Goal: Task Accomplishment & Management: Manage account settings

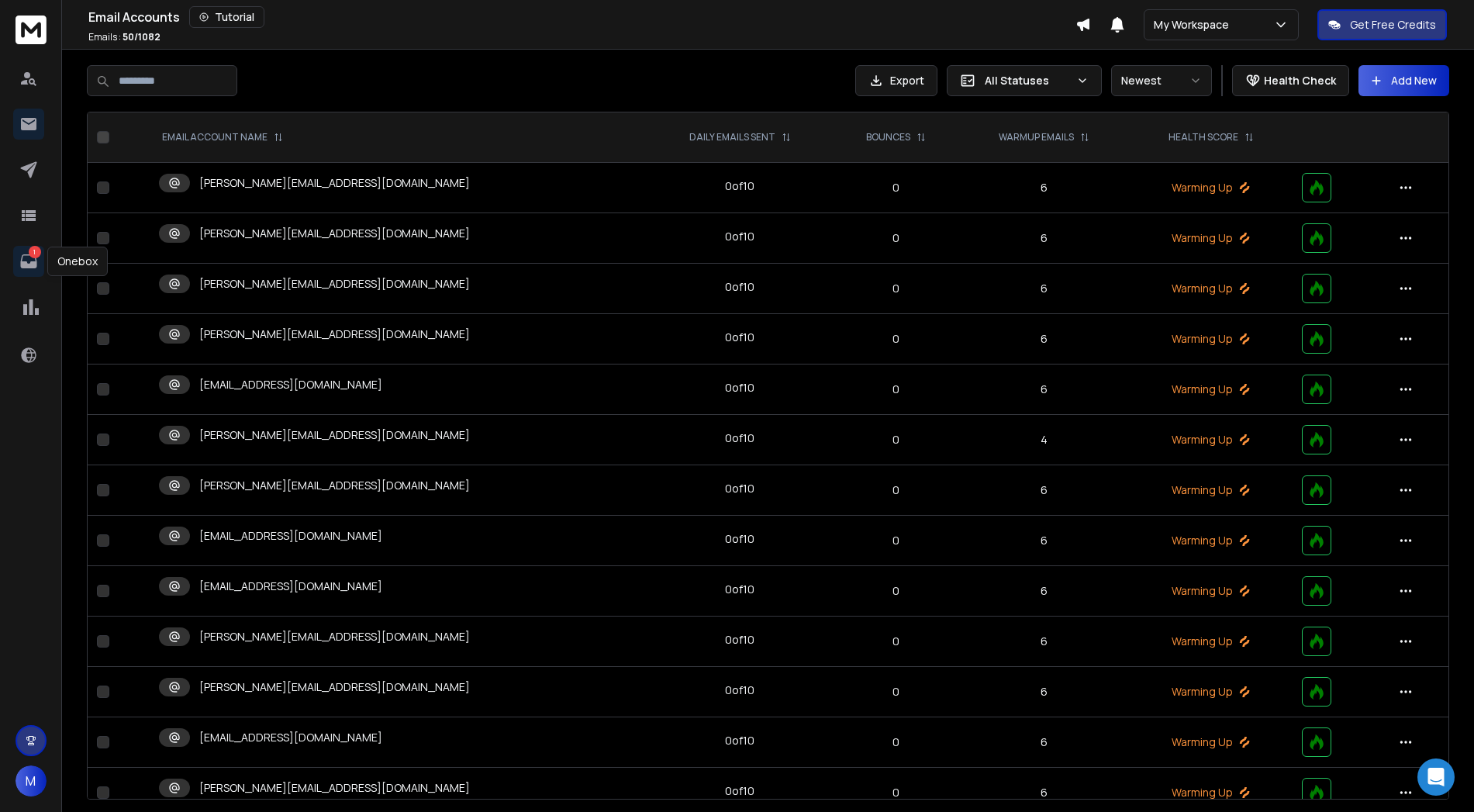
click at [26, 264] on icon at bounding box center [29, 260] width 17 height 14
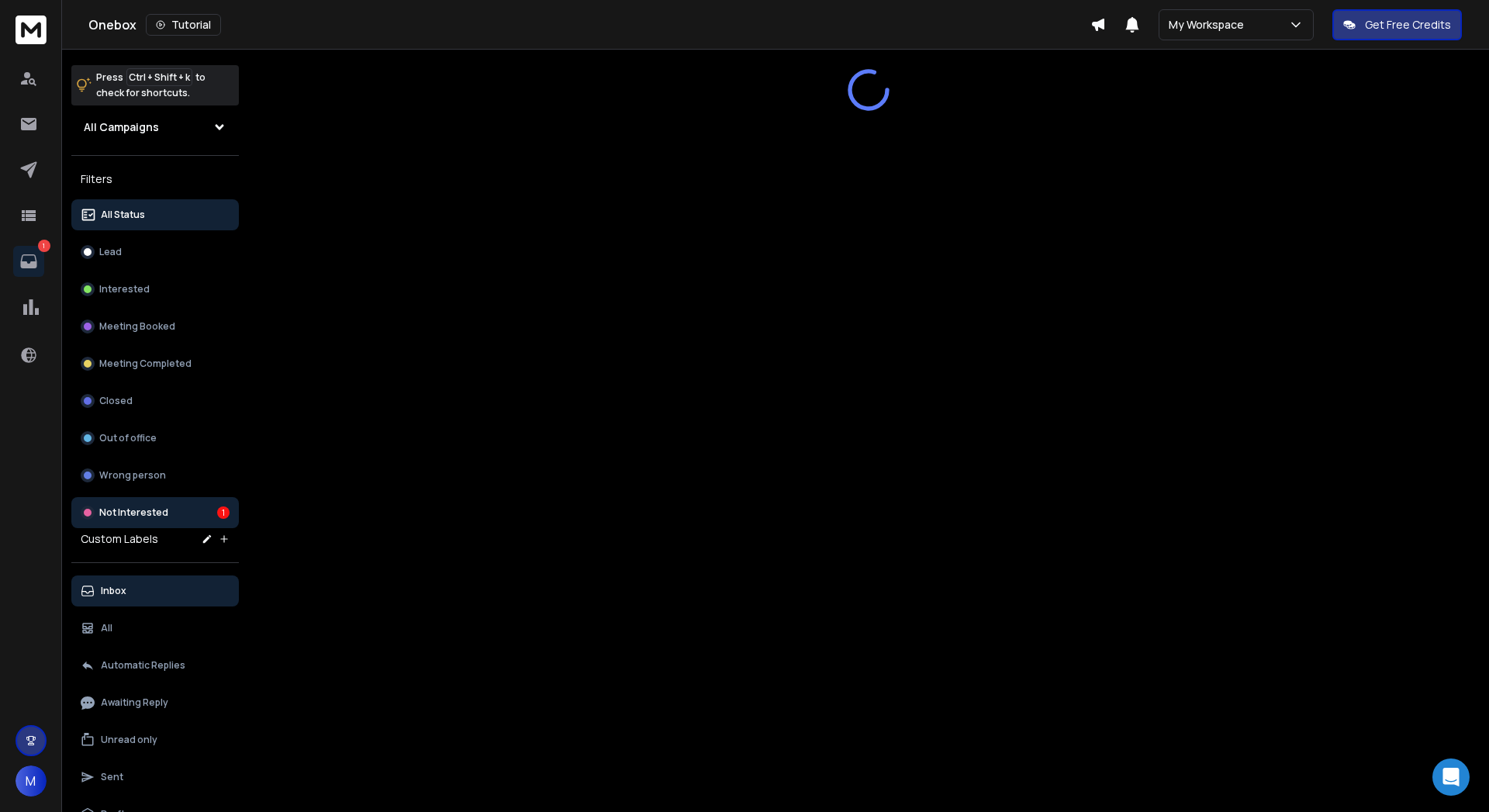
click at [125, 514] on p "Not Interested" at bounding box center [134, 512] width 69 height 12
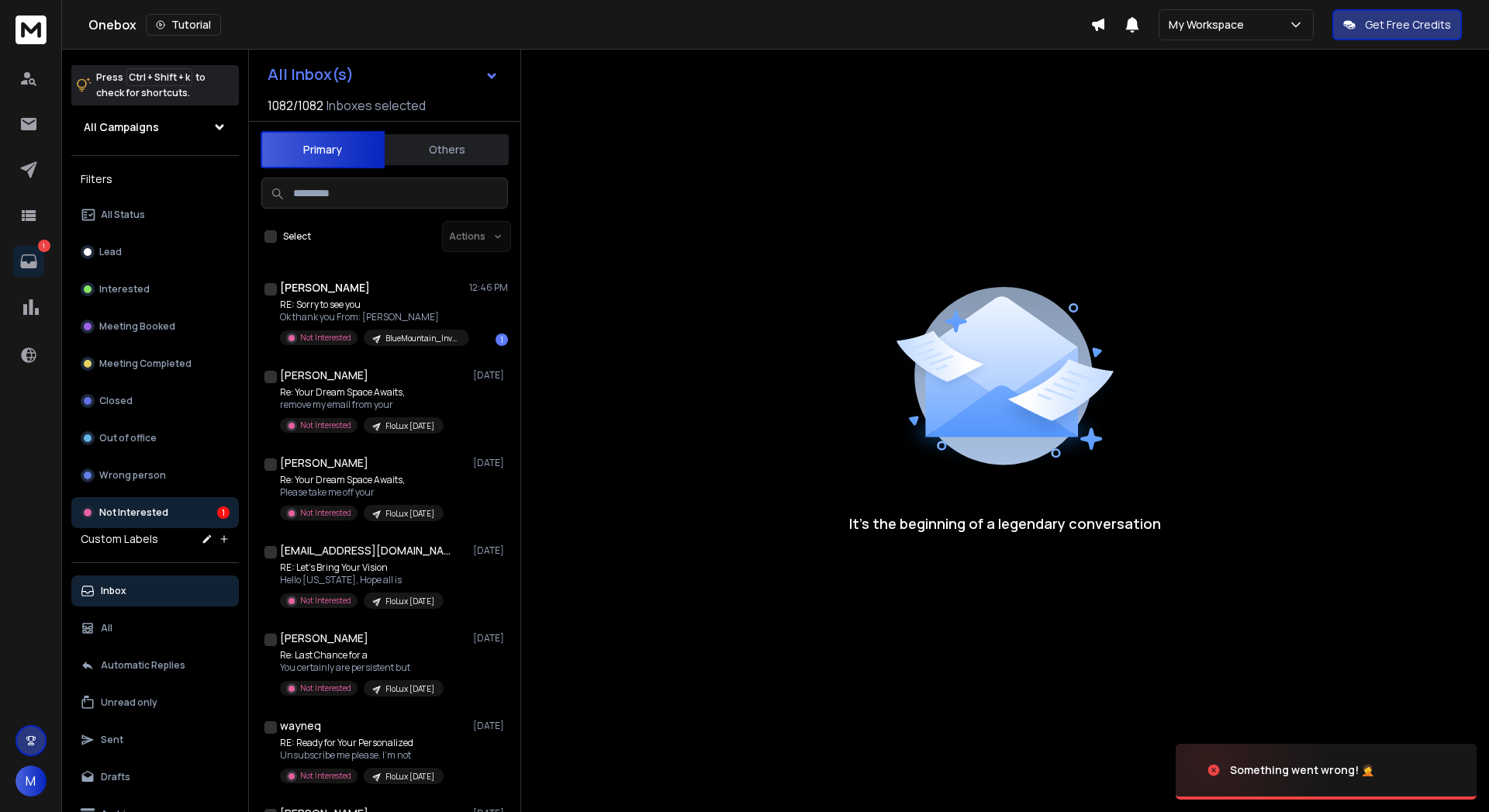
click at [1110, 247] on div "It’s the beginning of a legendary conversation" at bounding box center [1005, 395] width 968 height 690
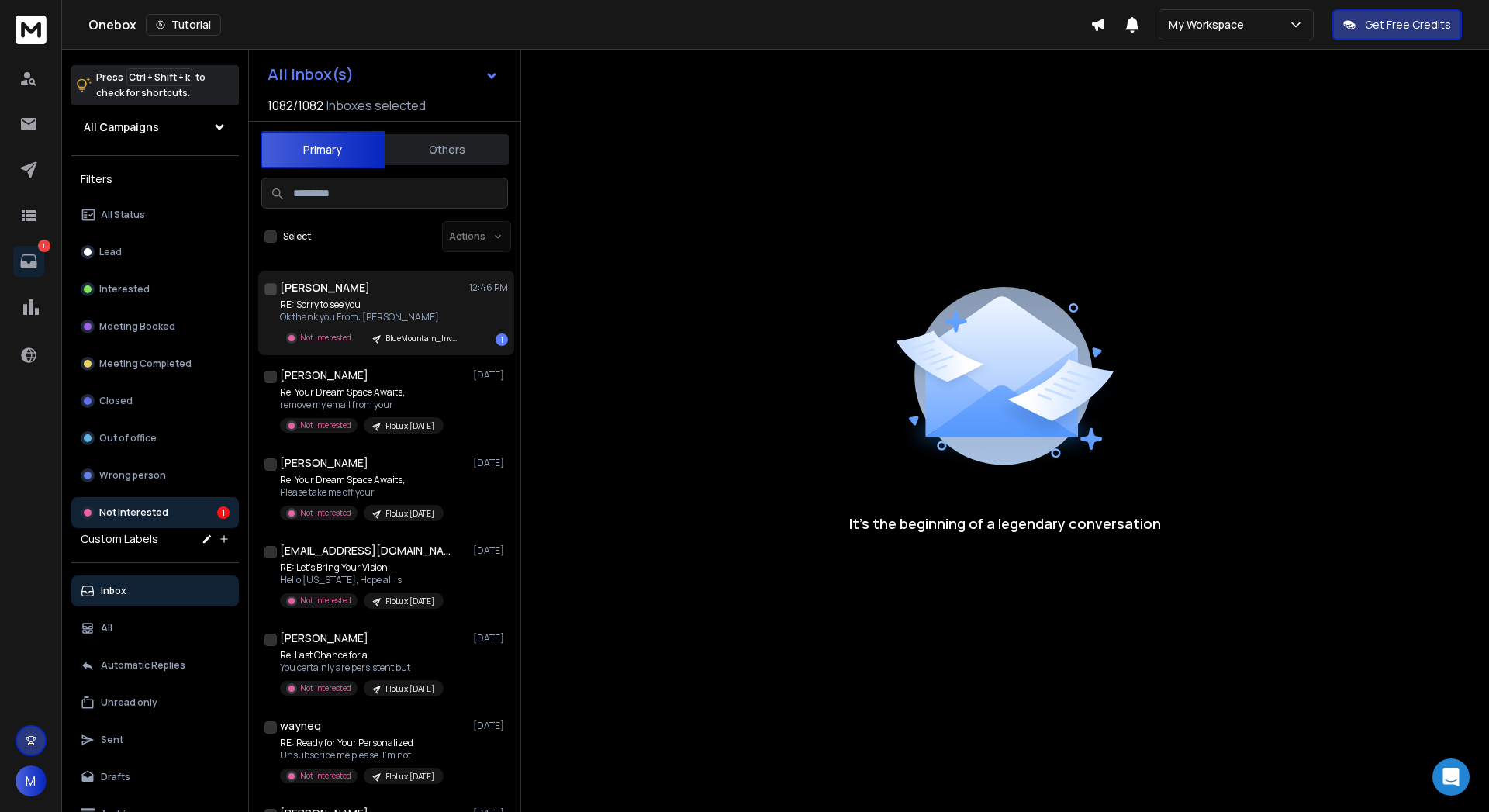
drag, startPoint x: 367, startPoint y: 300, endPoint x: 450, endPoint y: 335, distance: 90.1
click at [367, 300] on p "RE: Sorry to see you" at bounding box center [373, 304] width 186 height 12
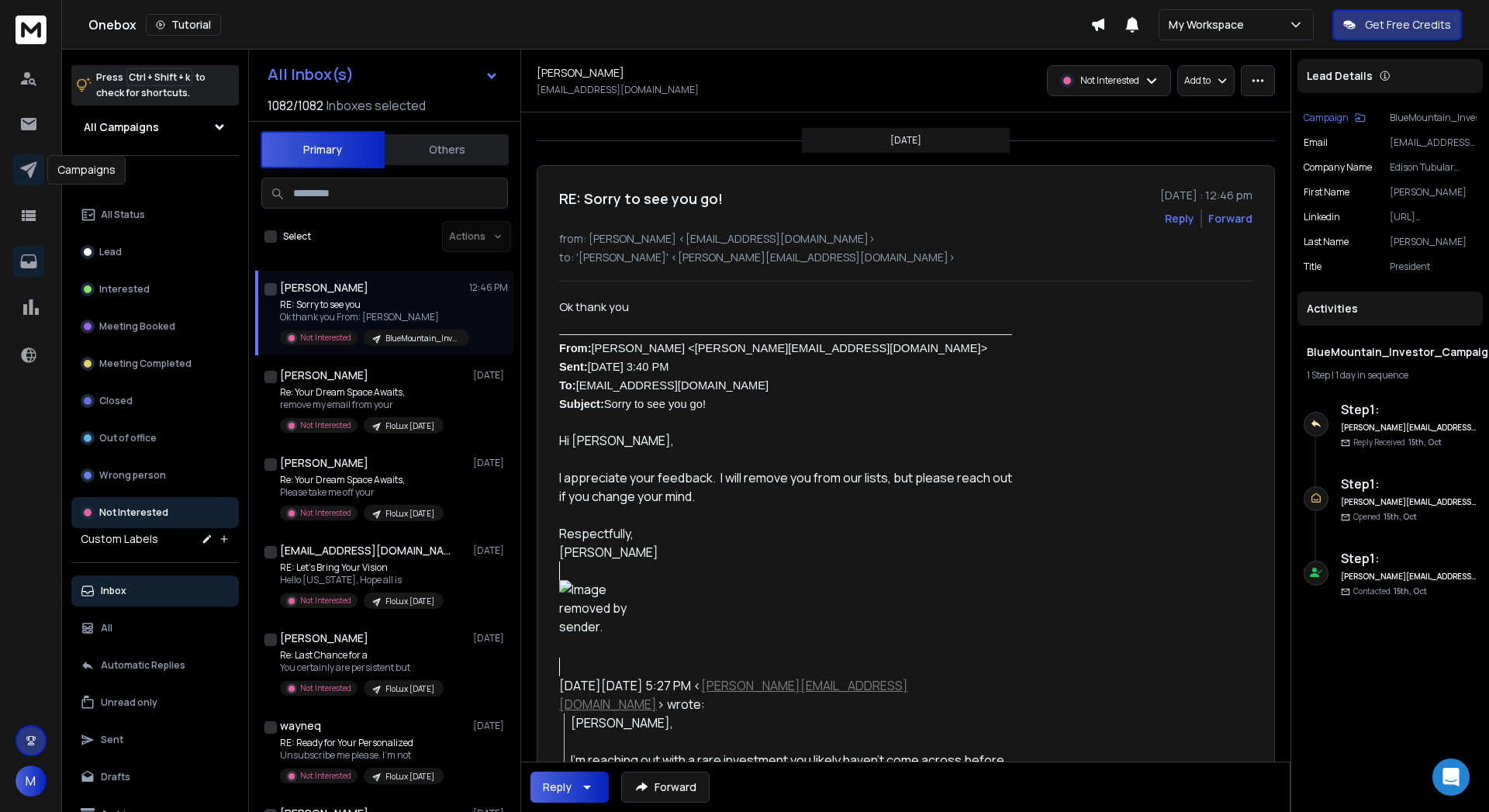
click at [34, 167] on icon at bounding box center [29, 171] width 17 height 17
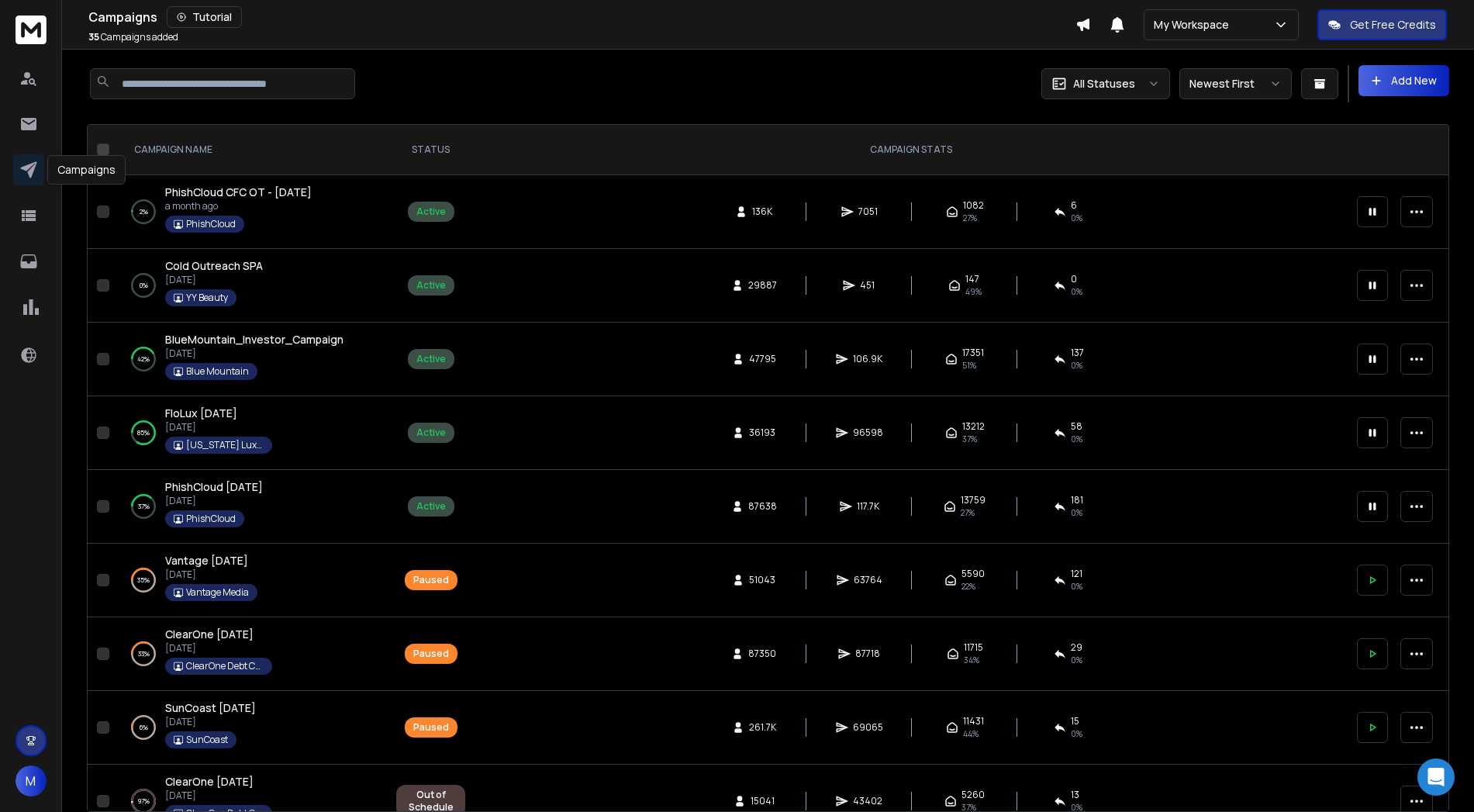
click at [238, 490] on span "PhishCloud July 2025" at bounding box center [213, 487] width 97 height 15
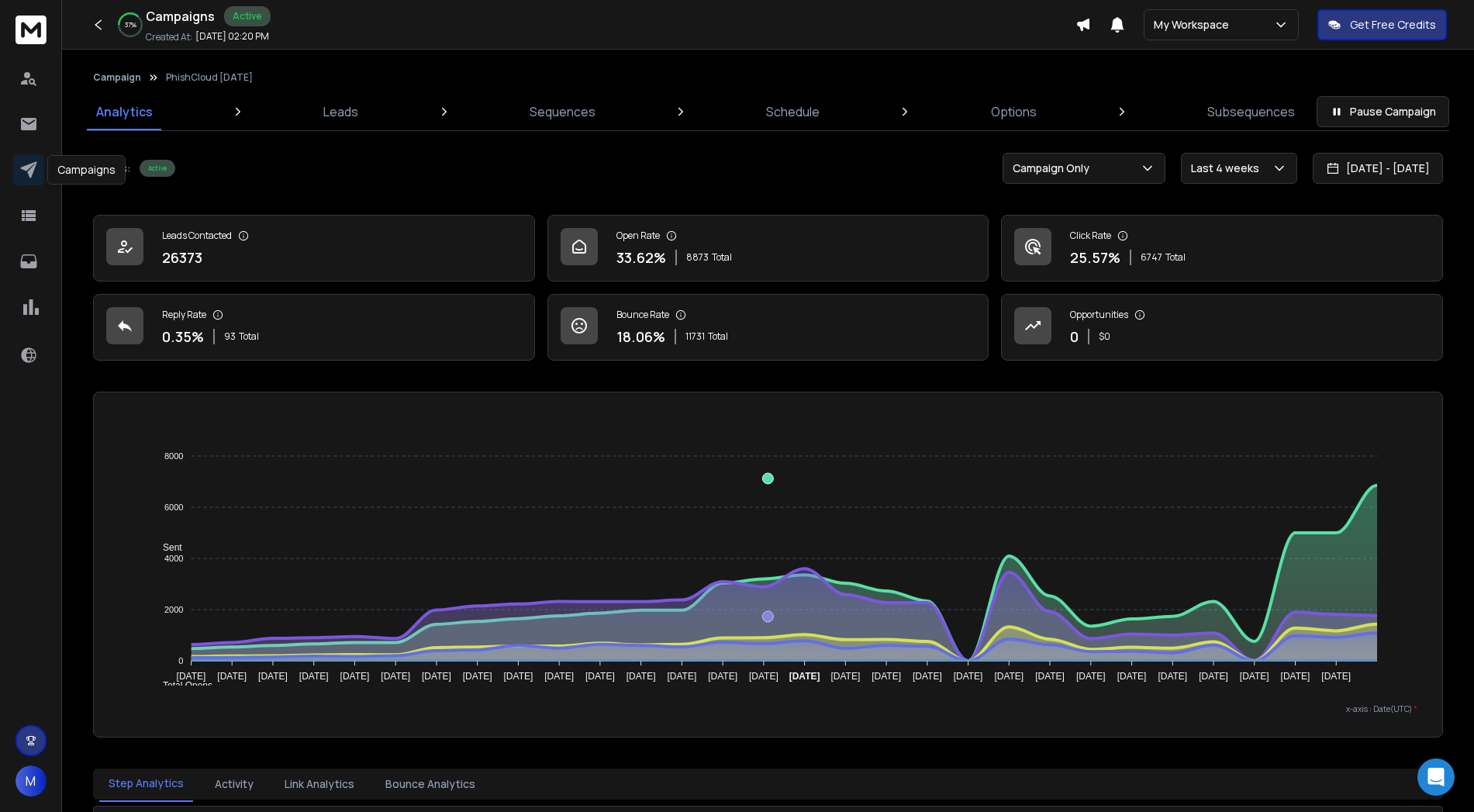
click at [25, 168] on icon at bounding box center [29, 171] width 17 height 17
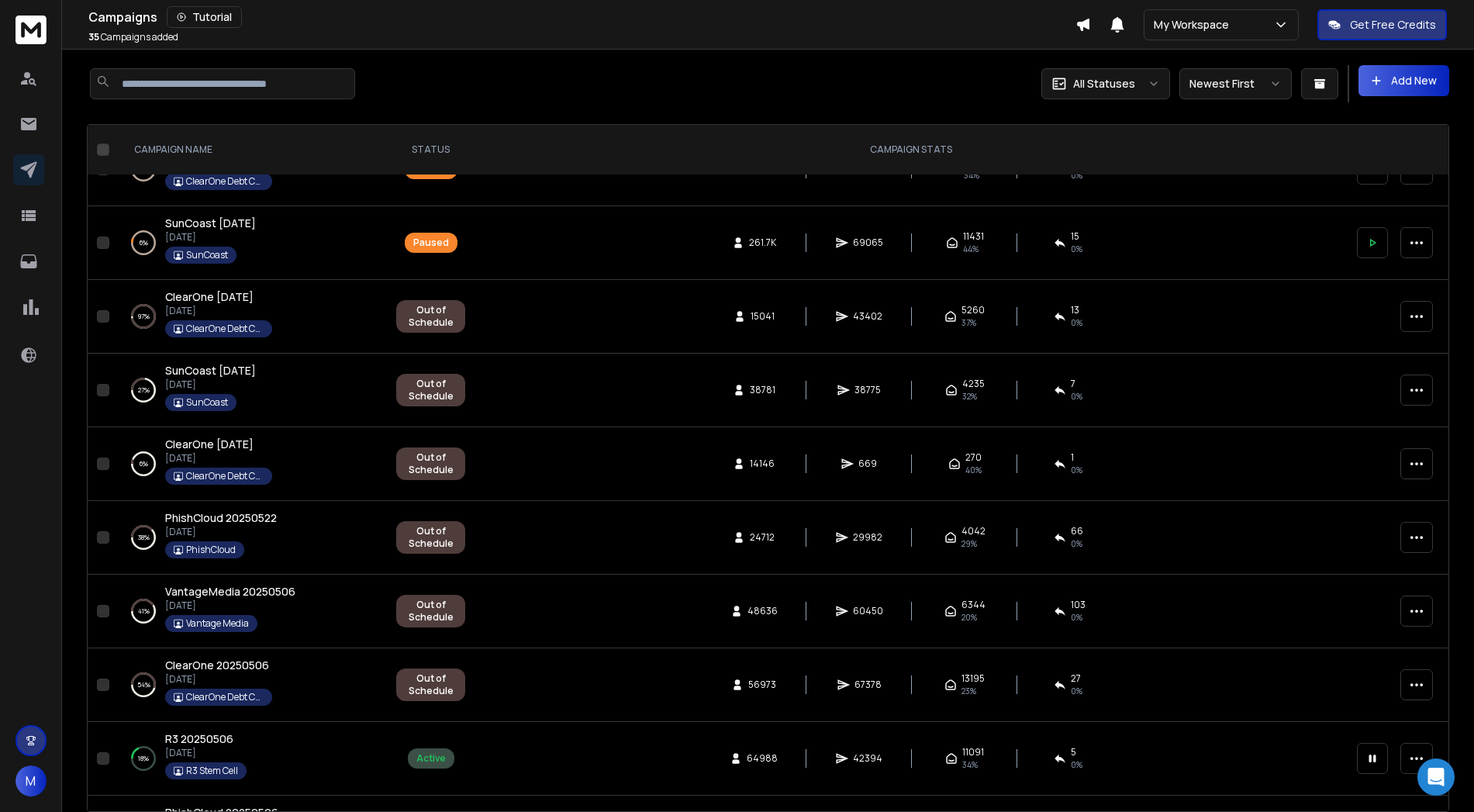
scroll to position [679, 0]
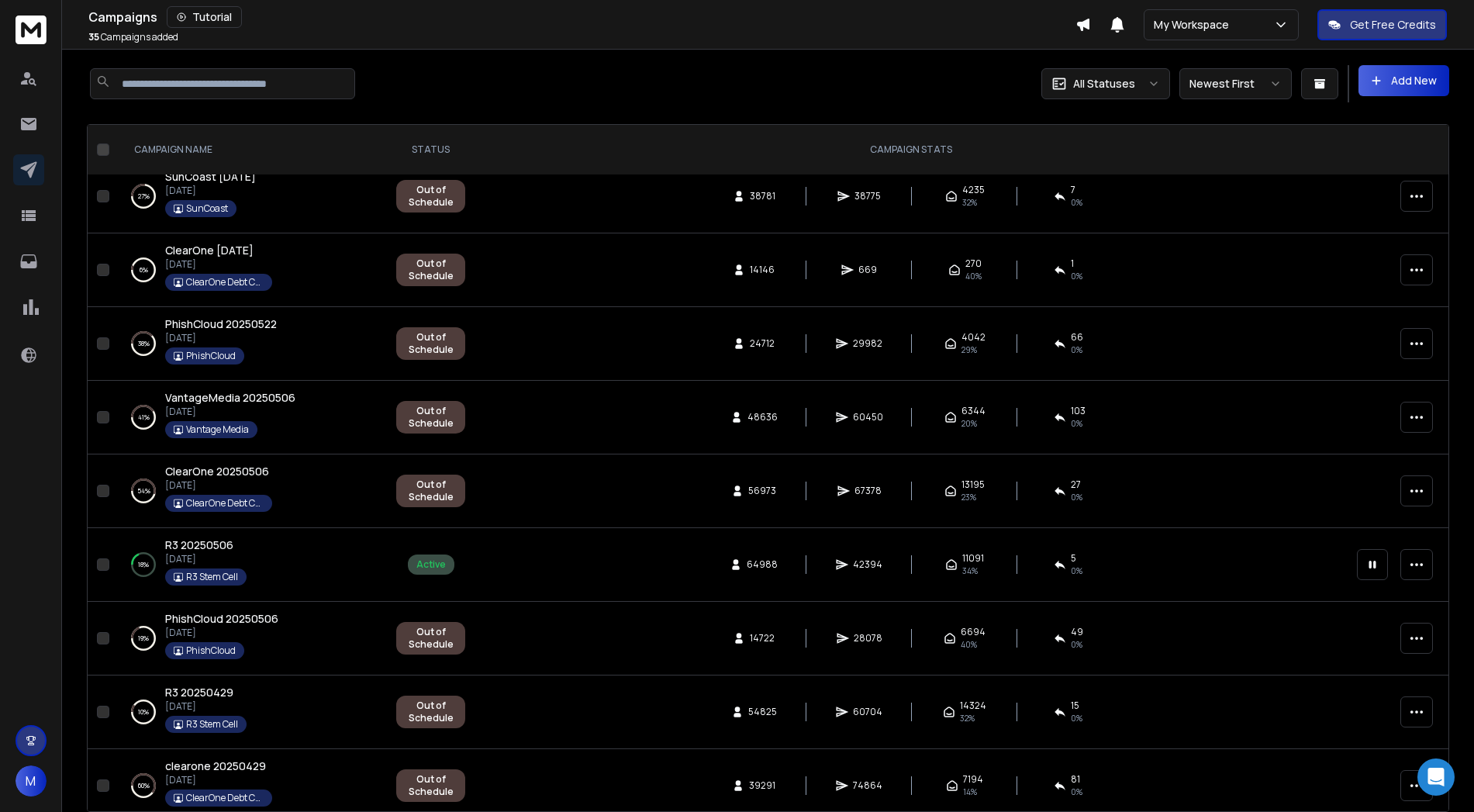
click at [207, 543] on span "R3 20250506" at bounding box center [199, 544] width 69 height 15
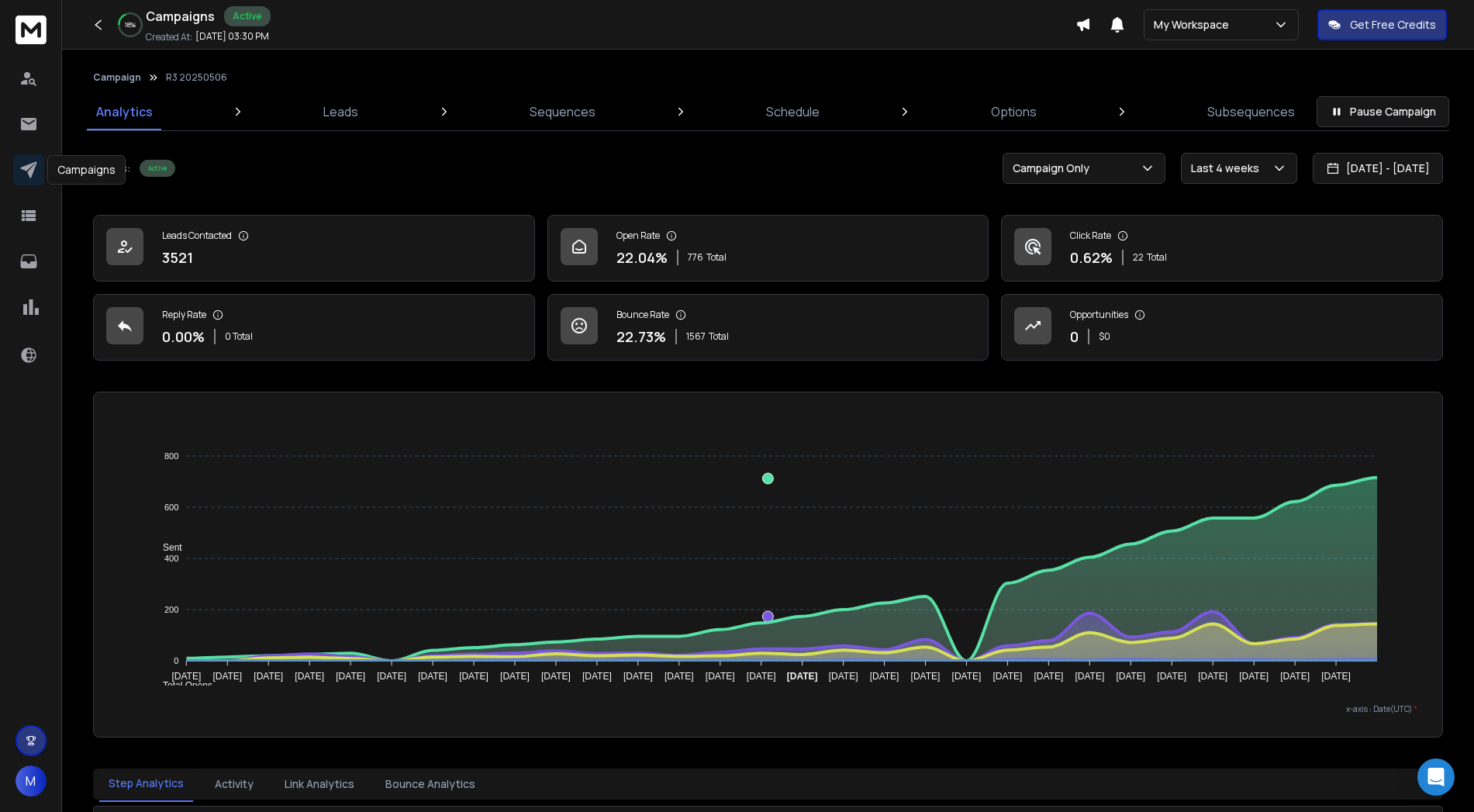
click at [26, 164] on icon at bounding box center [29, 170] width 19 height 19
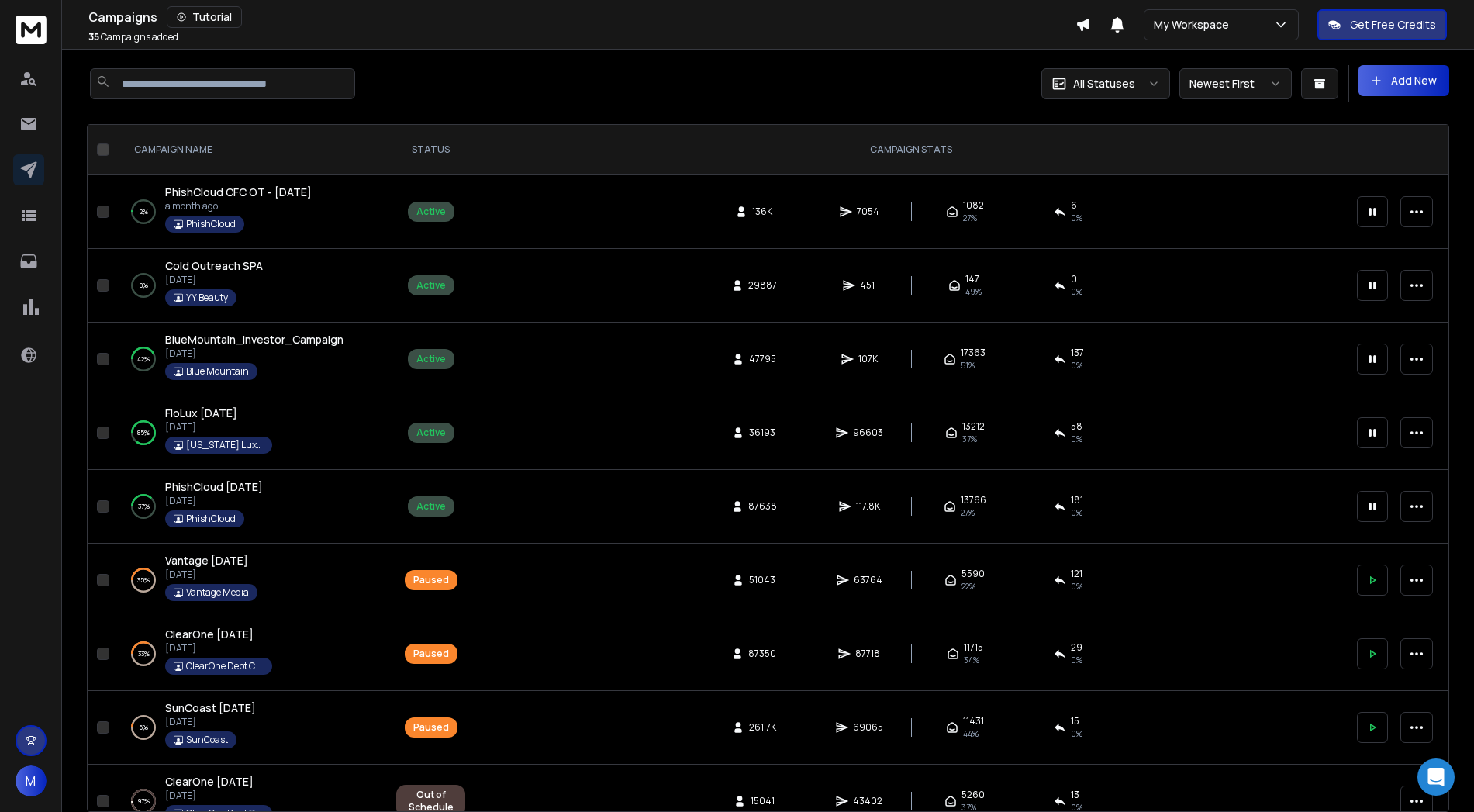
click at [1097, 197] on td "136K 7054 1082 27 % 6 0 %" at bounding box center [911, 211] width 873 height 73
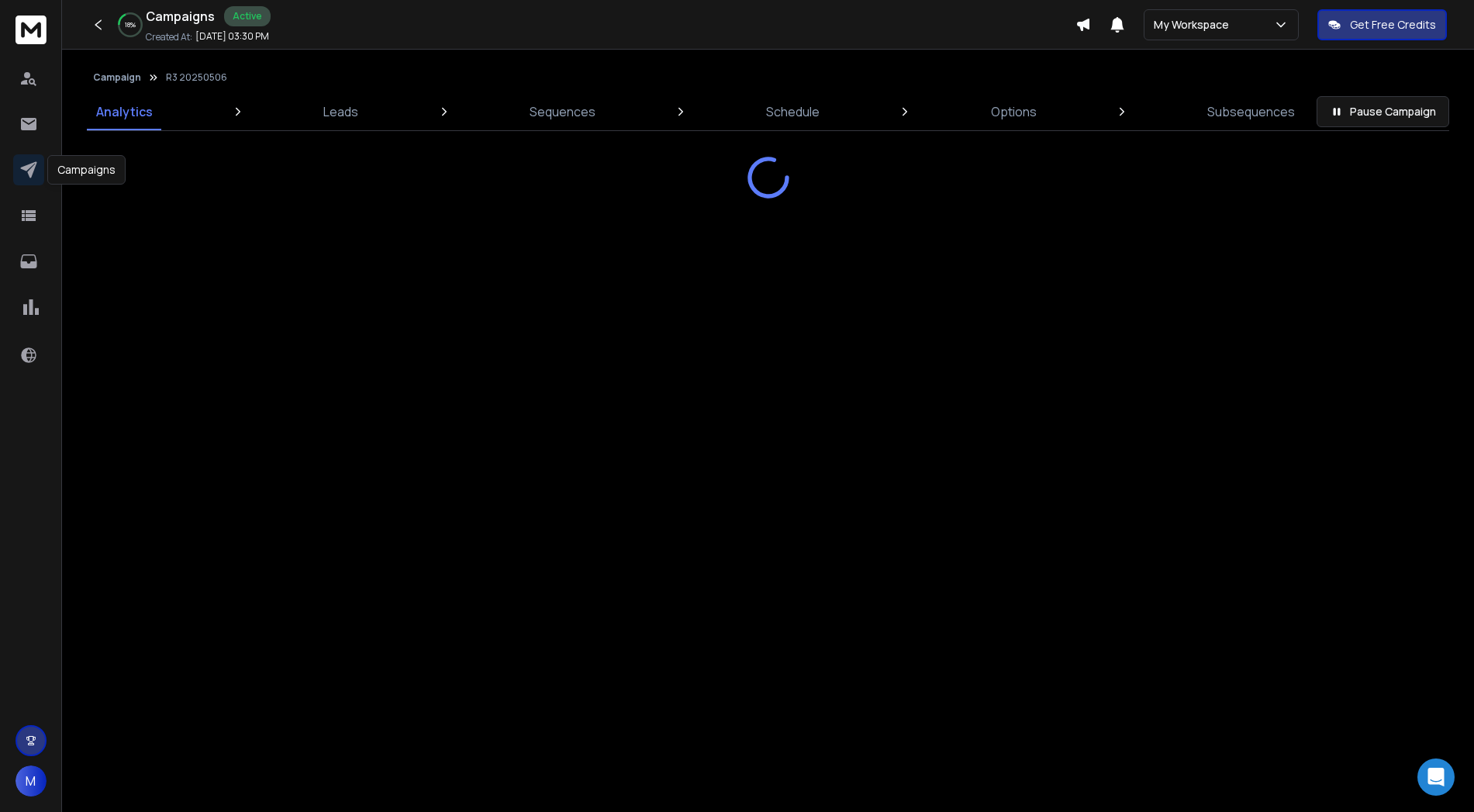
click at [38, 163] on link at bounding box center [28, 169] width 31 height 31
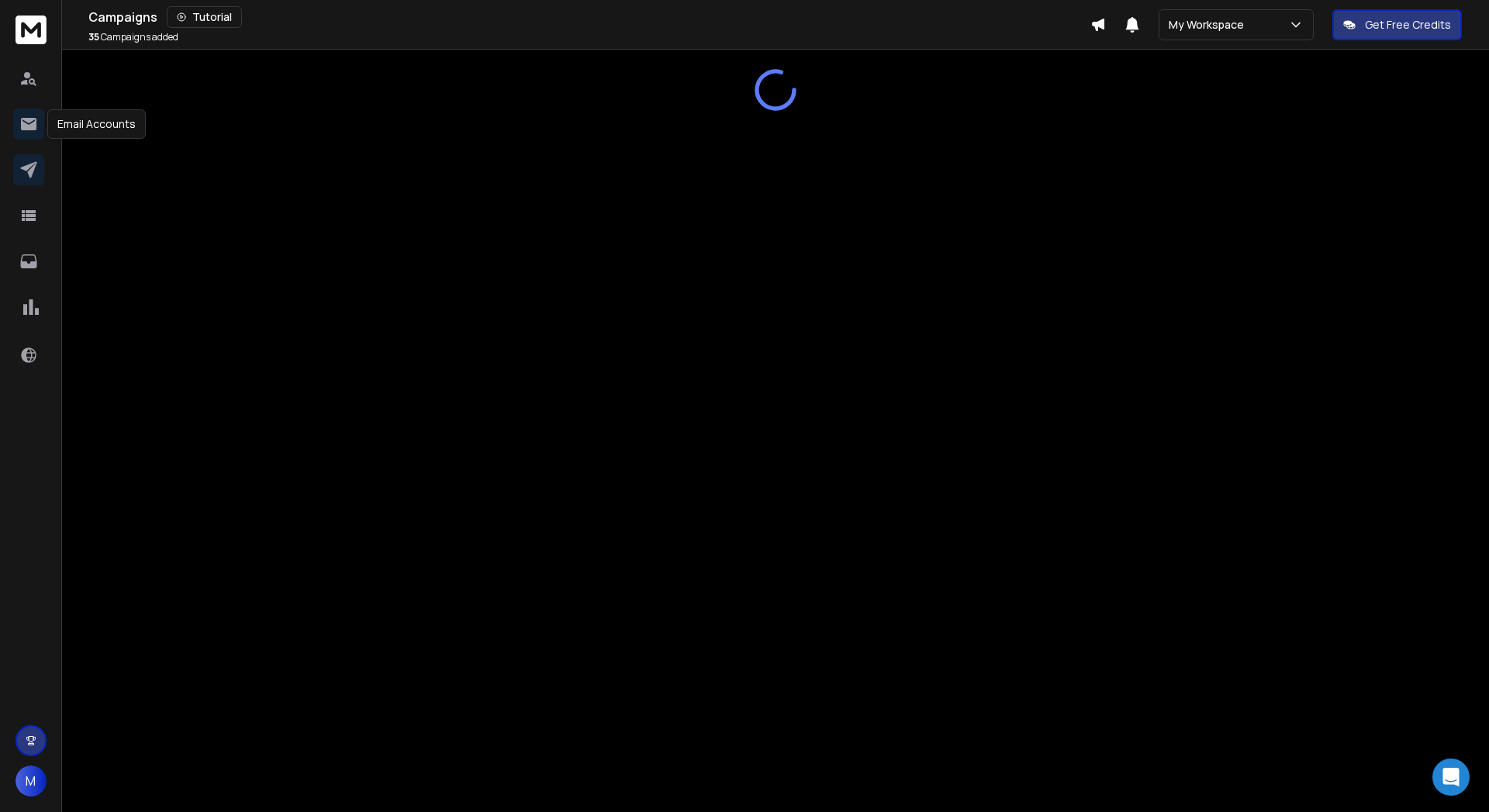
click at [21, 128] on icon at bounding box center [29, 123] width 16 height 12
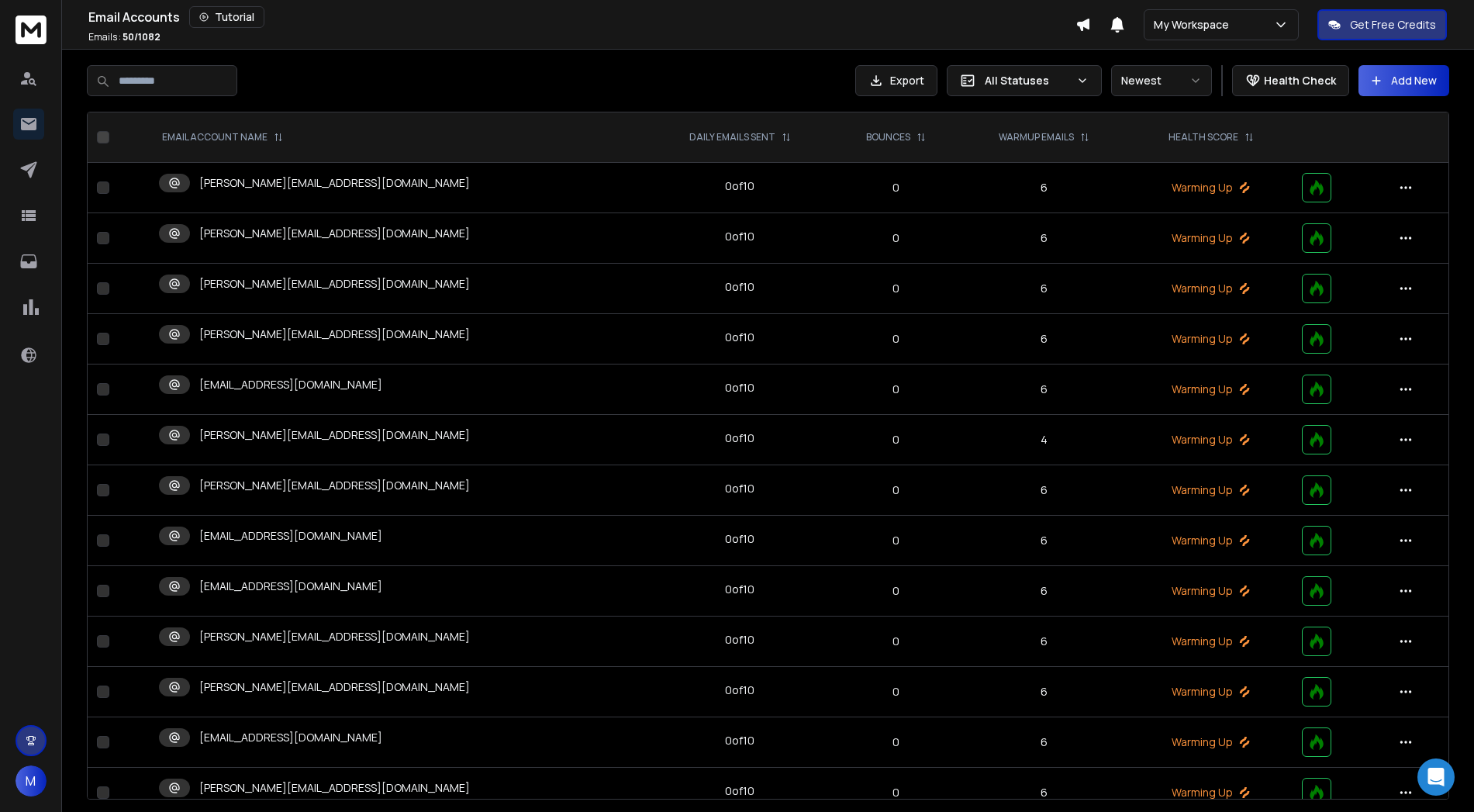
click at [1080, 140] on icon at bounding box center [1085, 137] width 9 height 9
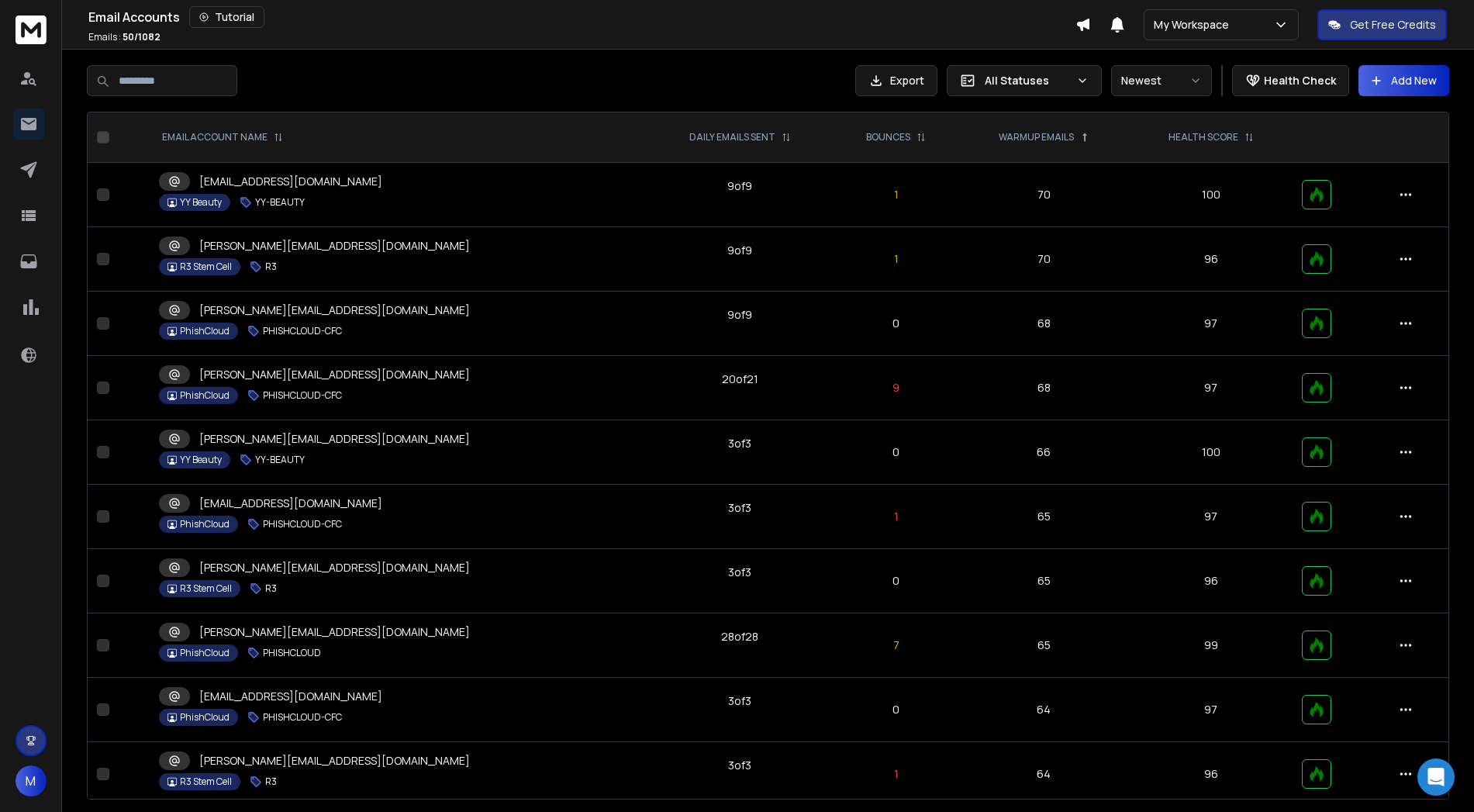
click at [1067, 73] on p "All Statuses" at bounding box center [1027, 81] width 85 height 16
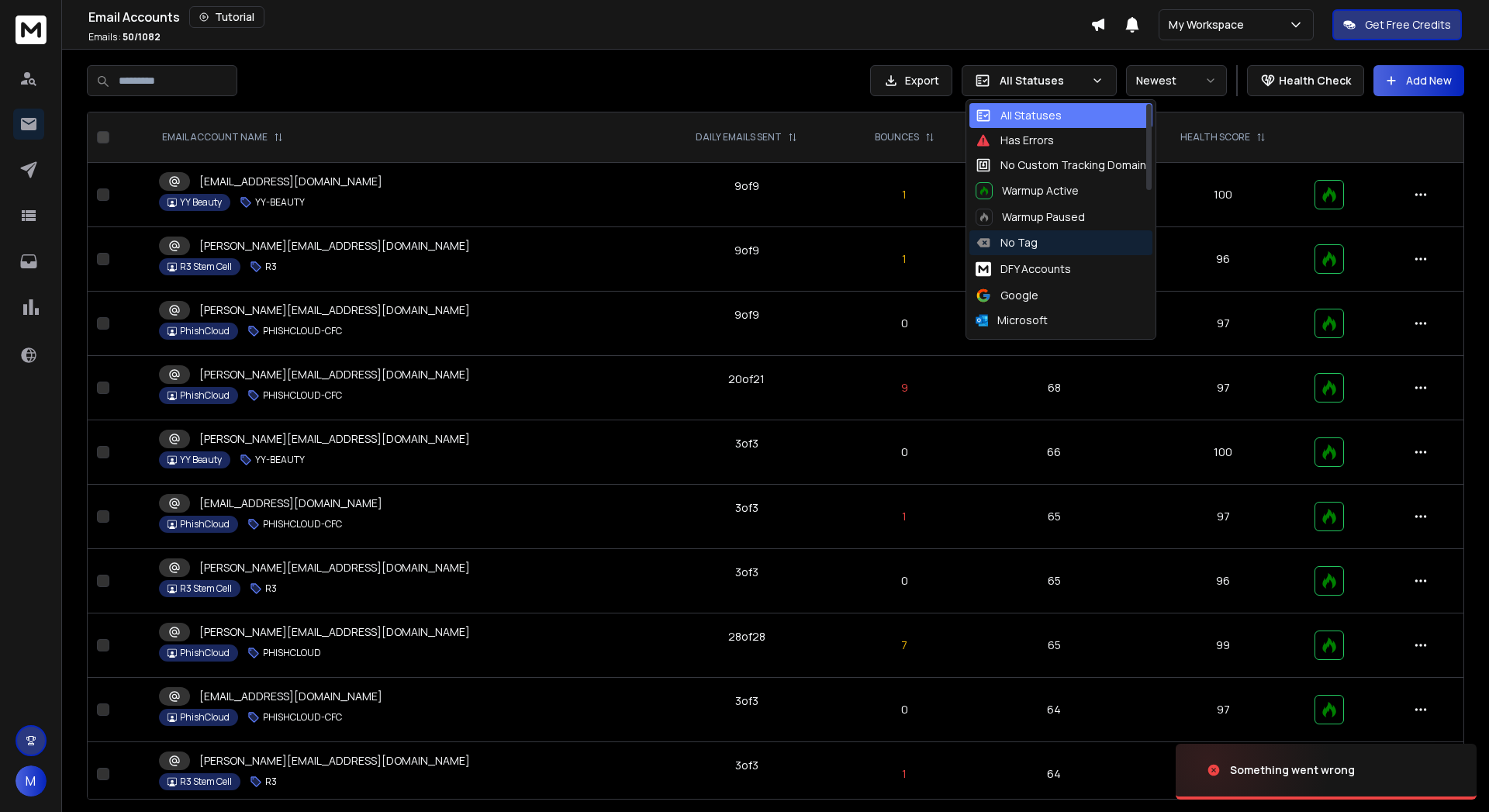
click at [1029, 243] on div "No Tag" at bounding box center [1006, 242] width 62 height 16
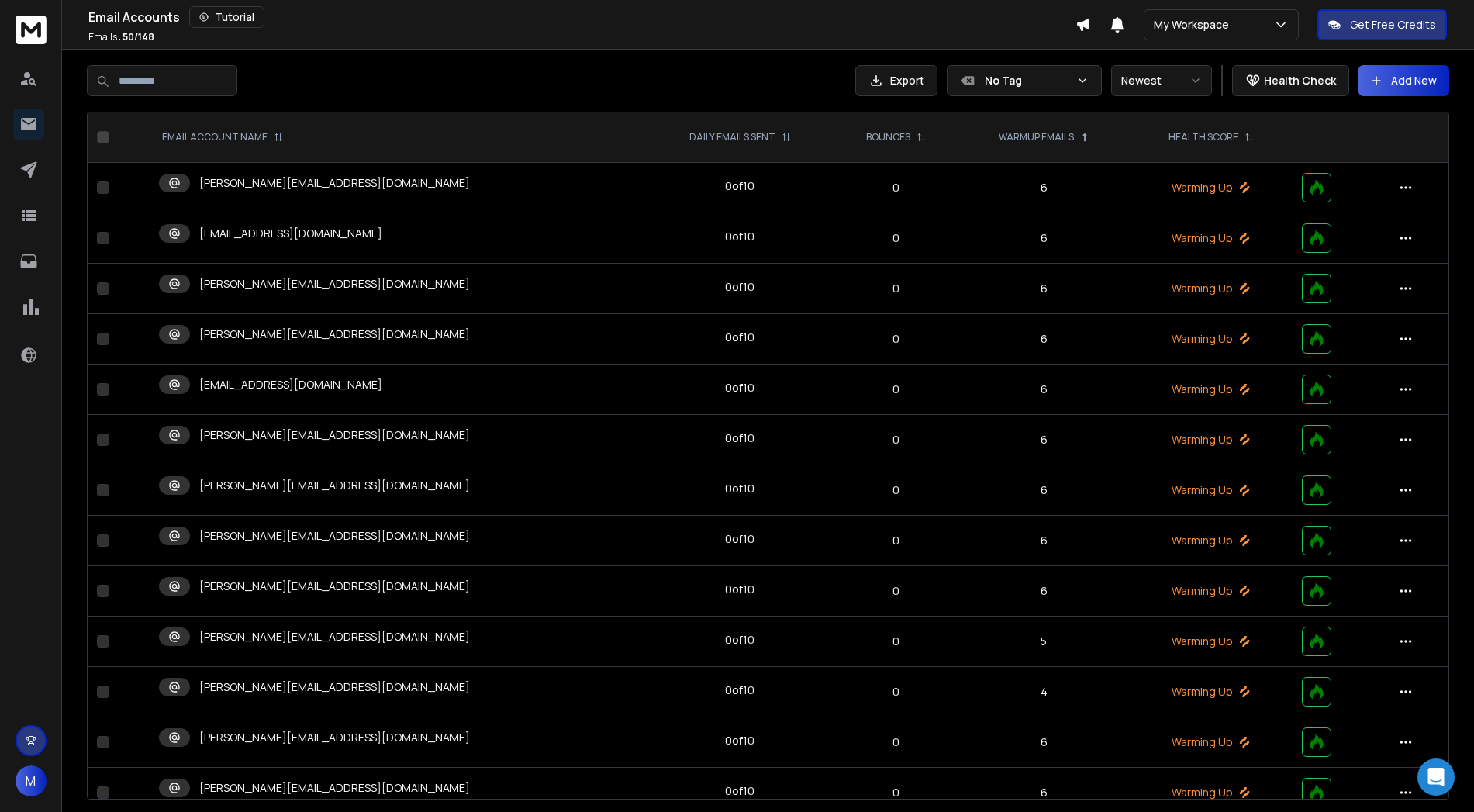
click at [1080, 140] on icon at bounding box center [1085, 137] width 9 height 9
click at [1244, 138] on icon at bounding box center [1249, 137] width 9 height 9
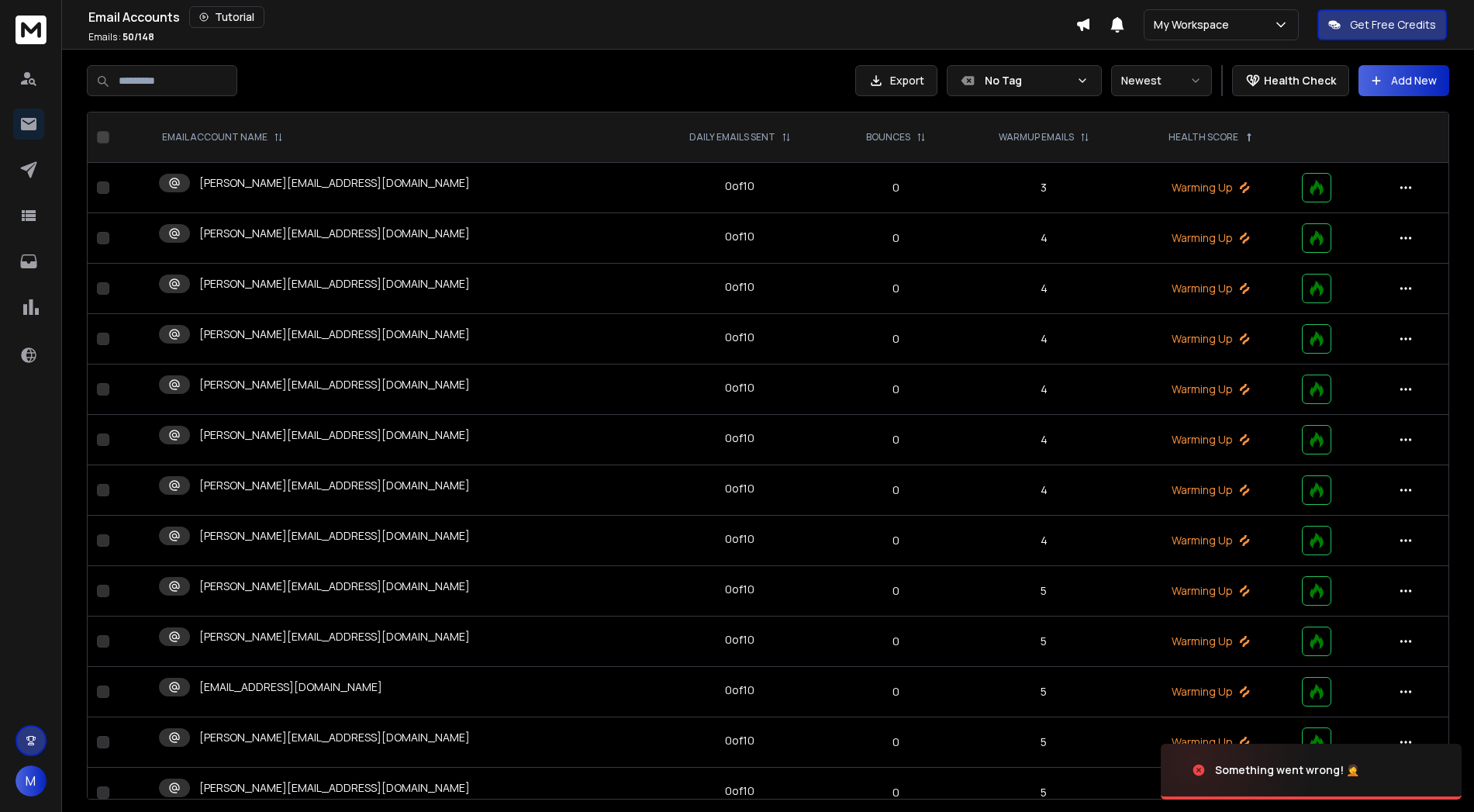
click at [1030, 144] on th "WARMUP EMAILS" at bounding box center [1044, 137] width 171 height 50
click at [1080, 136] on icon at bounding box center [1085, 137] width 9 height 9
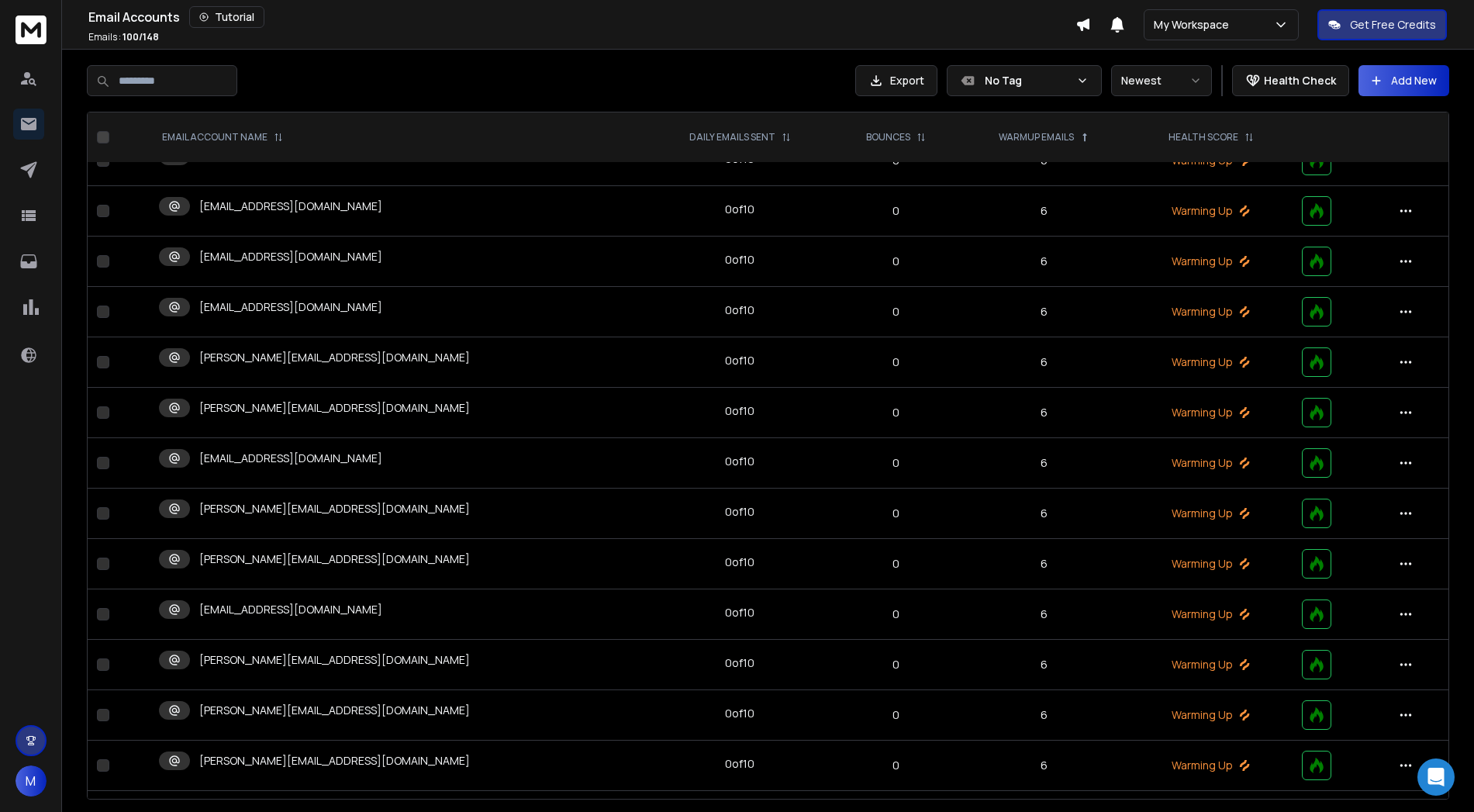
scroll to position [4439, 0]
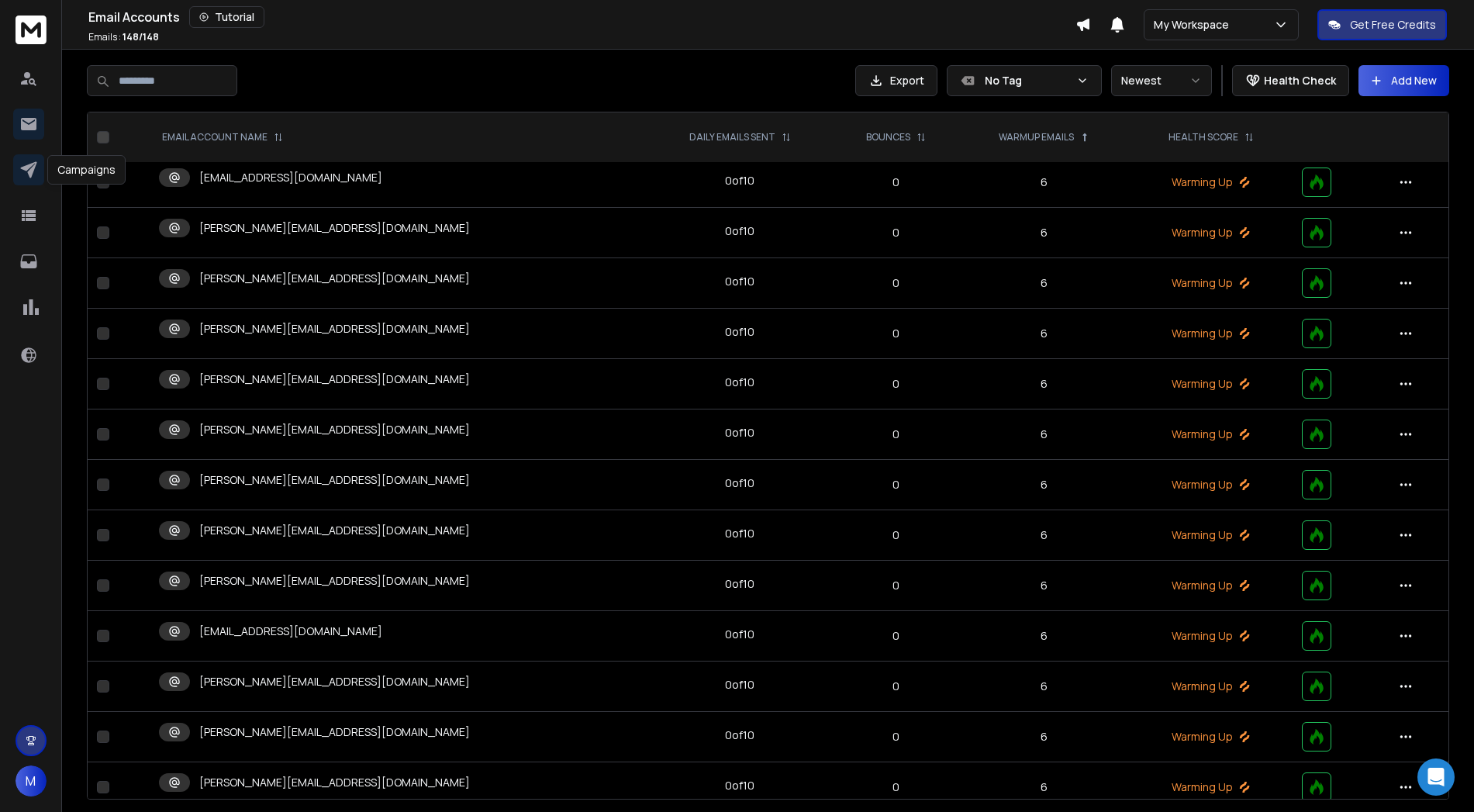
click at [25, 163] on icon at bounding box center [29, 170] width 19 height 19
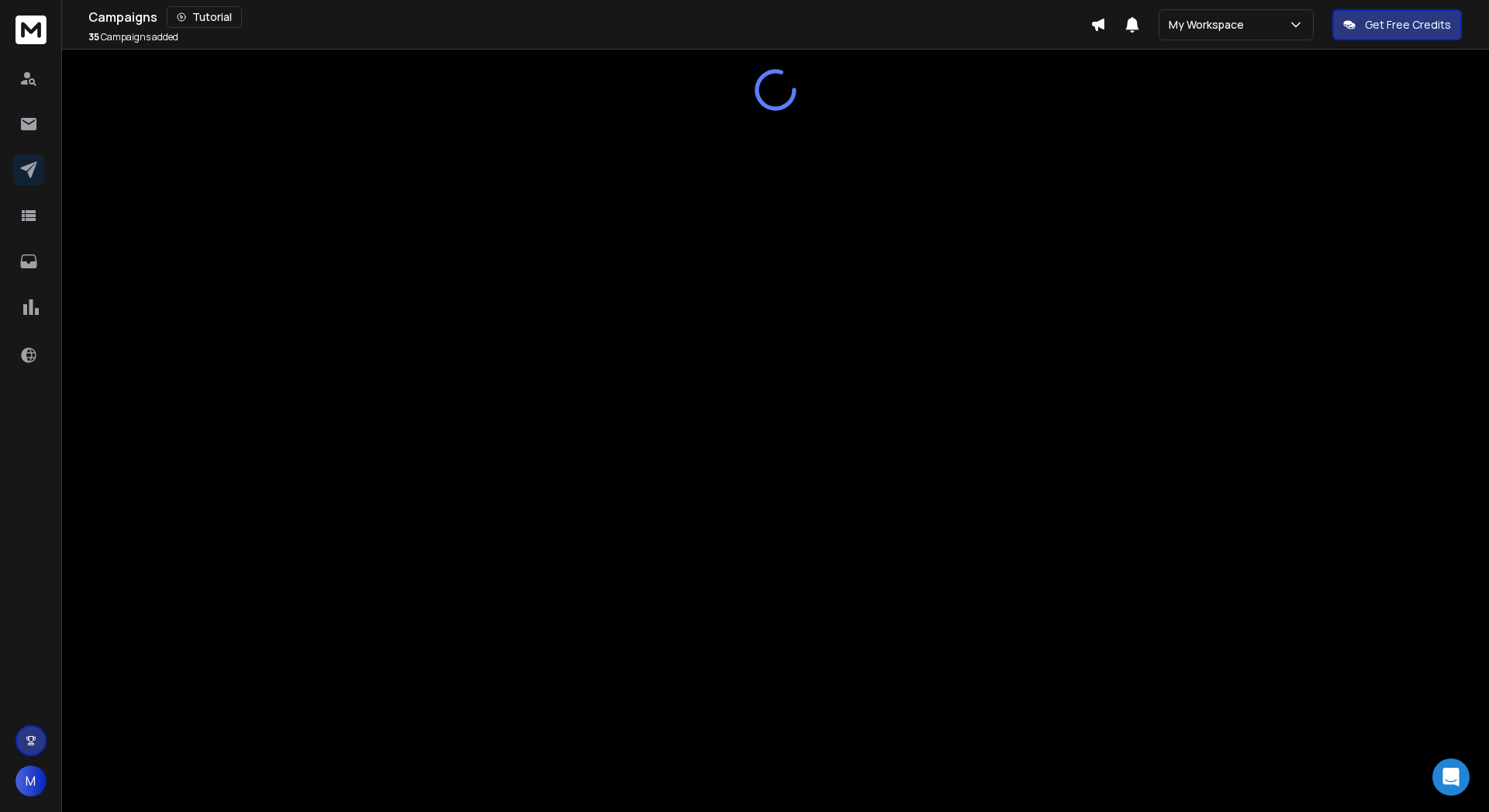
click at [1126, 374] on div "ReferralStack Unlock AI-powered affiliate growth Lifetime Deals available! Clai…" at bounding box center [744, 406] width 1489 height 812
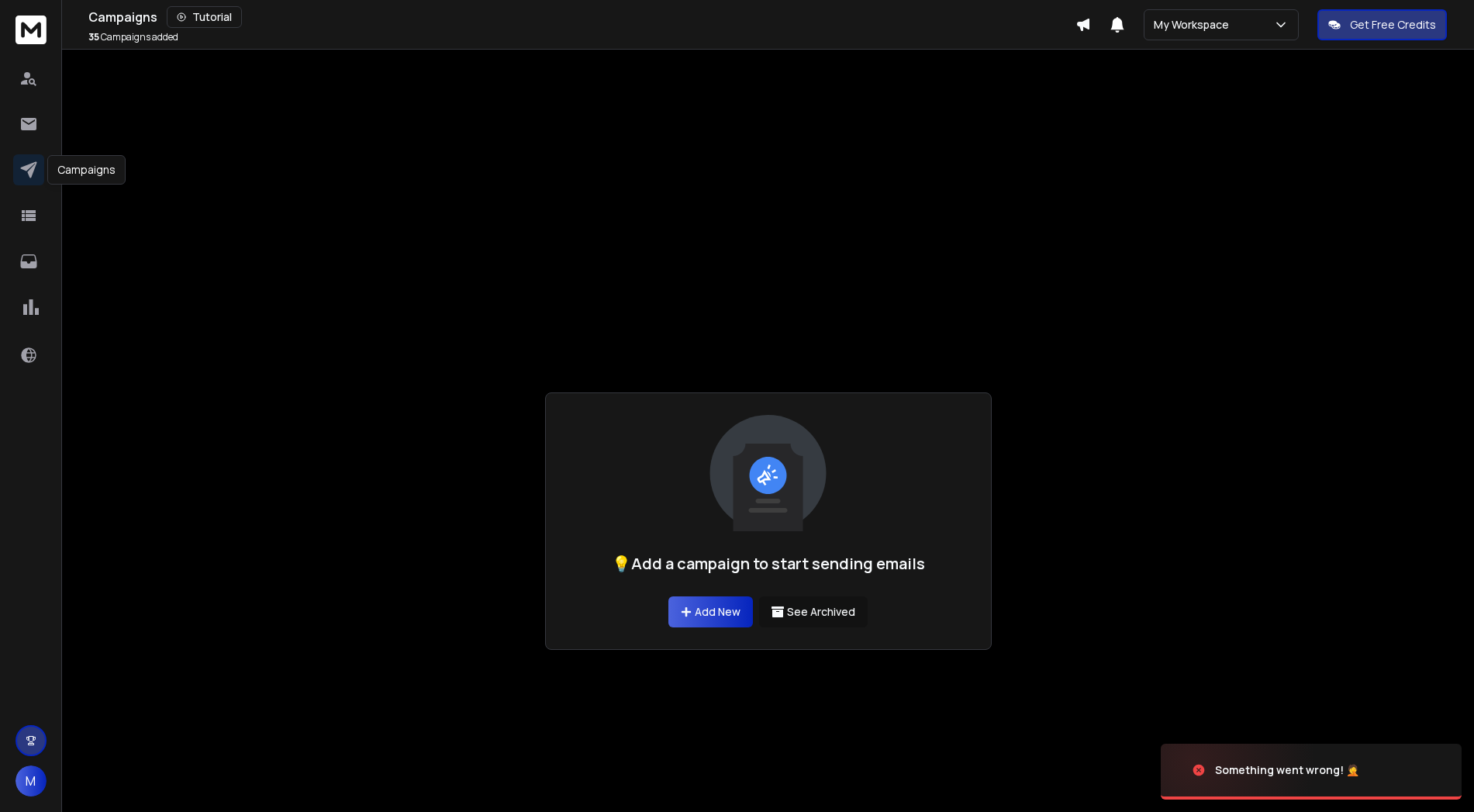
click at [33, 160] on icon at bounding box center [29, 170] width 19 height 19
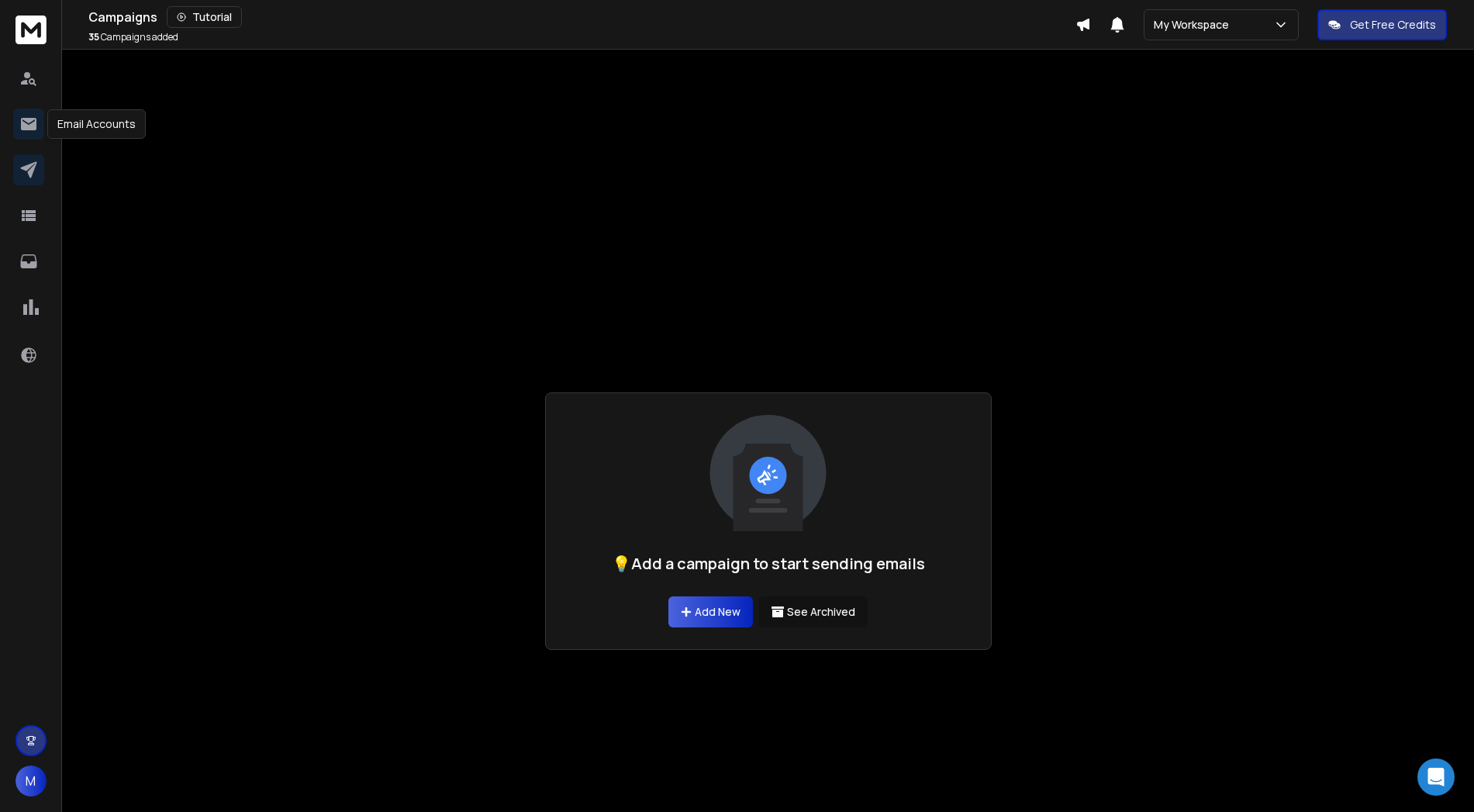
click at [31, 127] on icon at bounding box center [29, 123] width 16 height 12
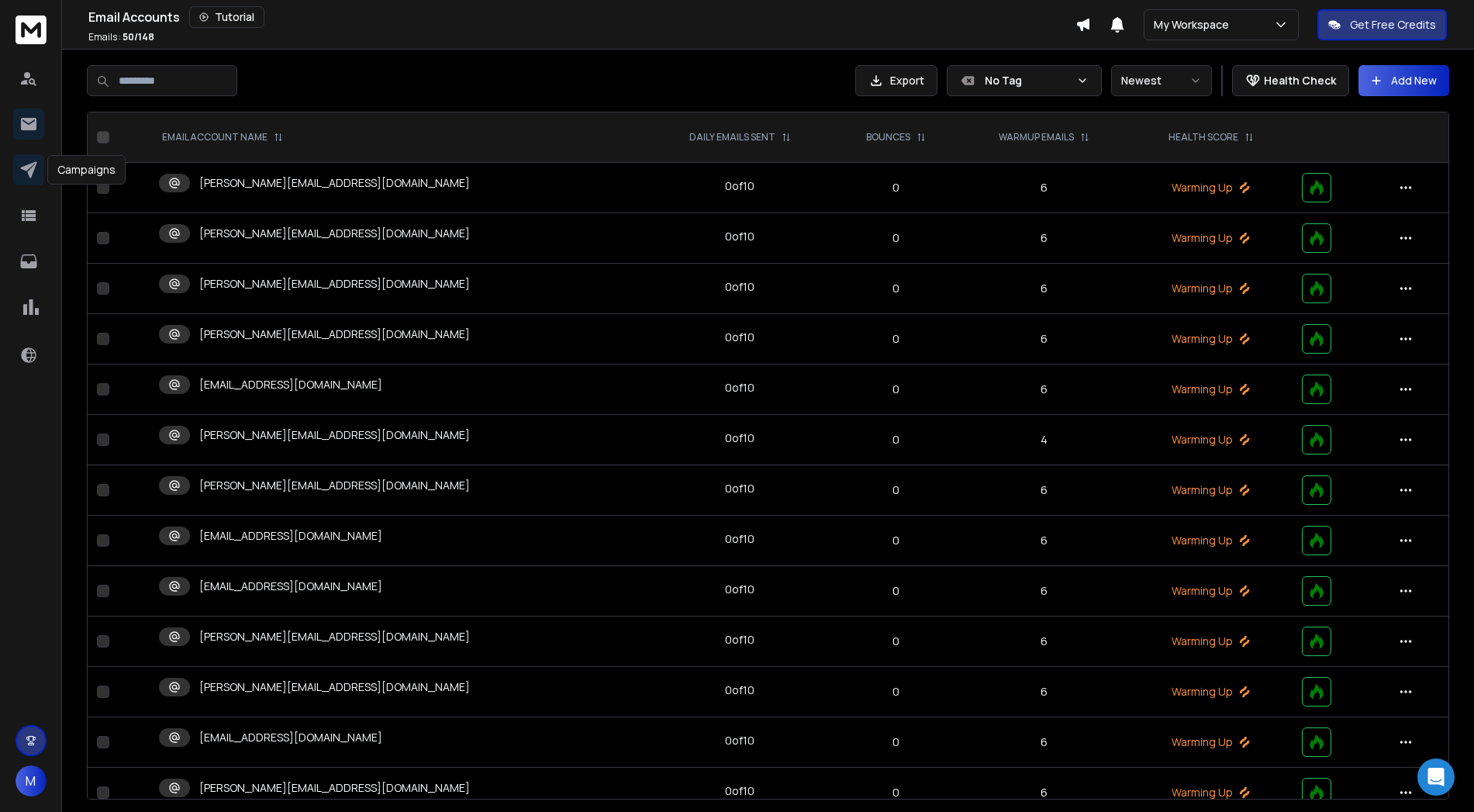
click at [40, 184] on link at bounding box center [28, 169] width 31 height 31
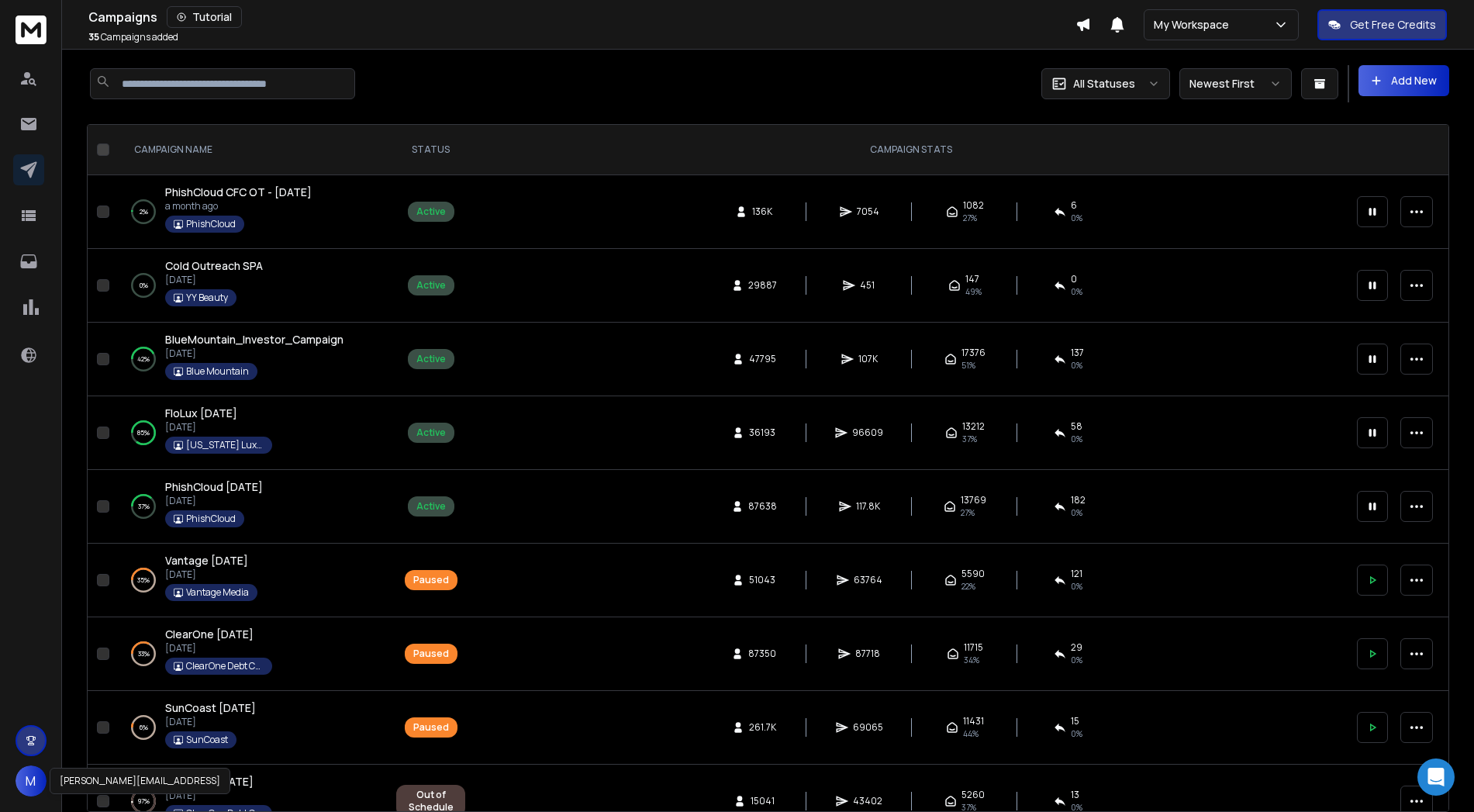
click at [24, 780] on span "M" at bounding box center [31, 780] width 31 height 31
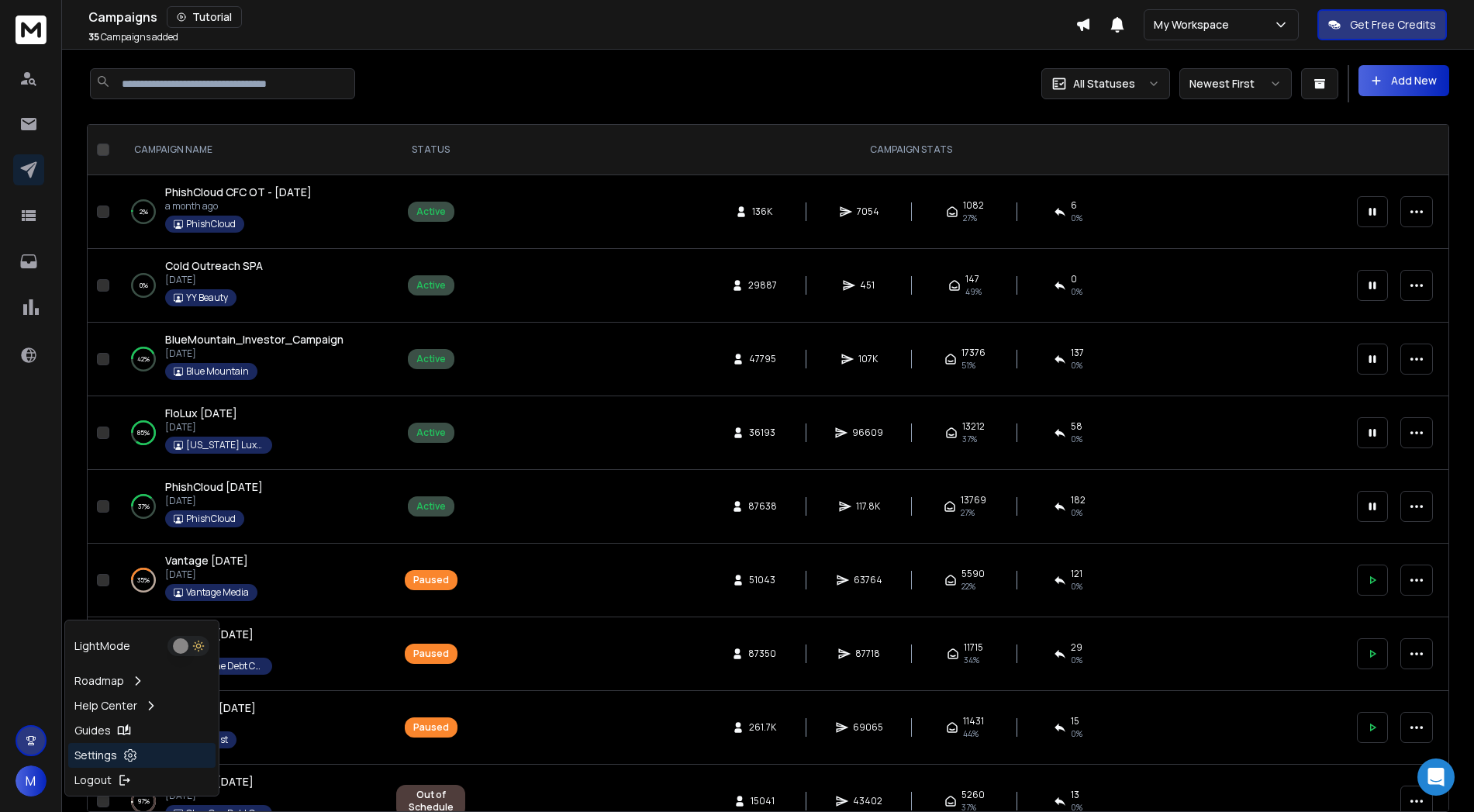
click at [101, 751] on p "Settings" at bounding box center [95, 755] width 43 height 16
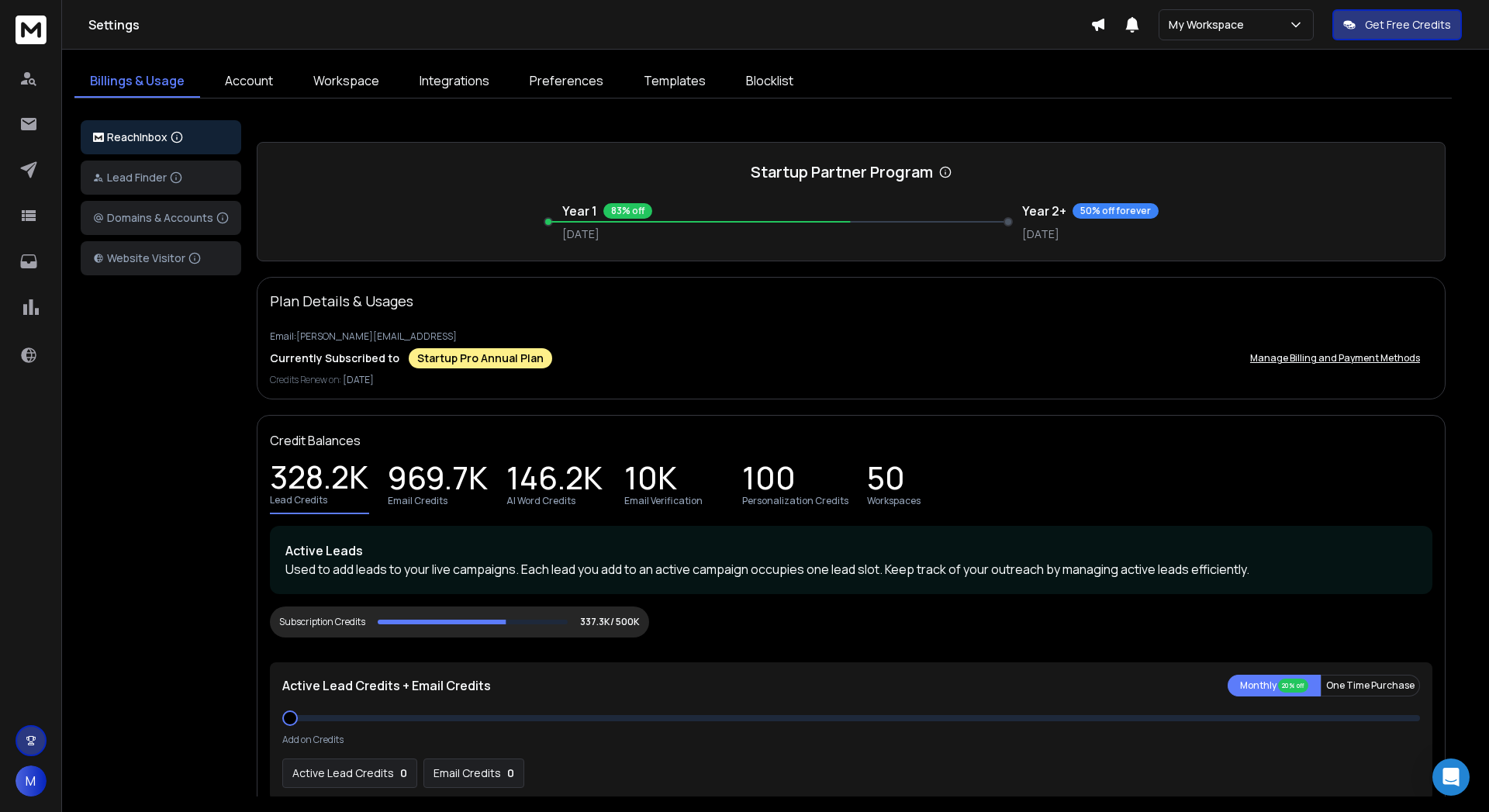
click at [338, 486] on p "328.2K" at bounding box center [319, 479] width 98 height 21
click at [417, 480] on p "969.7K" at bounding box center [438, 480] width 100 height 21
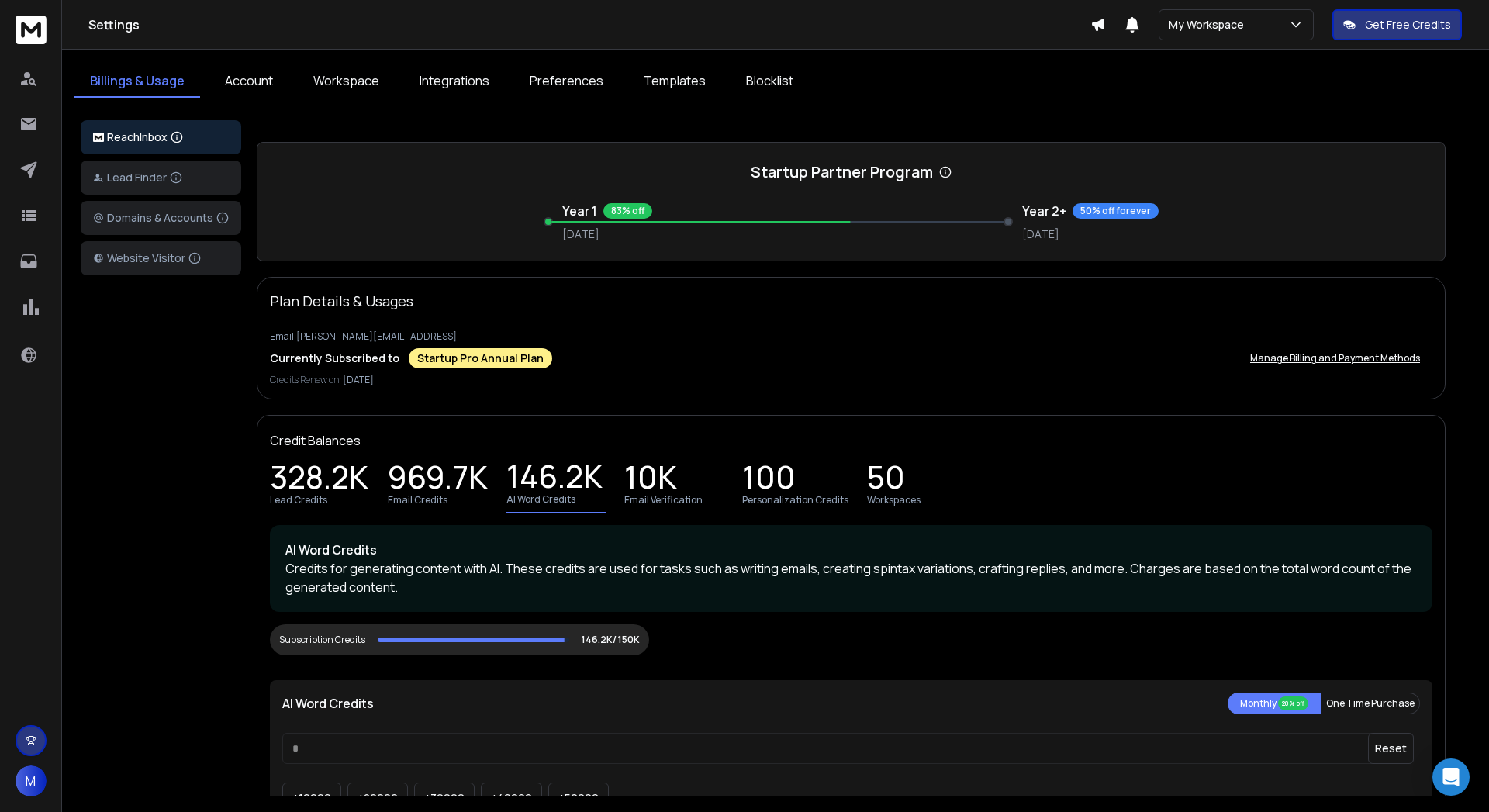
click at [534, 476] on p "146.2K" at bounding box center [554, 478] width 96 height 21
click at [317, 471] on p "328.2K" at bounding box center [319, 479] width 98 height 21
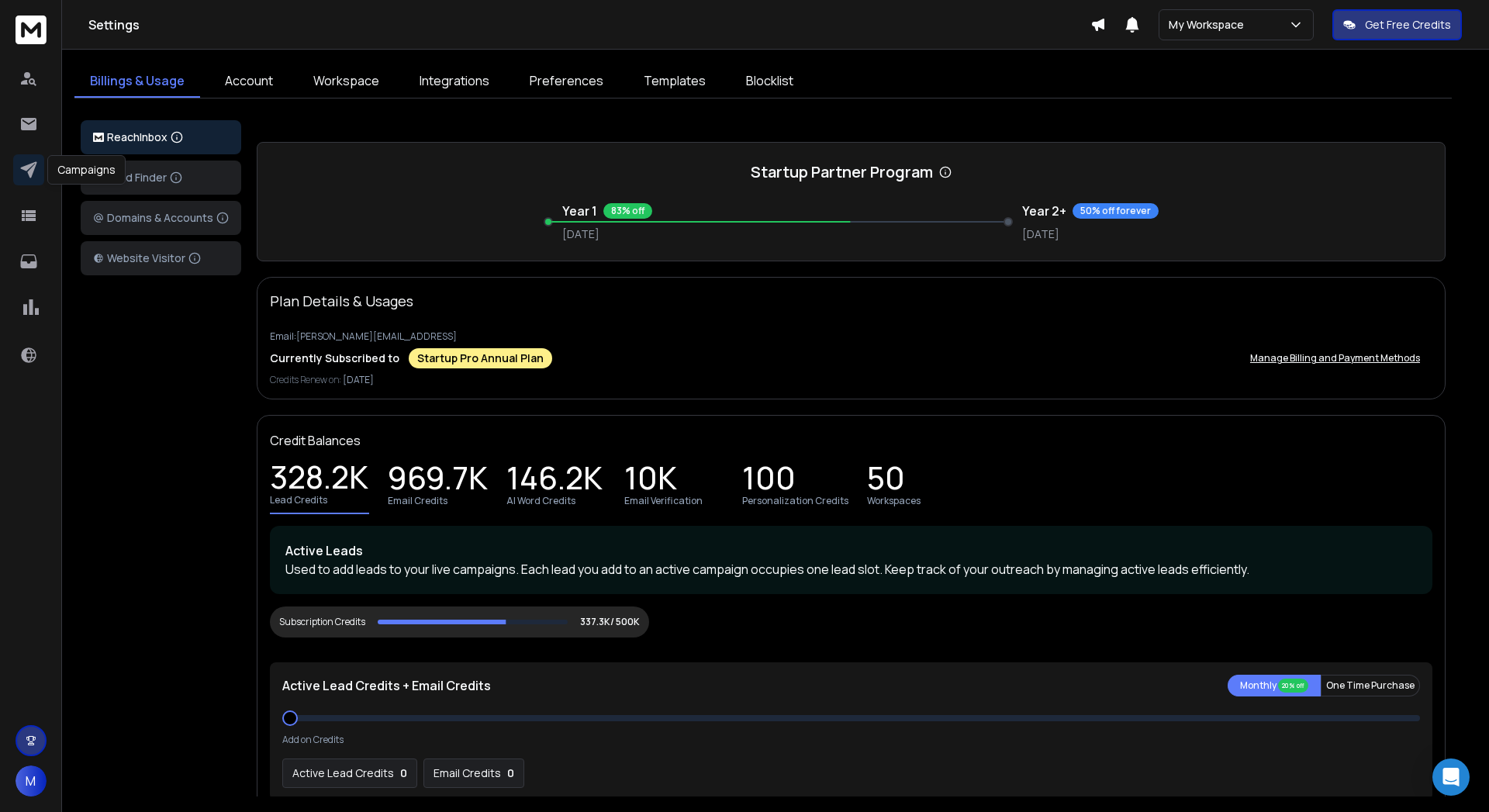
click at [31, 170] on icon at bounding box center [29, 171] width 17 height 17
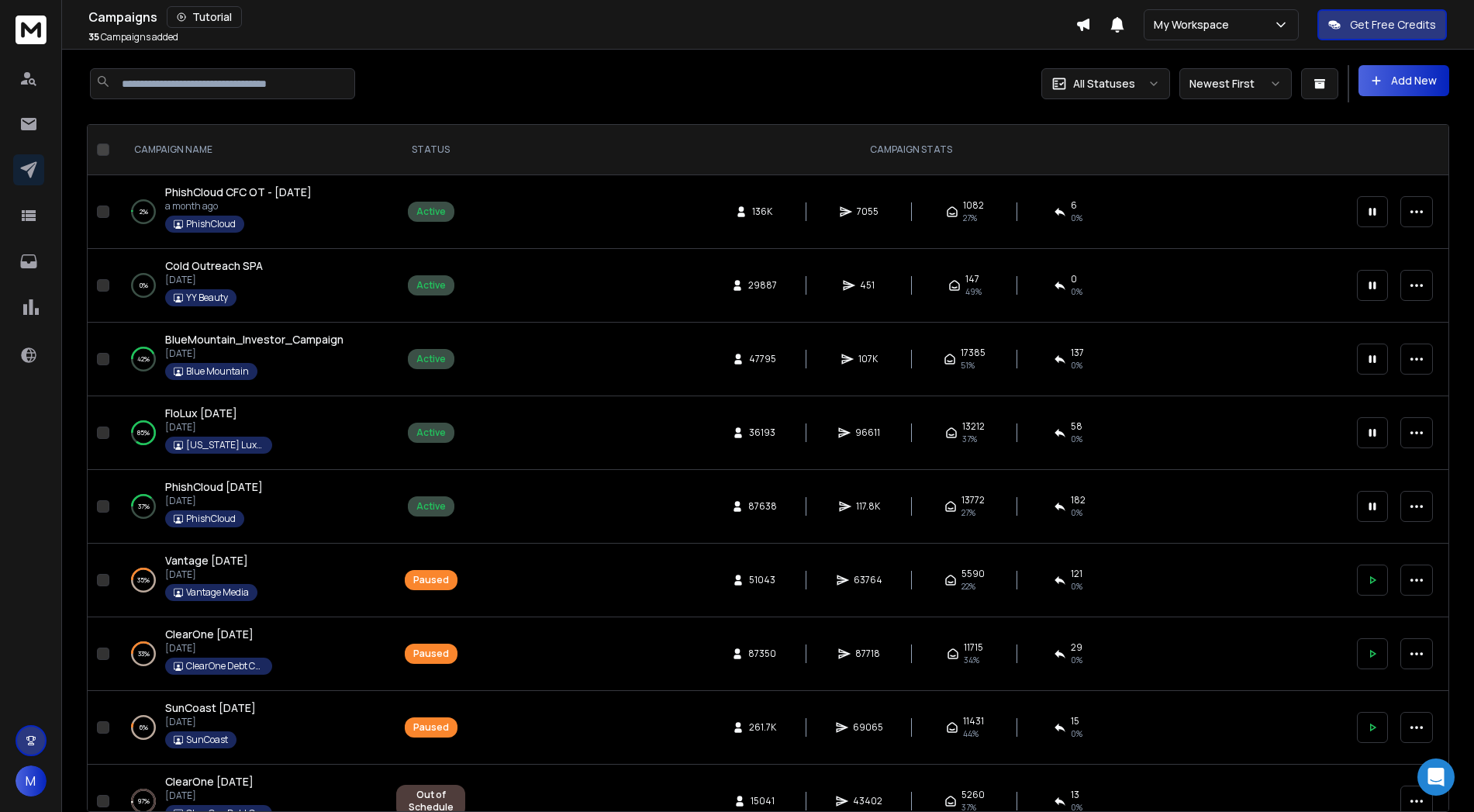
click at [1005, 102] on div "Campaigns 35 Campaigns Added All Statuses Newest First Add New CAMPAIGN NAME ST…" at bounding box center [768, 471] width 1362 height 812
click at [224, 410] on span "FloLux [DATE]" at bounding box center [201, 412] width 72 height 15
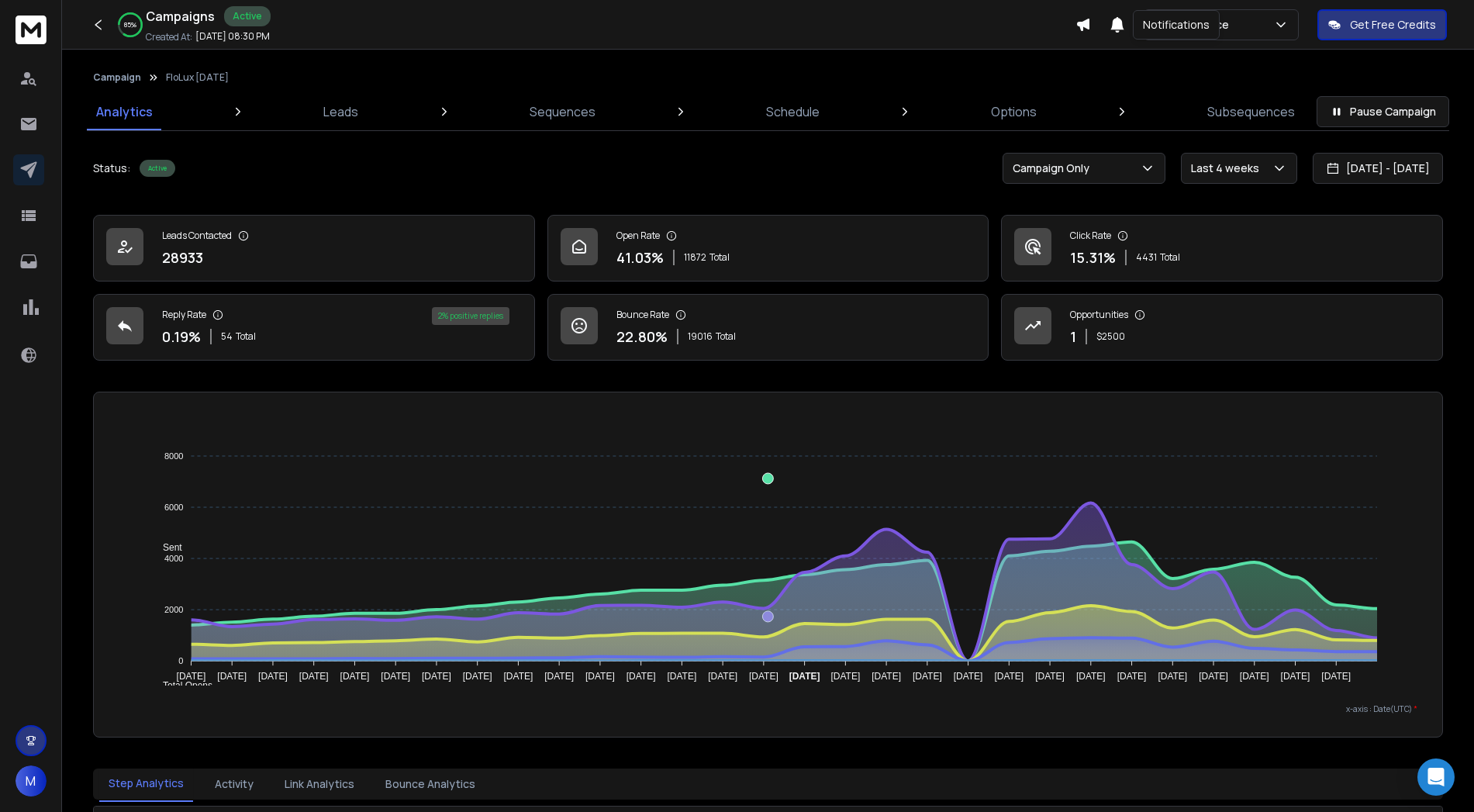
click at [1190, 35] on div "Notifications" at bounding box center [1176, 25] width 87 height 30
click at [1272, 26] on div "My Workspace" at bounding box center [1221, 24] width 135 height 16
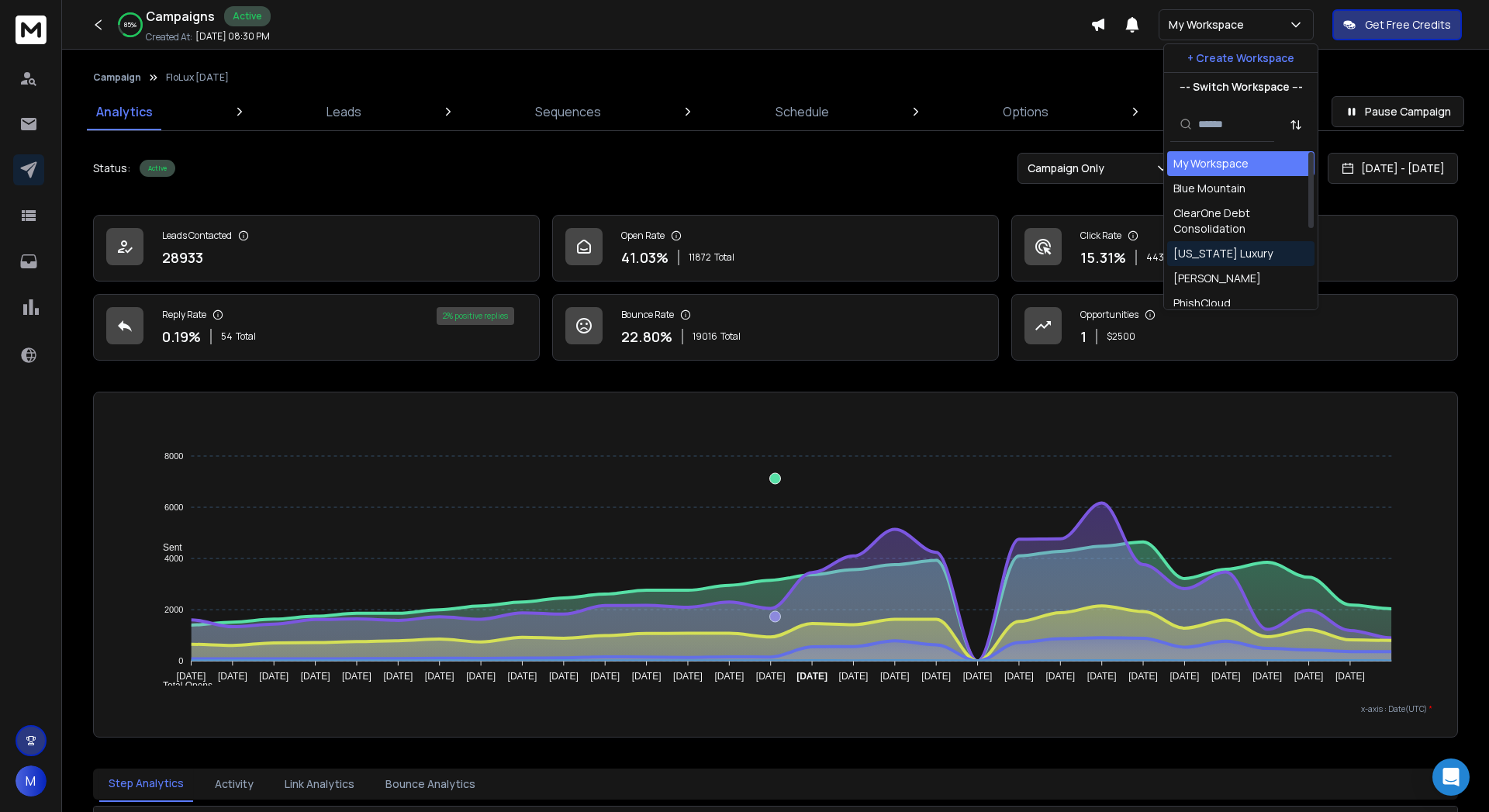
click at [1225, 260] on div "[US_STATE] Luxury" at bounding box center [1222, 253] width 99 height 16
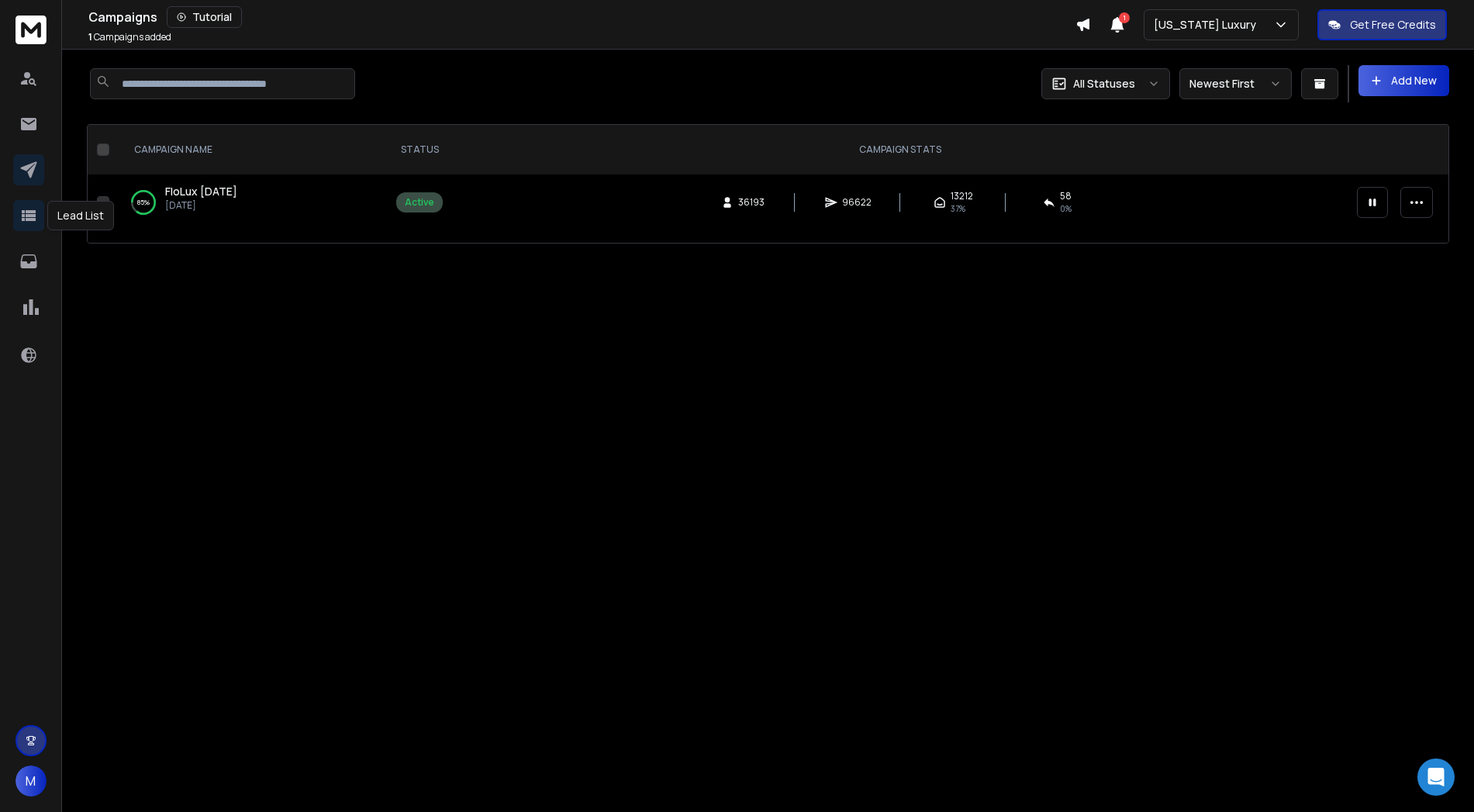
click at [34, 217] on icon at bounding box center [29, 215] width 19 height 19
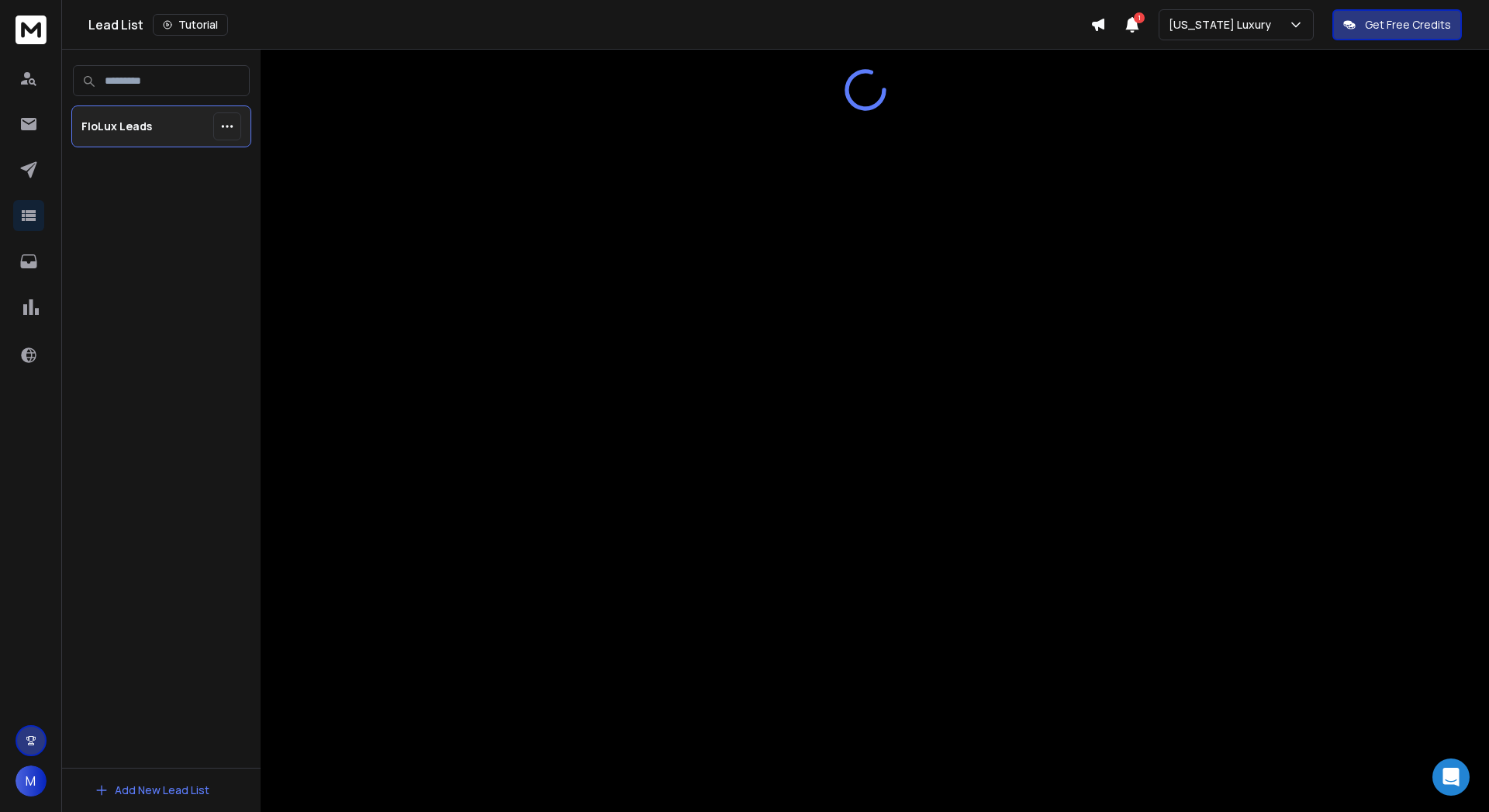
click at [197, 128] on div "FloLux Leads" at bounding box center [161, 126] width 180 height 42
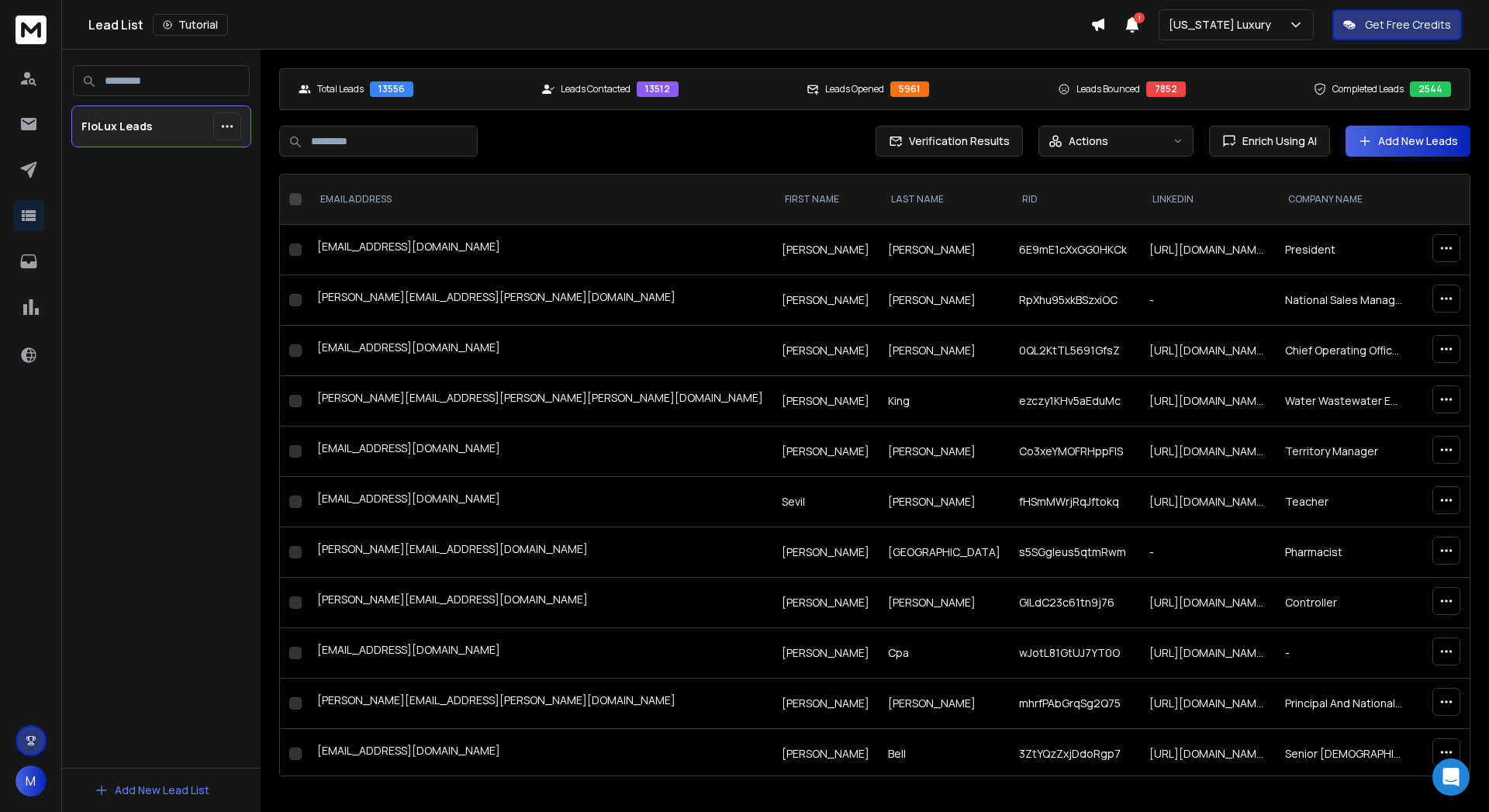
click at [1431, 138] on link "Add New Leads" at bounding box center [1407, 141] width 100 height 16
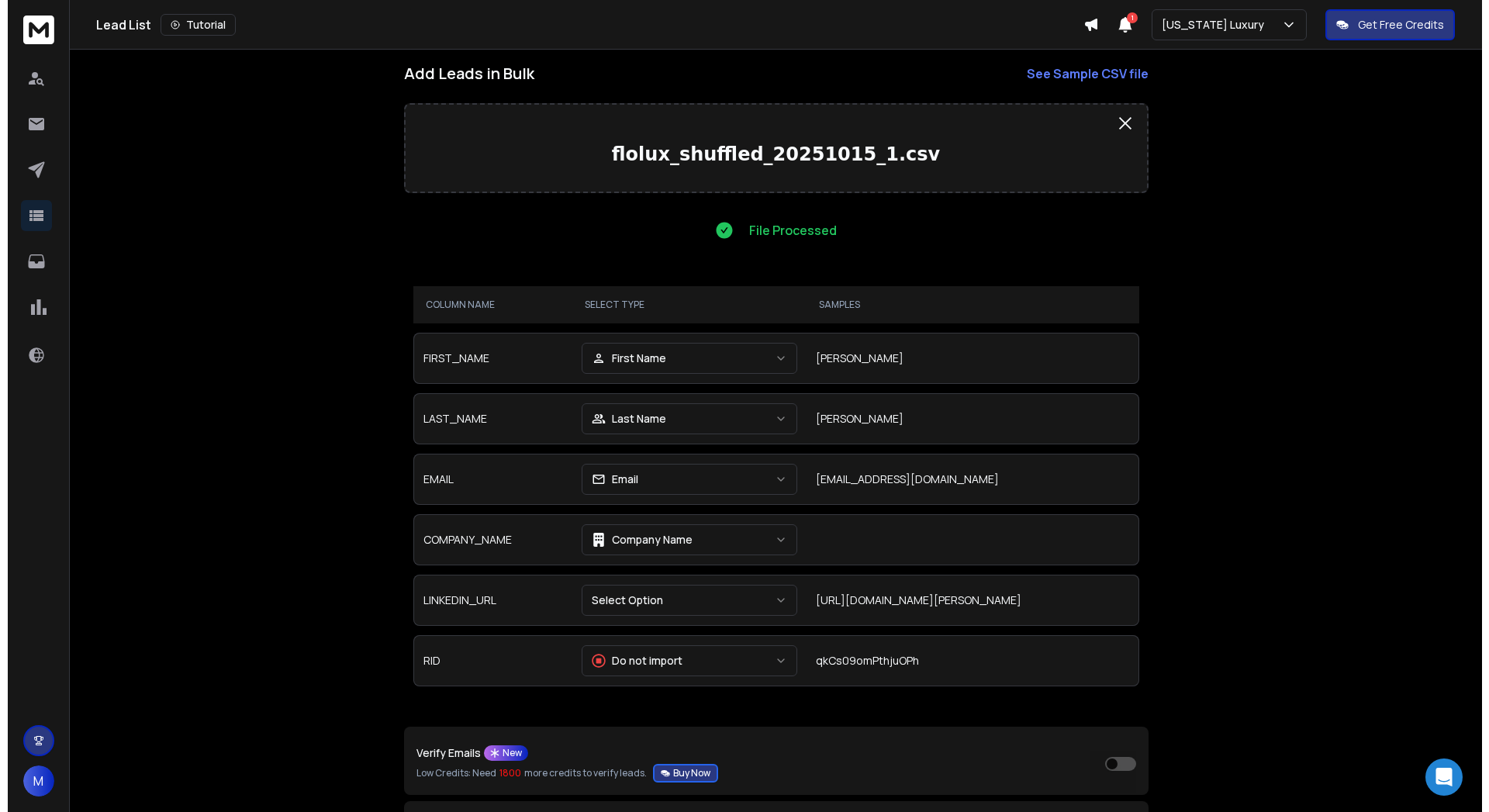
scroll to position [266, 0]
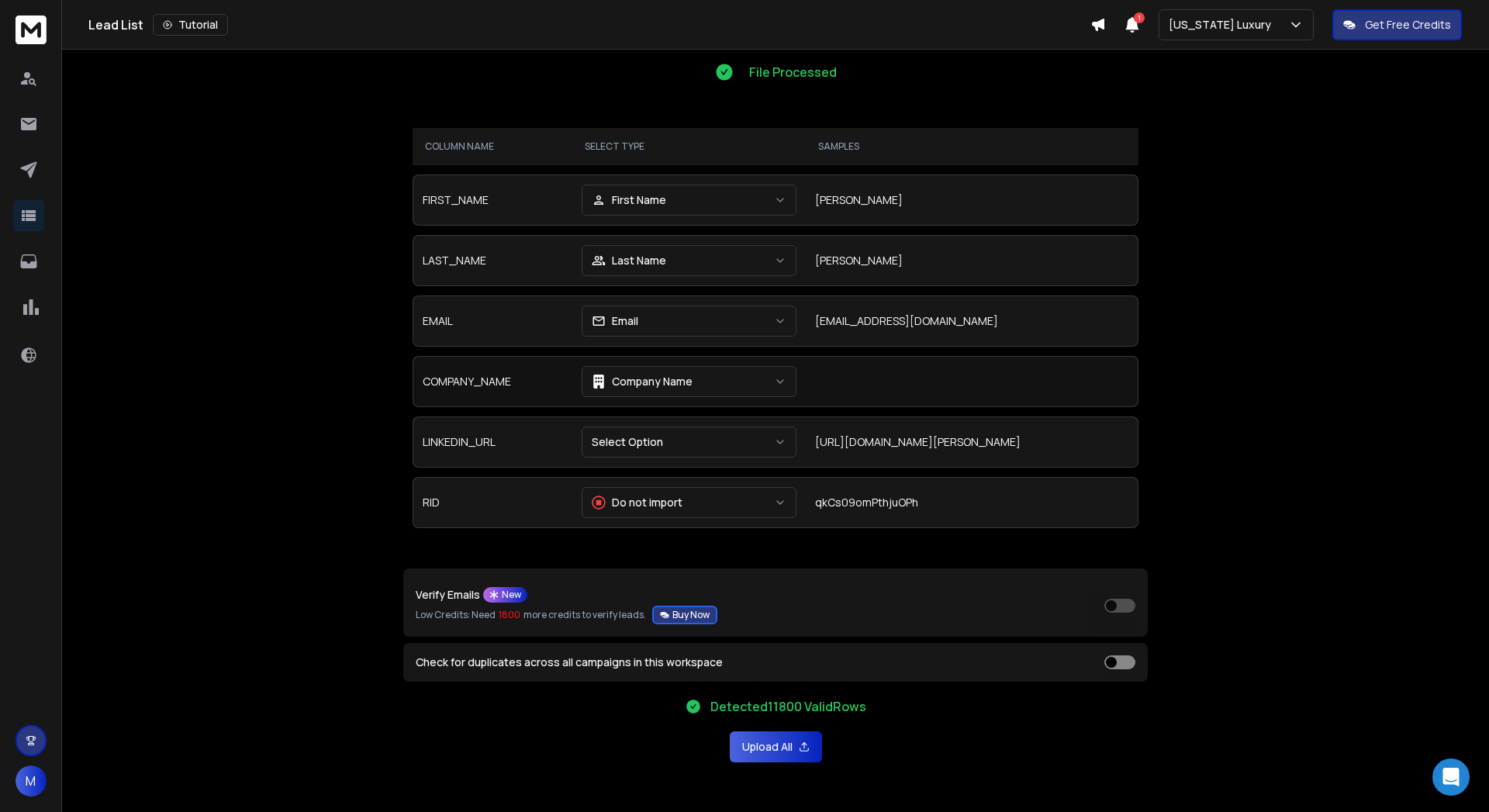
click at [774, 385] on icon "button" at bounding box center [780, 381] width 12 height 12
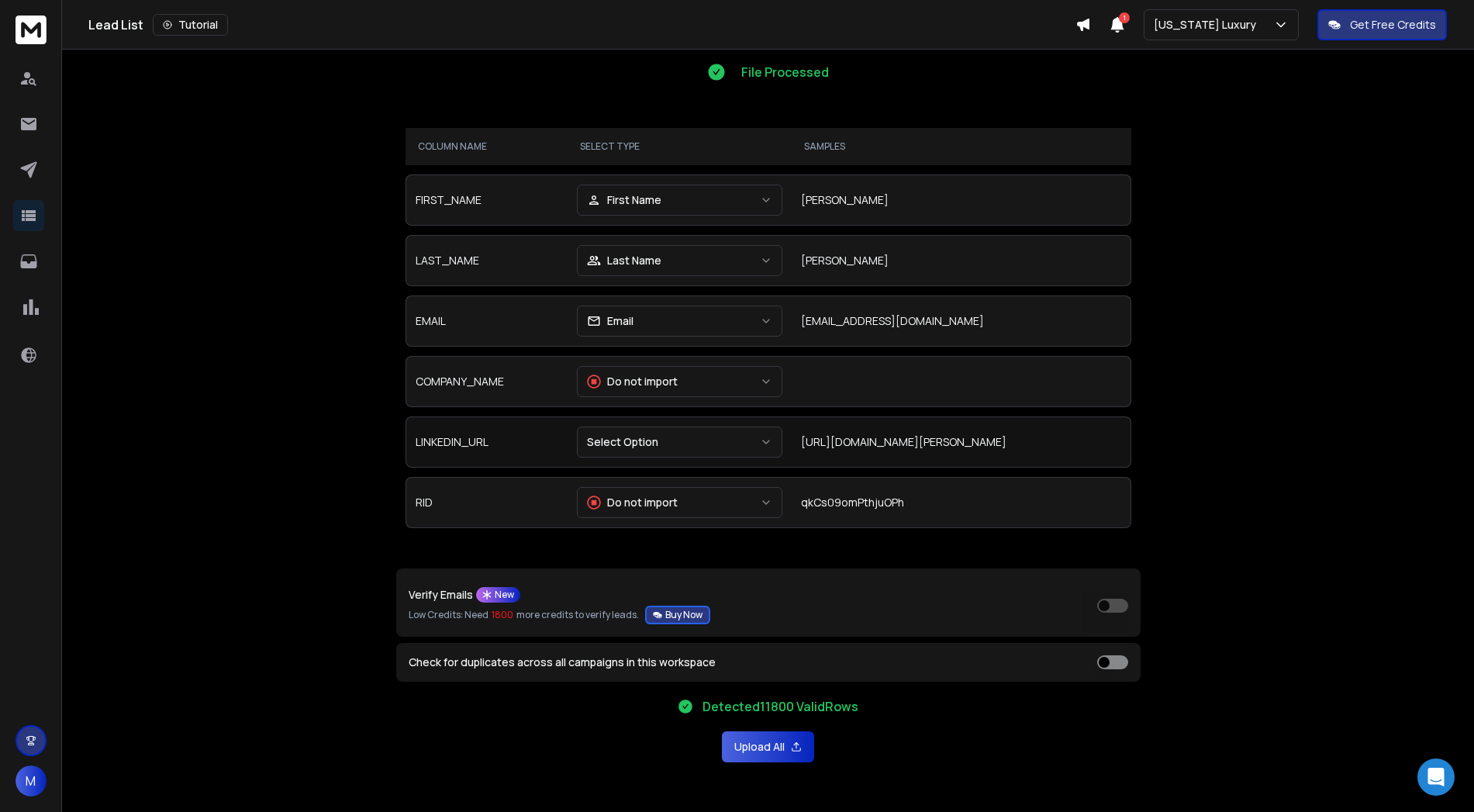
click at [736, 443] on button "Select Option" at bounding box center [679, 441] width 205 height 31
click at [710, 490] on button "Do not import" at bounding box center [679, 501] width 205 height 31
click at [1109, 661] on button "Check for duplicates across all campaigns in this workspace" at bounding box center [1112, 662] width 31 height 14
click at [766, 750] on button "Upload All" at bounding box center [769, 746] width 93 height 31
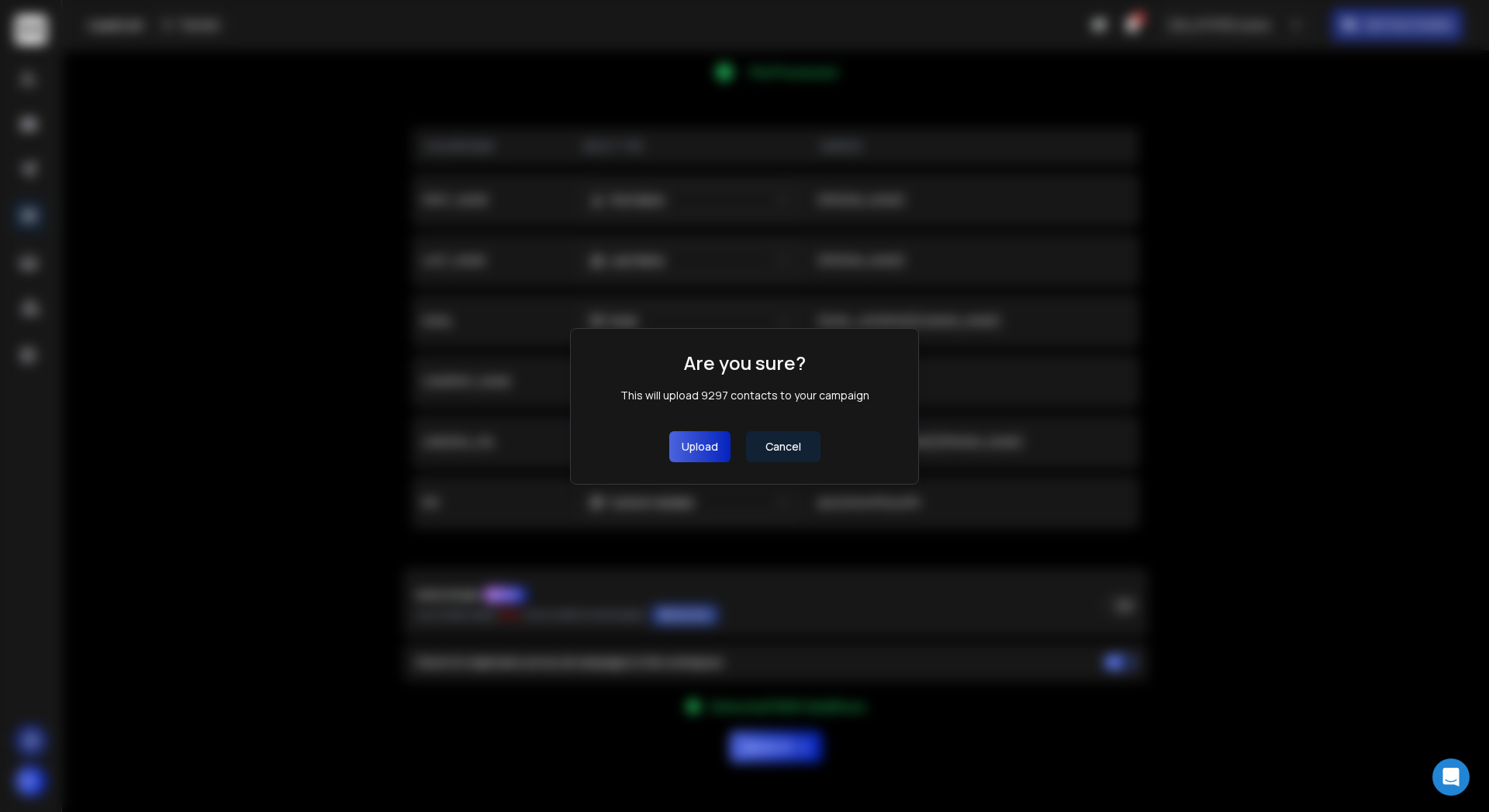
click at [686, 445] on button "Upload" at bounding box center [700, 446] width 61 height 31
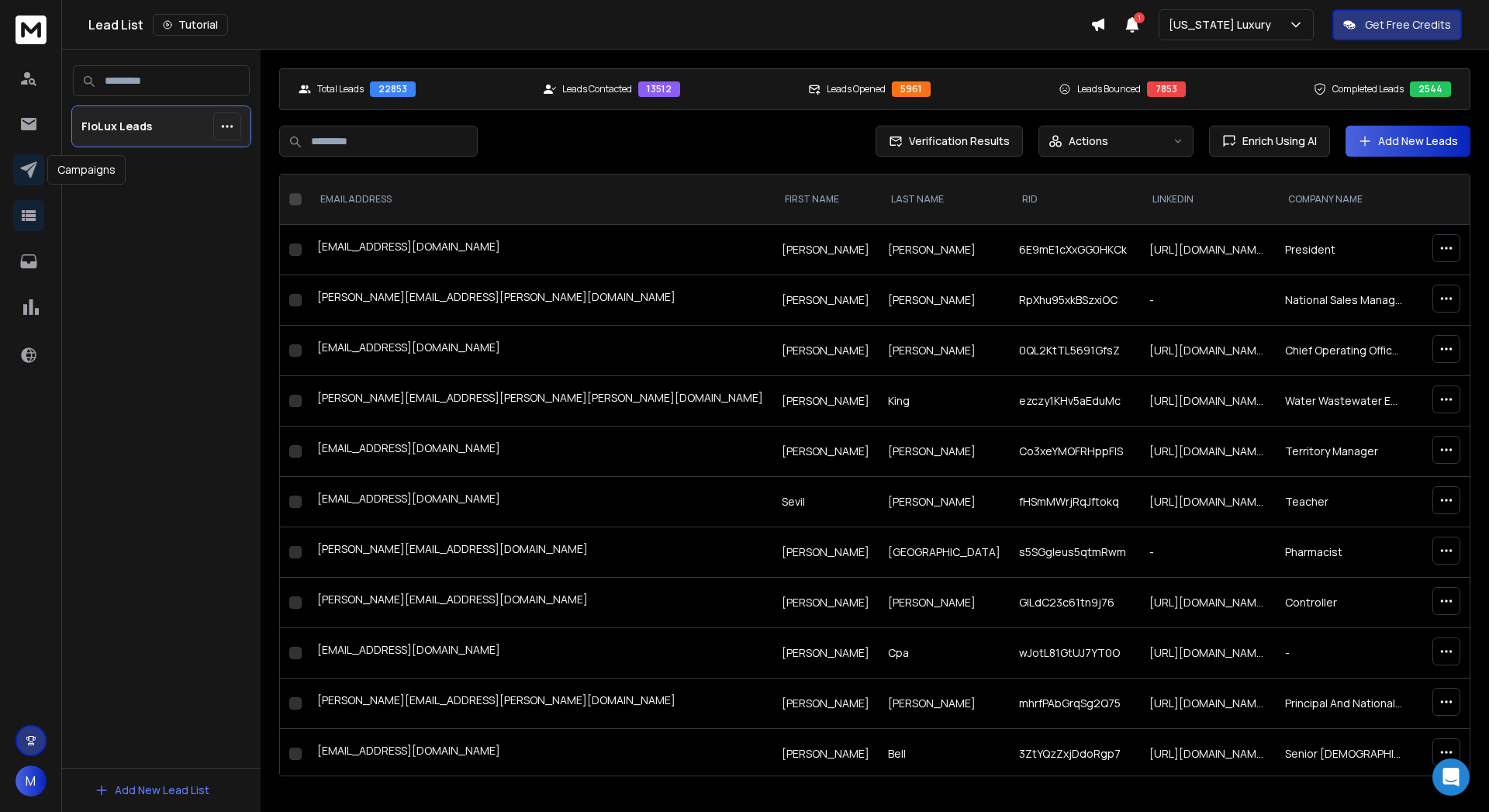
click at [28, 168] on icon at bounding box center [29, 171] width 17 height 17
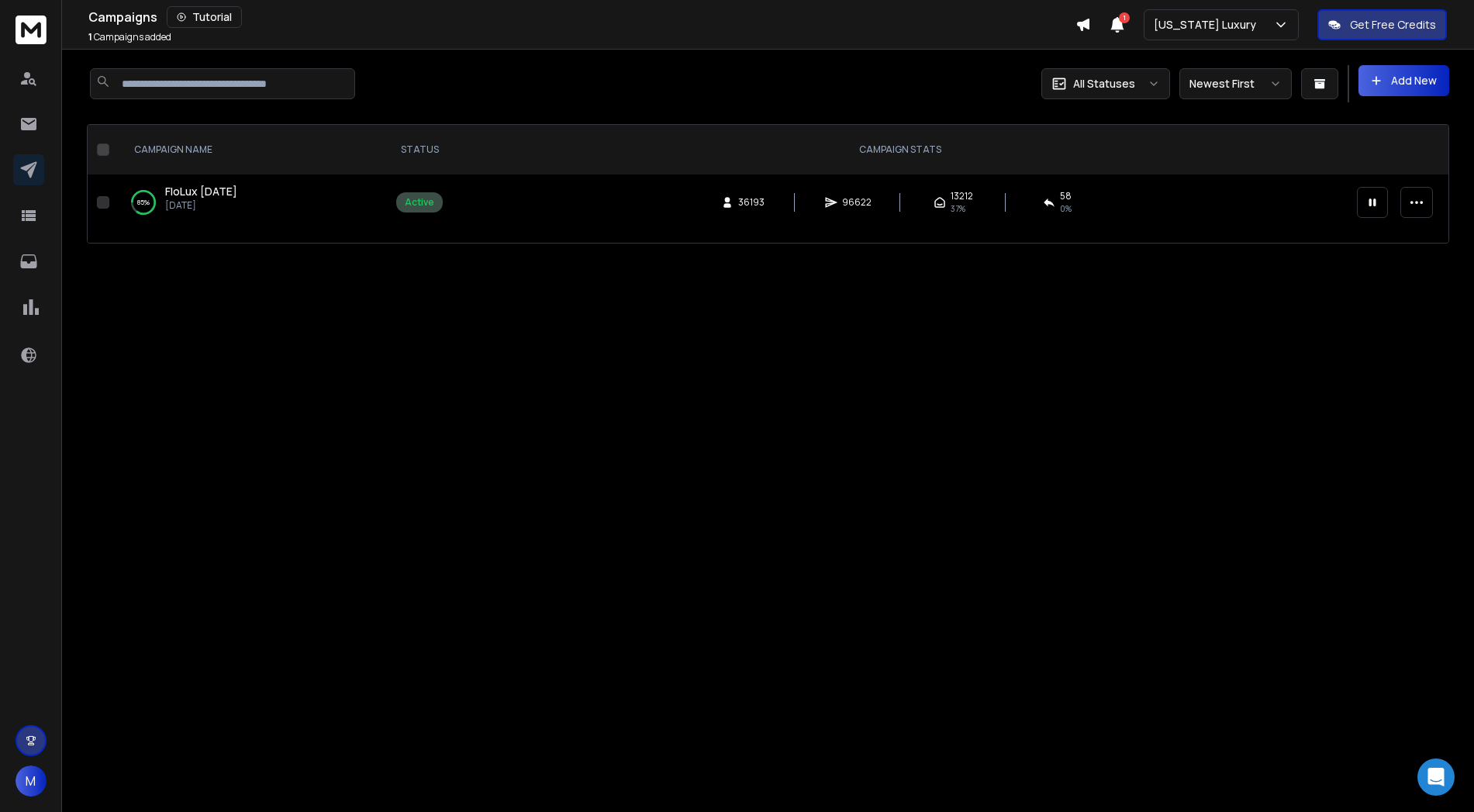
click at [237, 192] on span "FloLux [DATE]" at bounding box center [201, 191] width 72 height 15
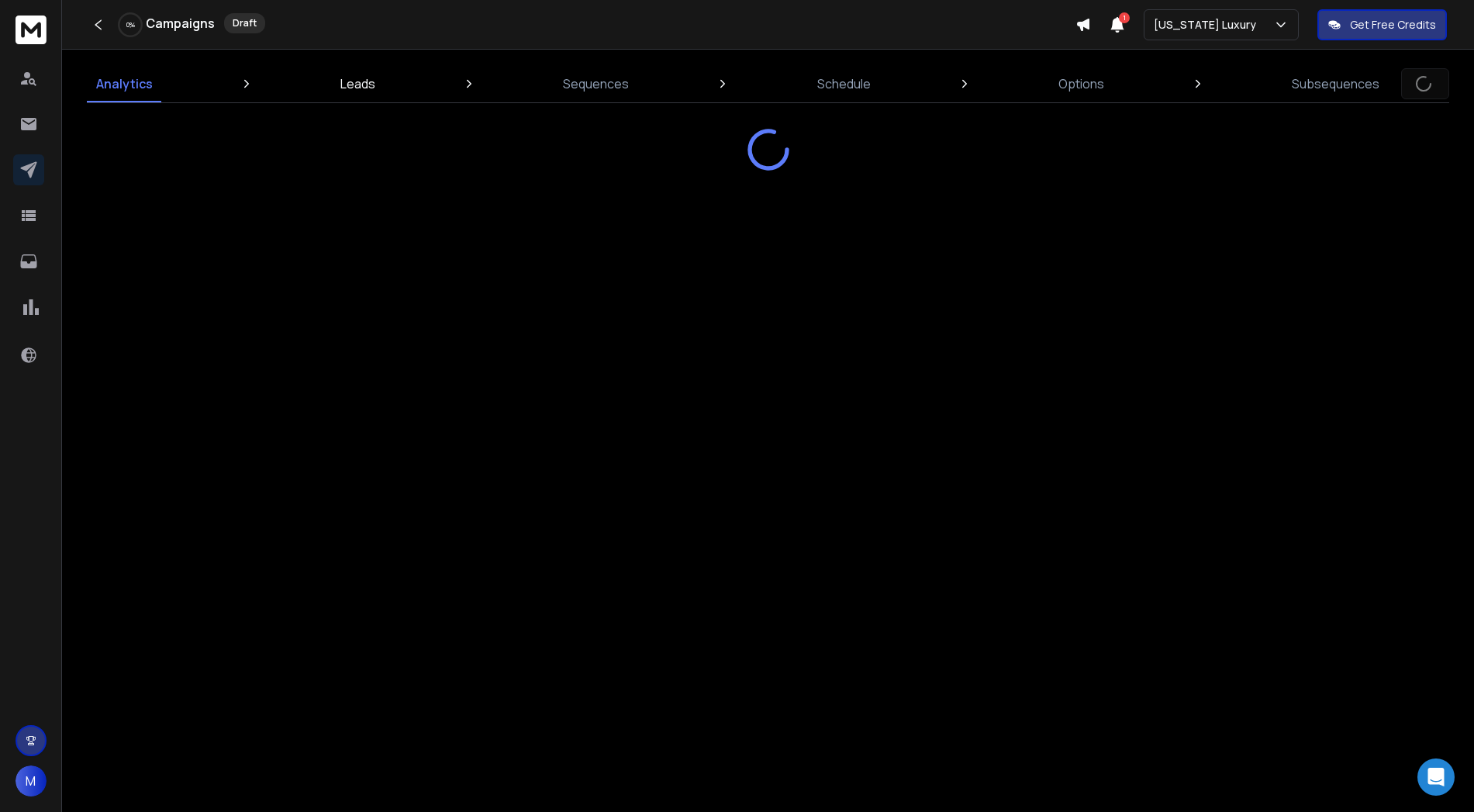
click at [364, 82] on p "Leads" at bounding box center [358, 83] width 35 height 19
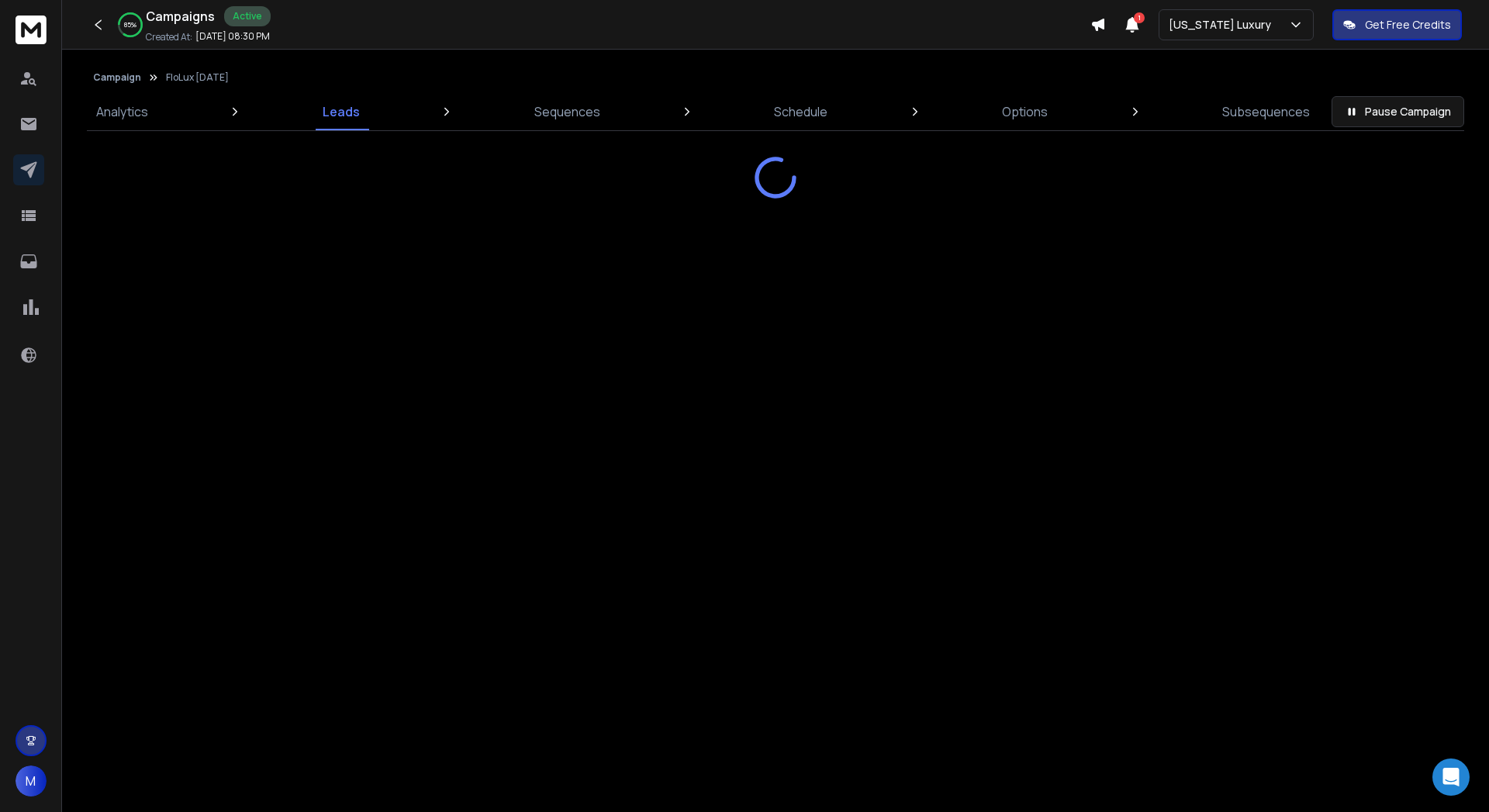
click at [1198, 588] on div "ReferralStack Unlock AI-powered affiliate growth Lifetime Deals available! Clai…" at bounding box center [744, 406] width 1489 height 812
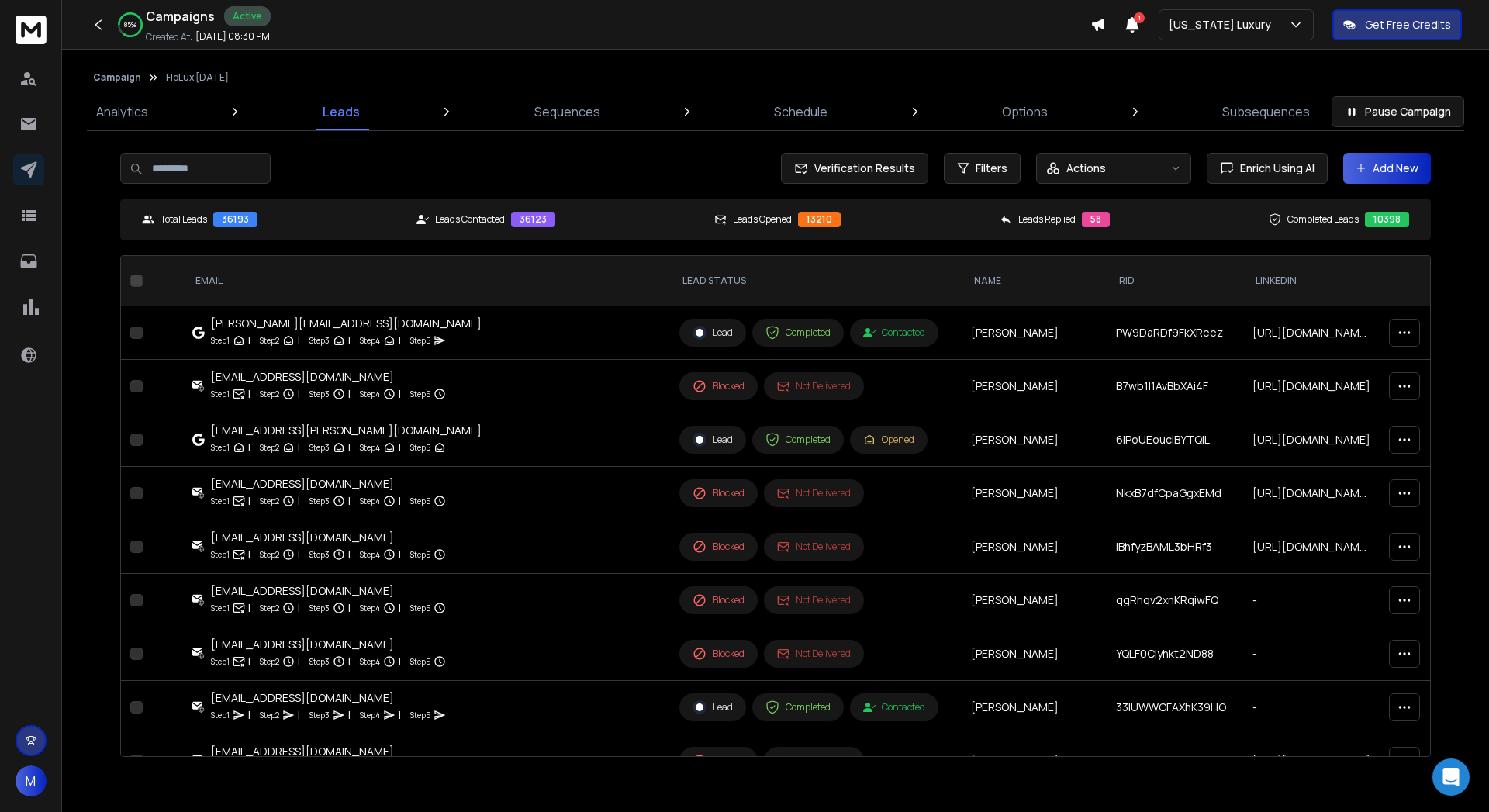
click at [1394, 171] on button "Add New" at bounding box center [1386, 168] width 87 height 31
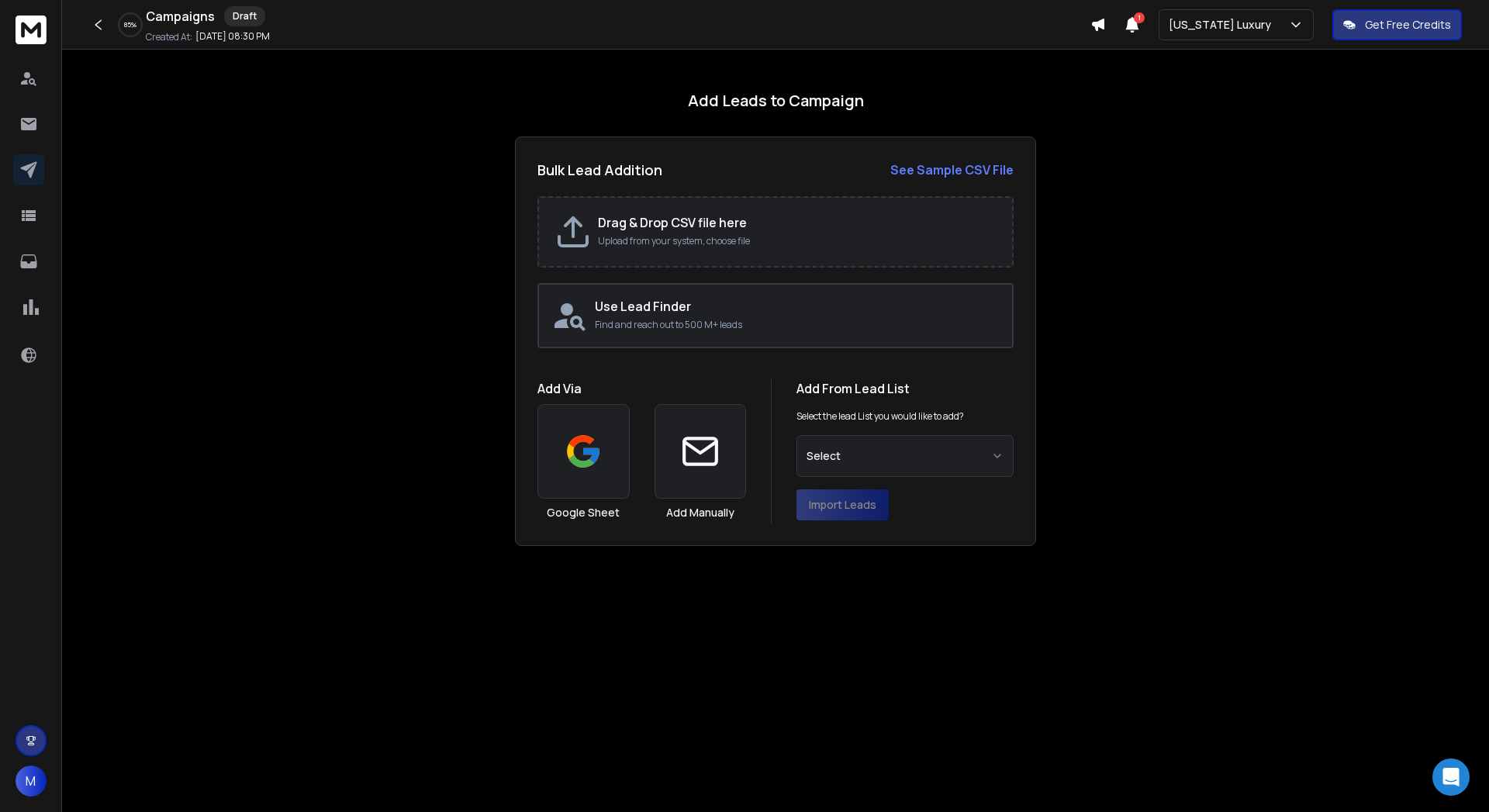
click at [991, 450] on icon "button" at bounding box center [997, 455] width 12 height 12
click at [813, 499] on button "button" at bounding box center [812, 499] width 12 height 12
click at [974, 386] on h1 "Add From Lead List" at bounding box center [905, 388] width 217 height 19
click at [843, 504] on button "Import Leads" at bounding box center [843, 504] width 93 height 31
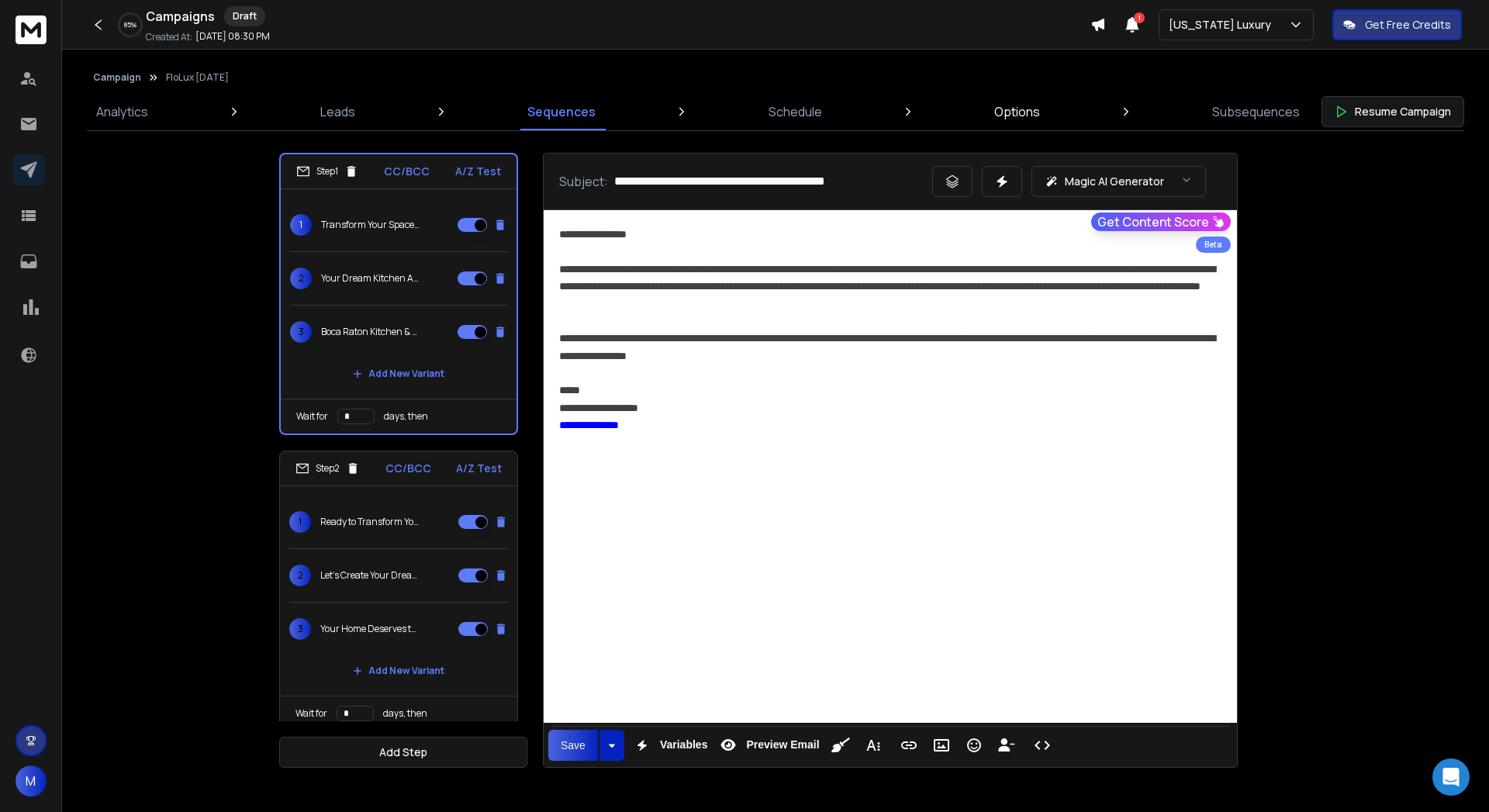
click at [1008, 112] on p "Options" at bounding box center [1016, 111] width 45 height 19
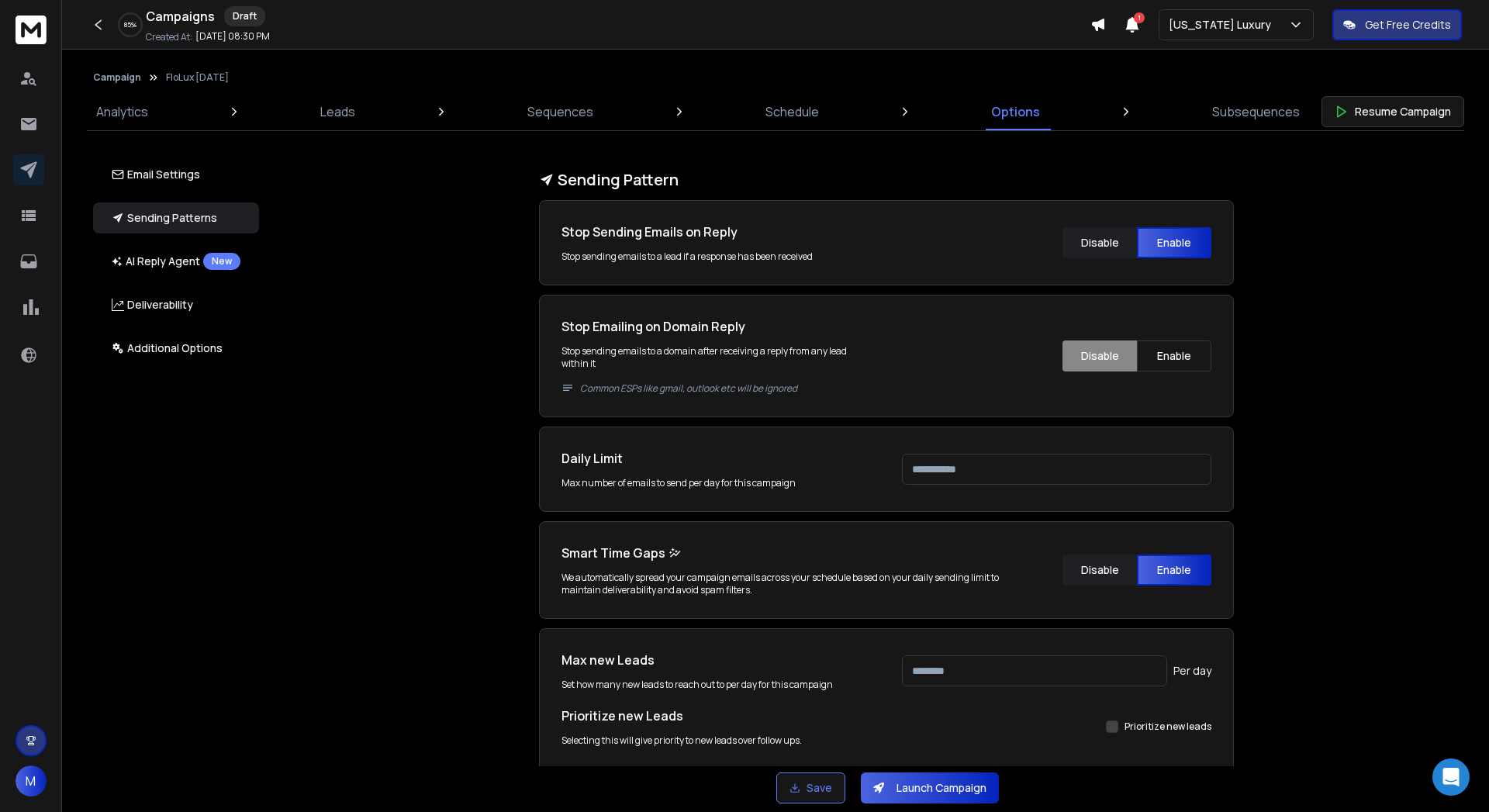
scroll to position [728, 0]
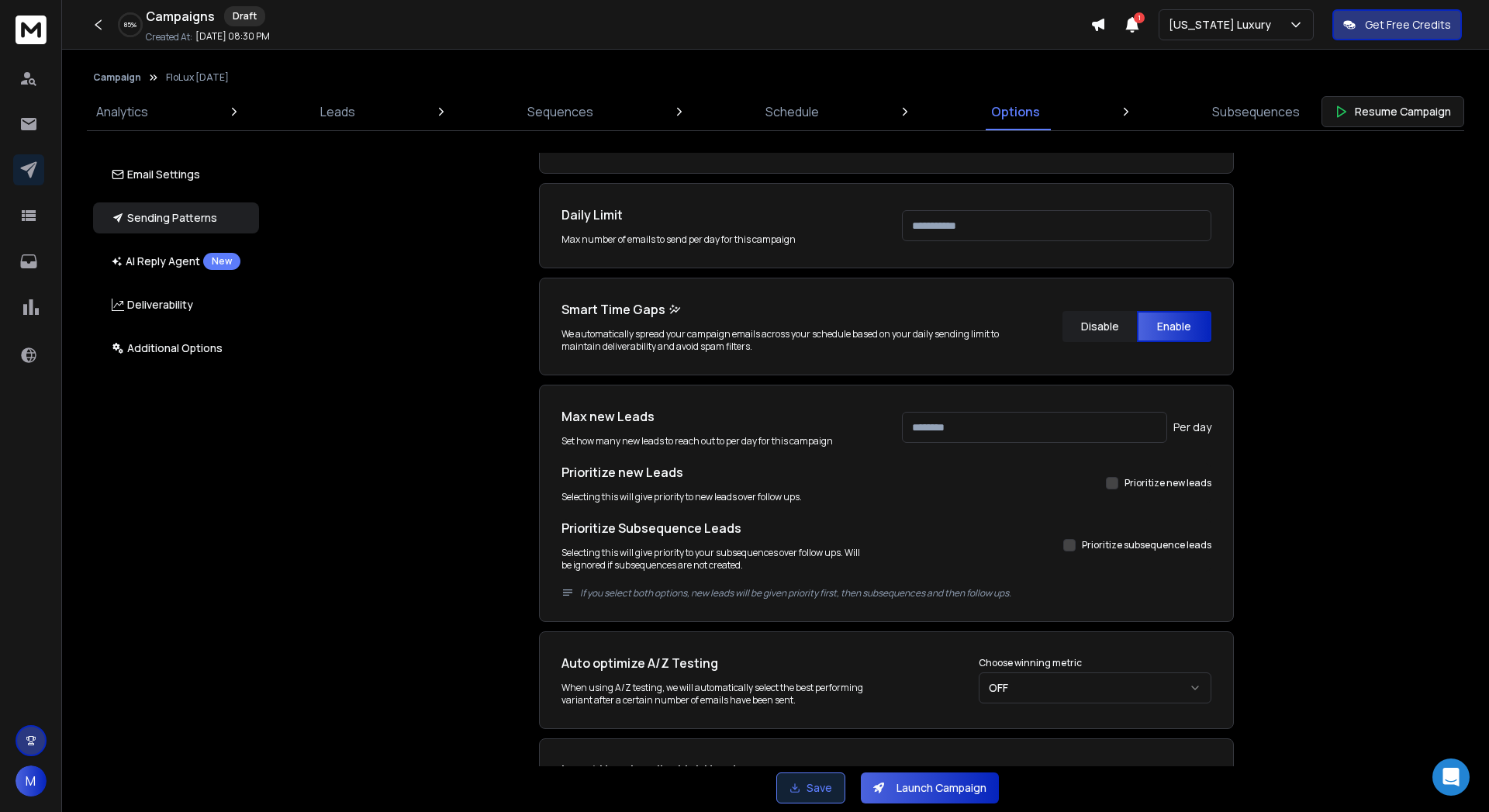
click at [809, 780] on button "Save" at bounding box center [810, 787] width 69 height 31
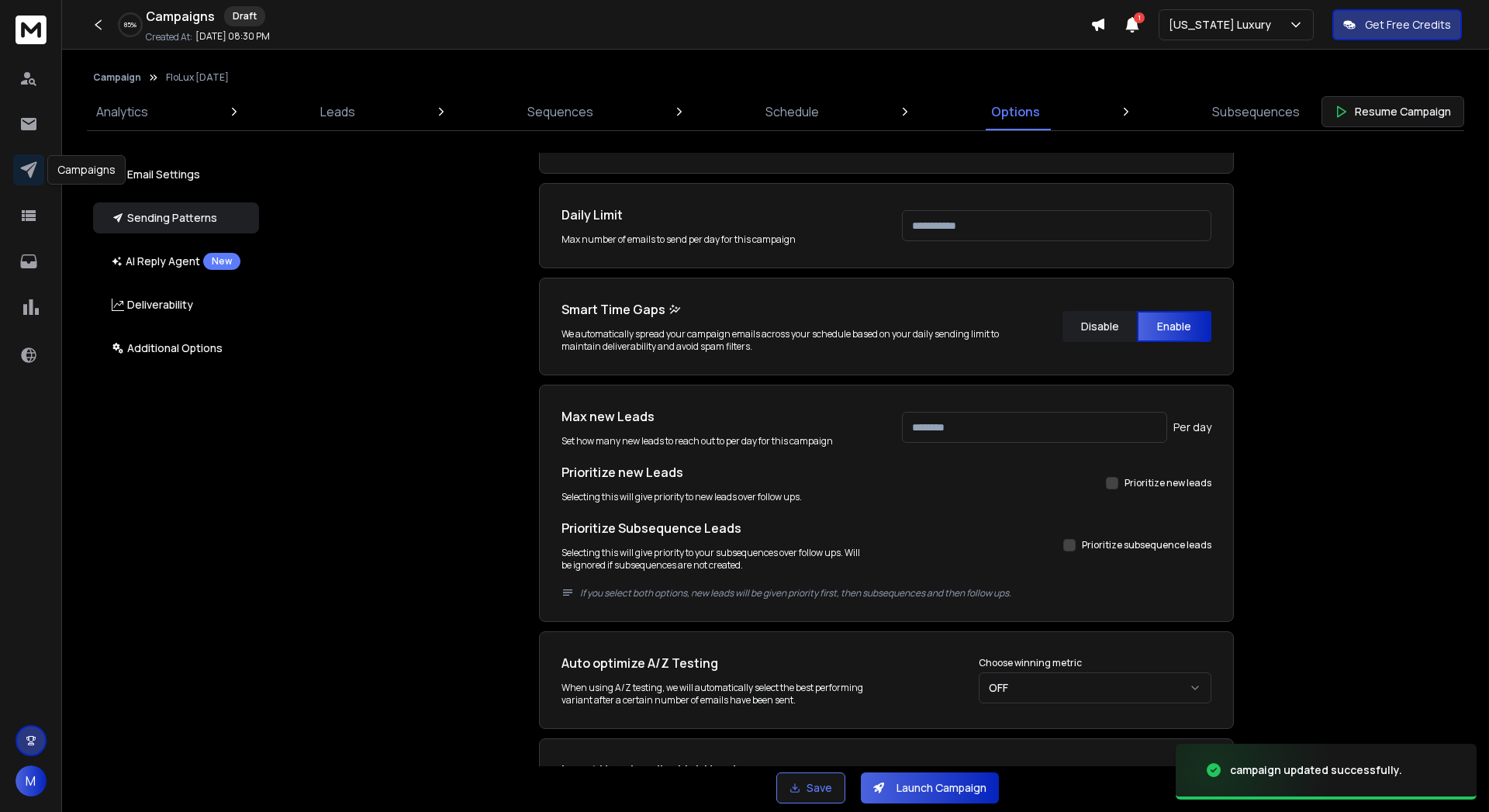
click at [32, 171] on icon at bounding box center [29, 171] width 17 height 17
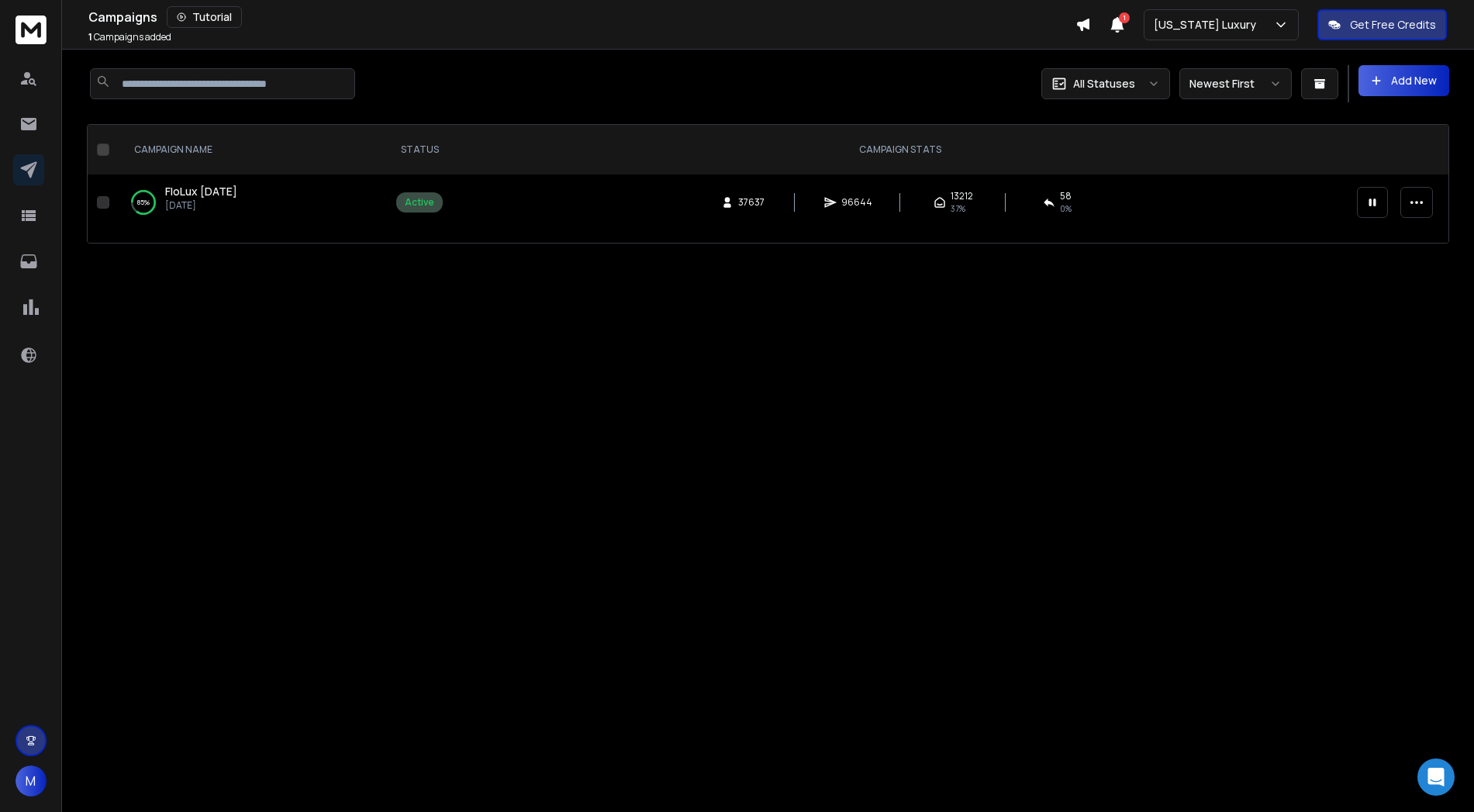
click at [251, 704] on div "Campaigns 1 Campaigns Added All Statuses Newest First Add New CAMPAIGN NAME STA…" at bounding box center [768, 471] width 1362 height 812
click at [1285, 25] on icon "button" at bounding box center [1280, 24] width 16 height 16
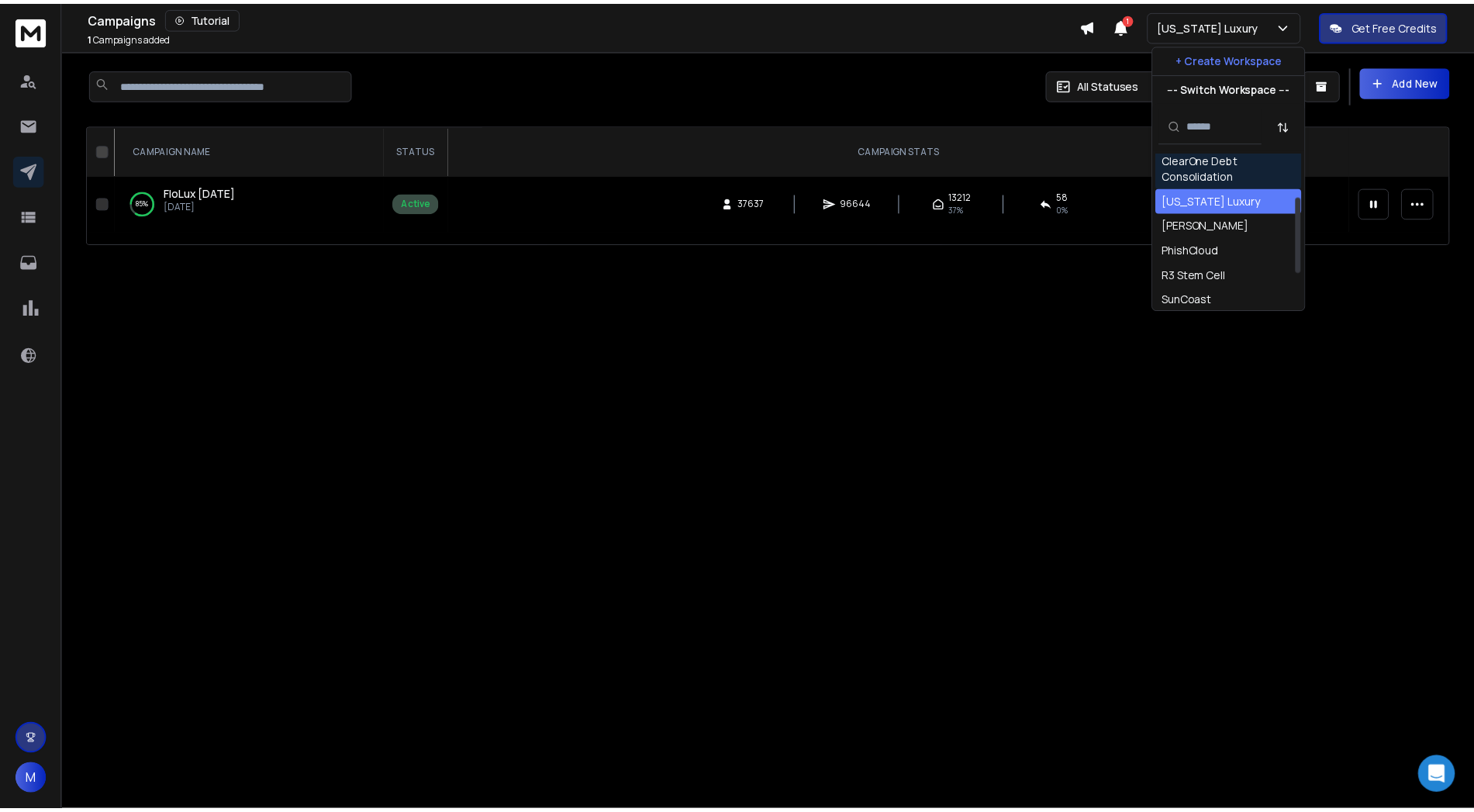
scroll to position [97, 0]
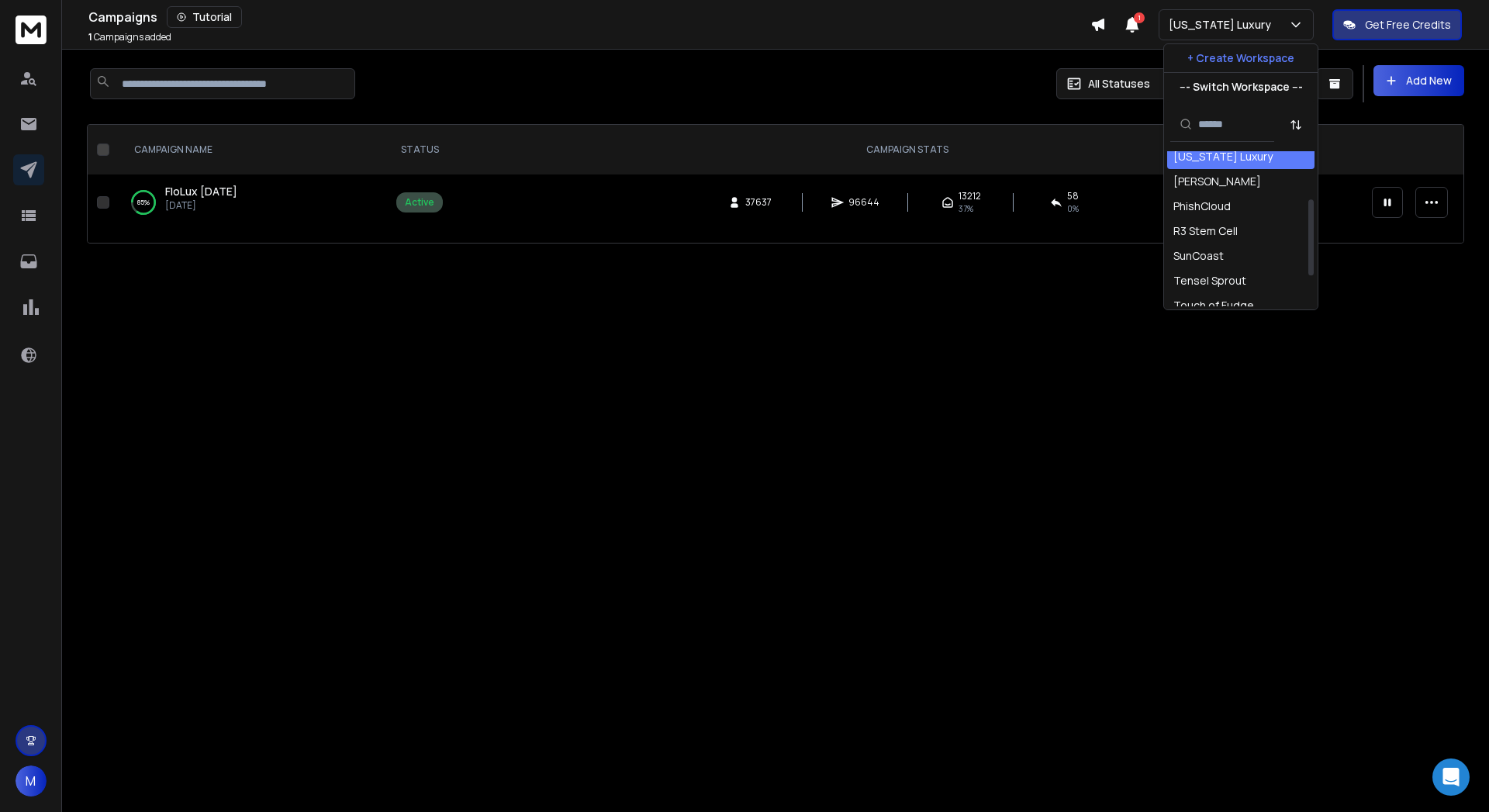
click at [1206, 229] on div "R3 Stem Cell" at bounding box center [1204, 231] width 64 height 16
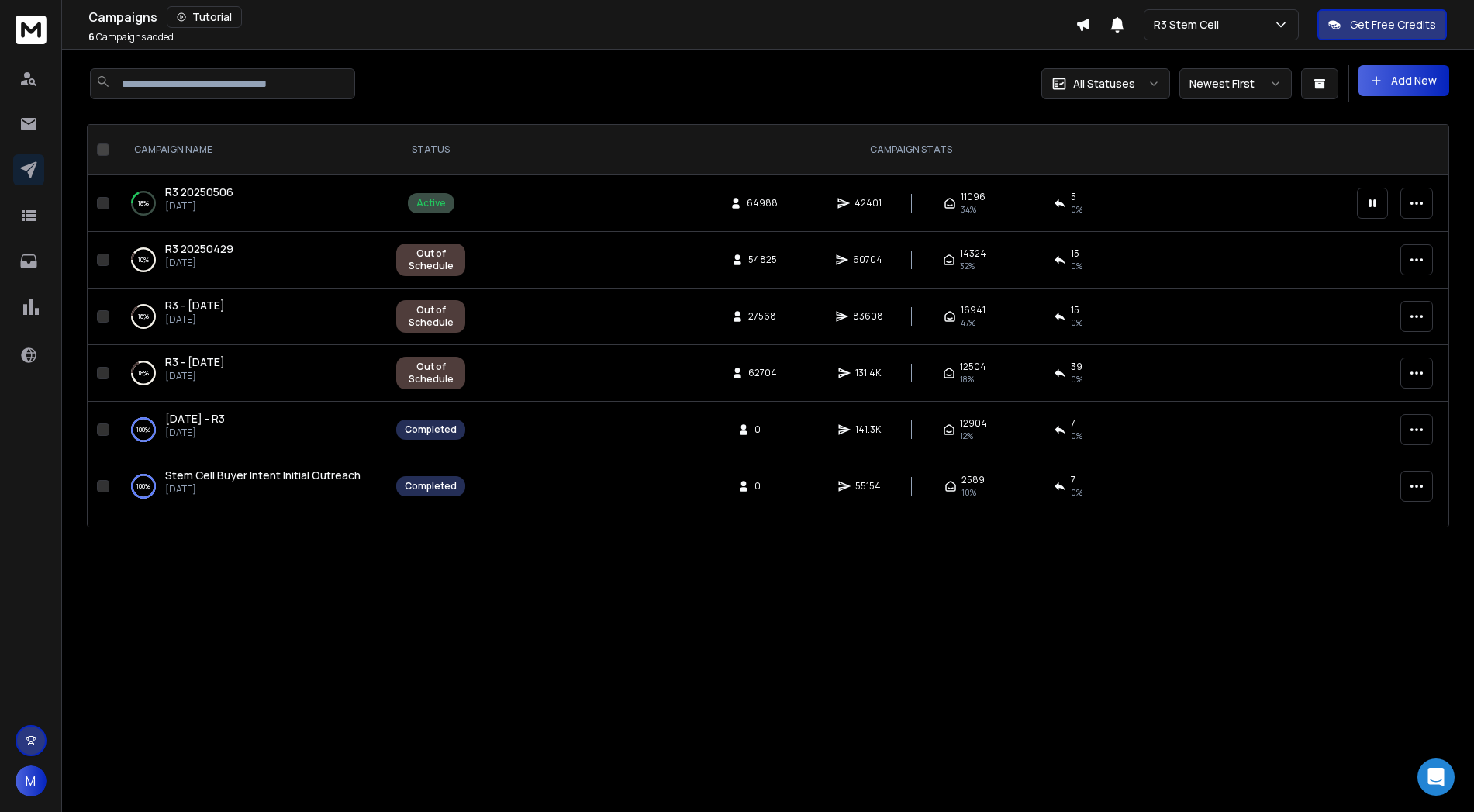
click at [359, 712] on div "Campaigns 6 Campaigns Added All Statuses Newest First Add New CAMPAIGN NAME STA…" at bounding box center [768, 471] width 1362 height 812
click at [439, 637] on div "Campaigns 6 Campaigns Added All Statuses Newest First Add New CAMPAIGN NAME STA…" at bounding box center [768, 471] width 1362 height 812
click at [1146, 659] on div "Campaigns 6 Campaigns Added All Statuses Newest First Add New CAMPAIGN NAME STA…" at bounding box center [768, 471] width 1362 height 812
click at [35, 220] on icon at bounding box center [29, 215] width 19 height 19
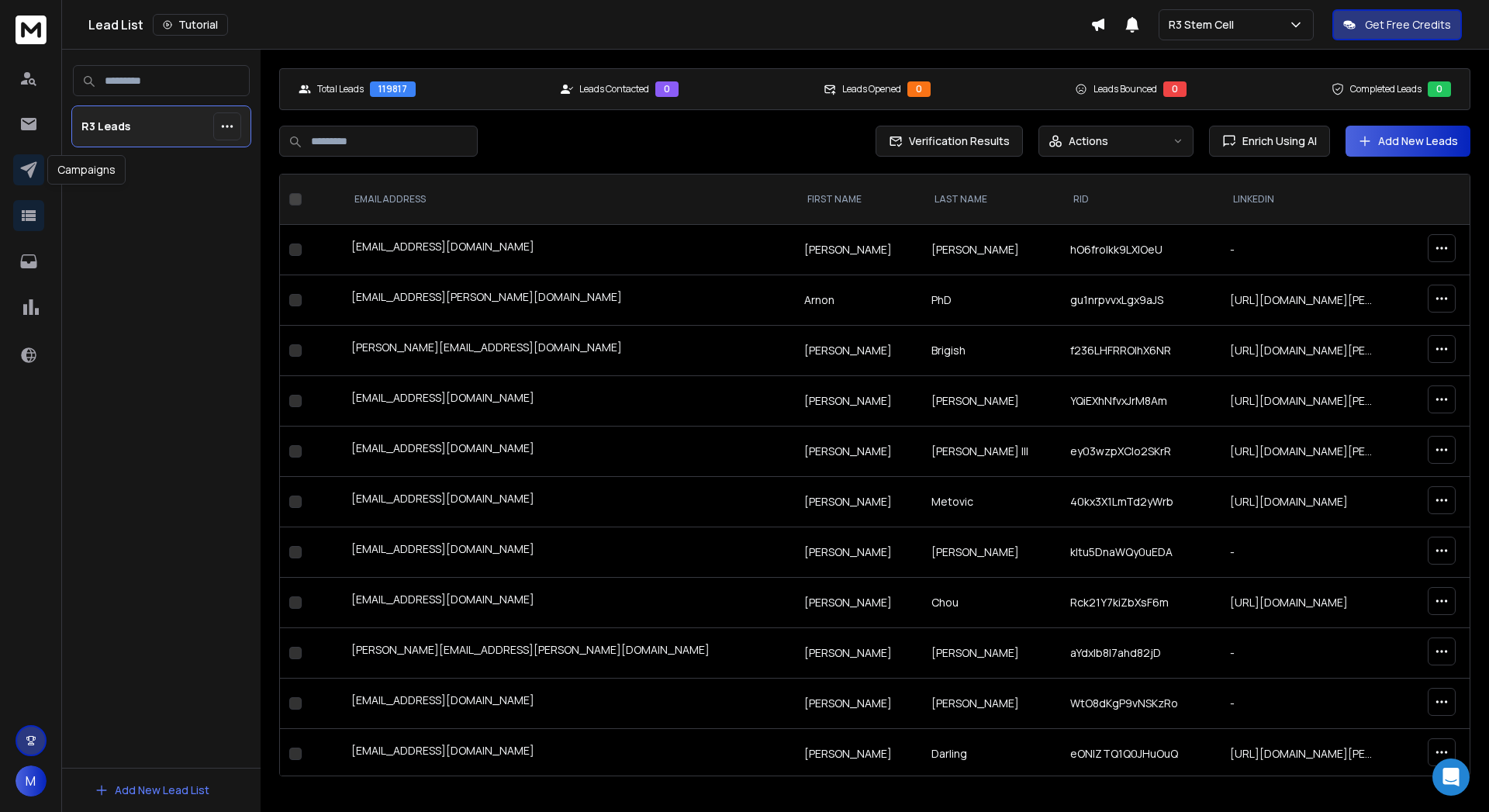
click at [35, 168] on icon at bounding box center [29, 170] width 19 height 19
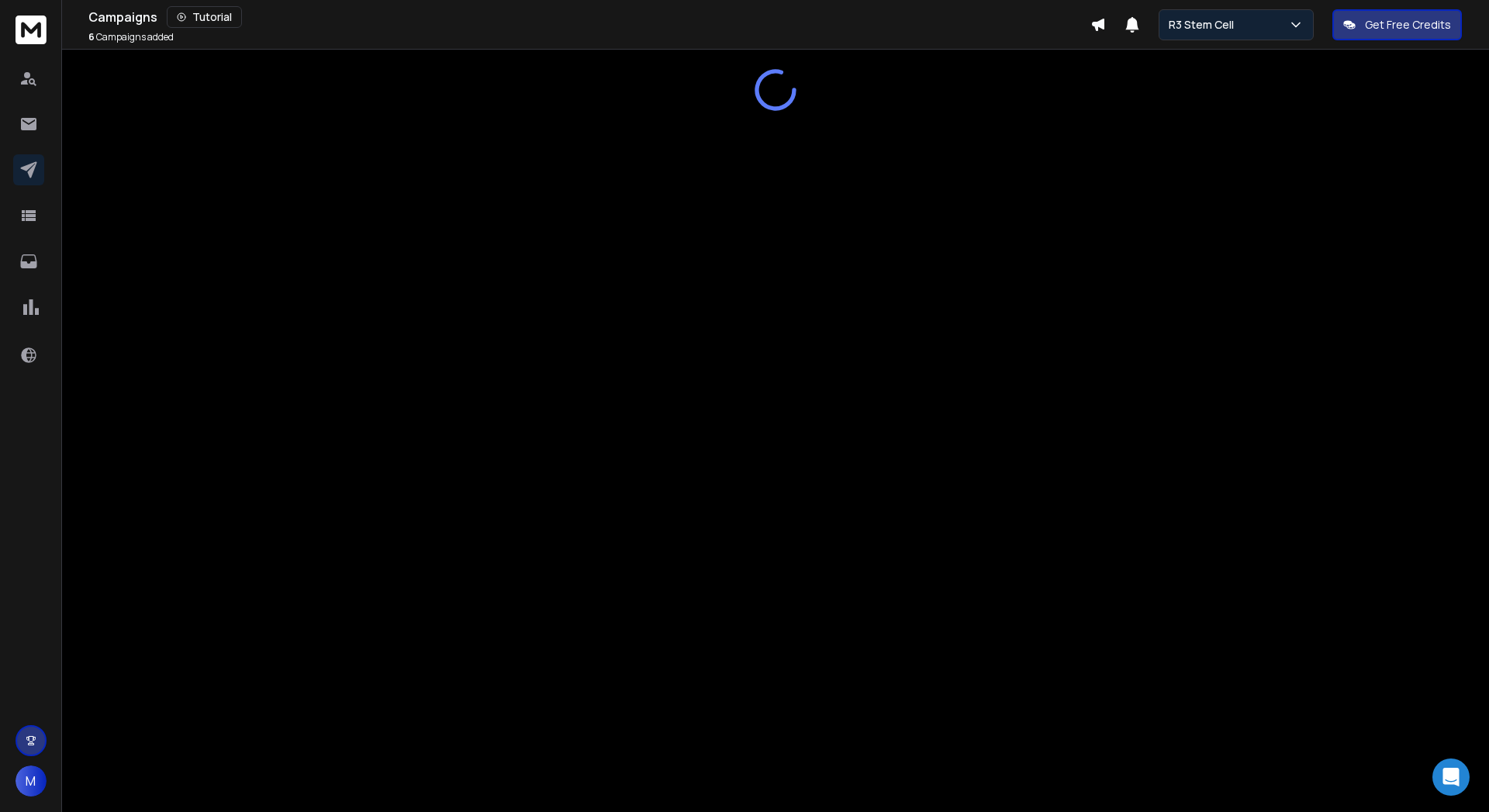
click at [1300, 19] on icon "button" at bounding box center [1295, 24] width 16 height 16
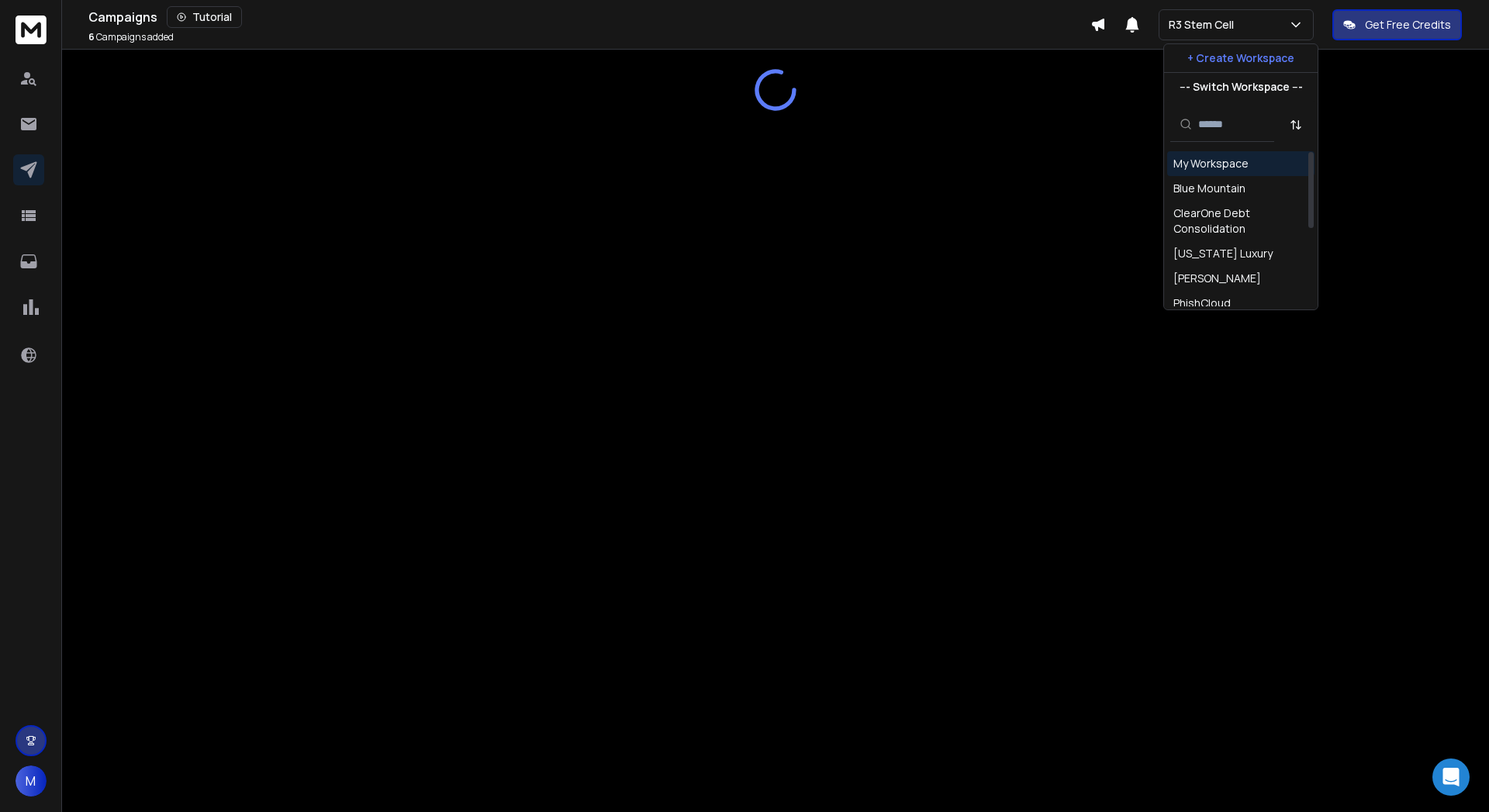
click at [1215, 164] on div "My Workspace" at bounding box center [1210, 163] width 75 height 16
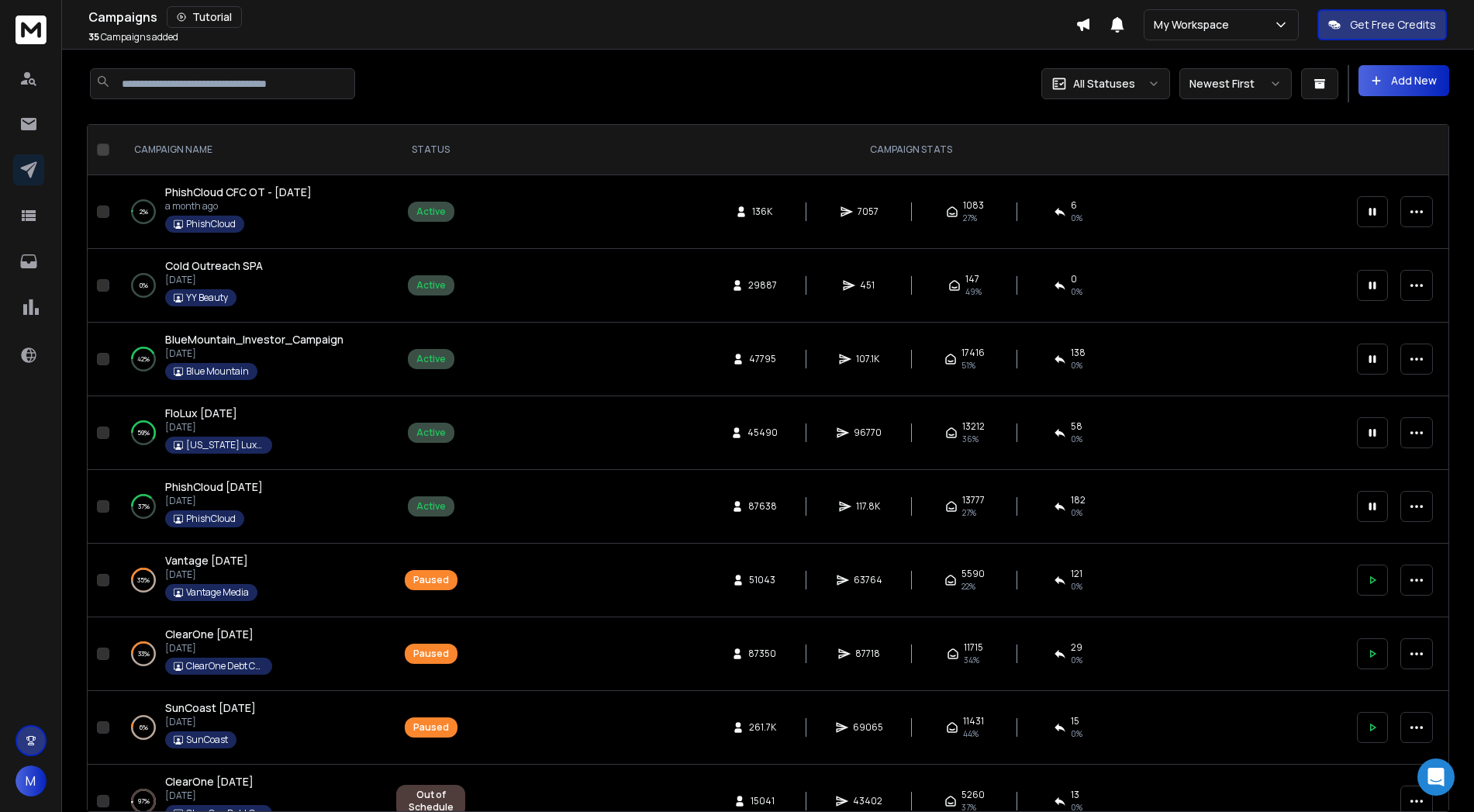
click at [251, 265] on span "Cold Outreach SPA" at bounding box center [213, 265] width 97 height 15
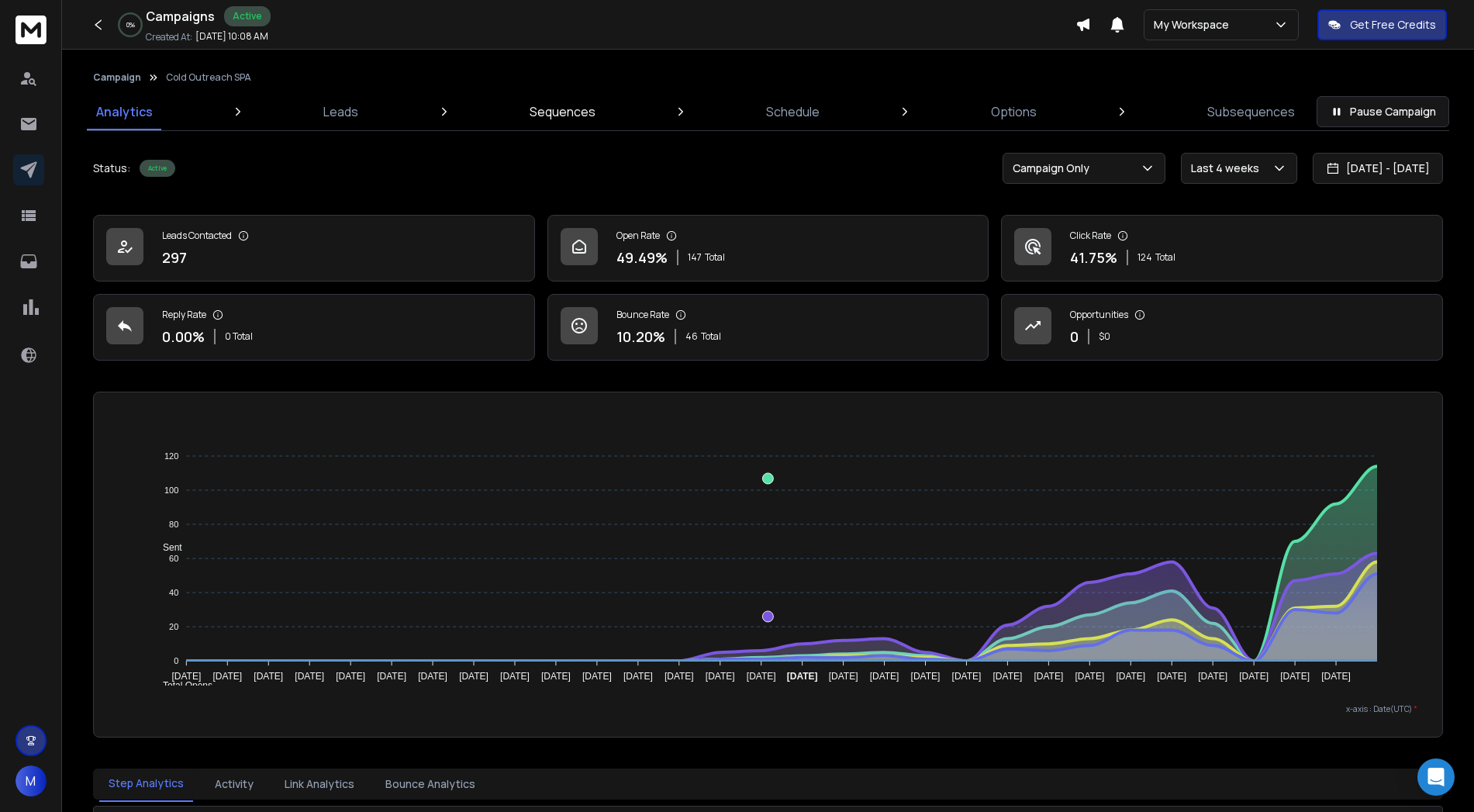
click at [568, 115] on p "Sequences" at bounding box center [562, 111] width 66 height 19
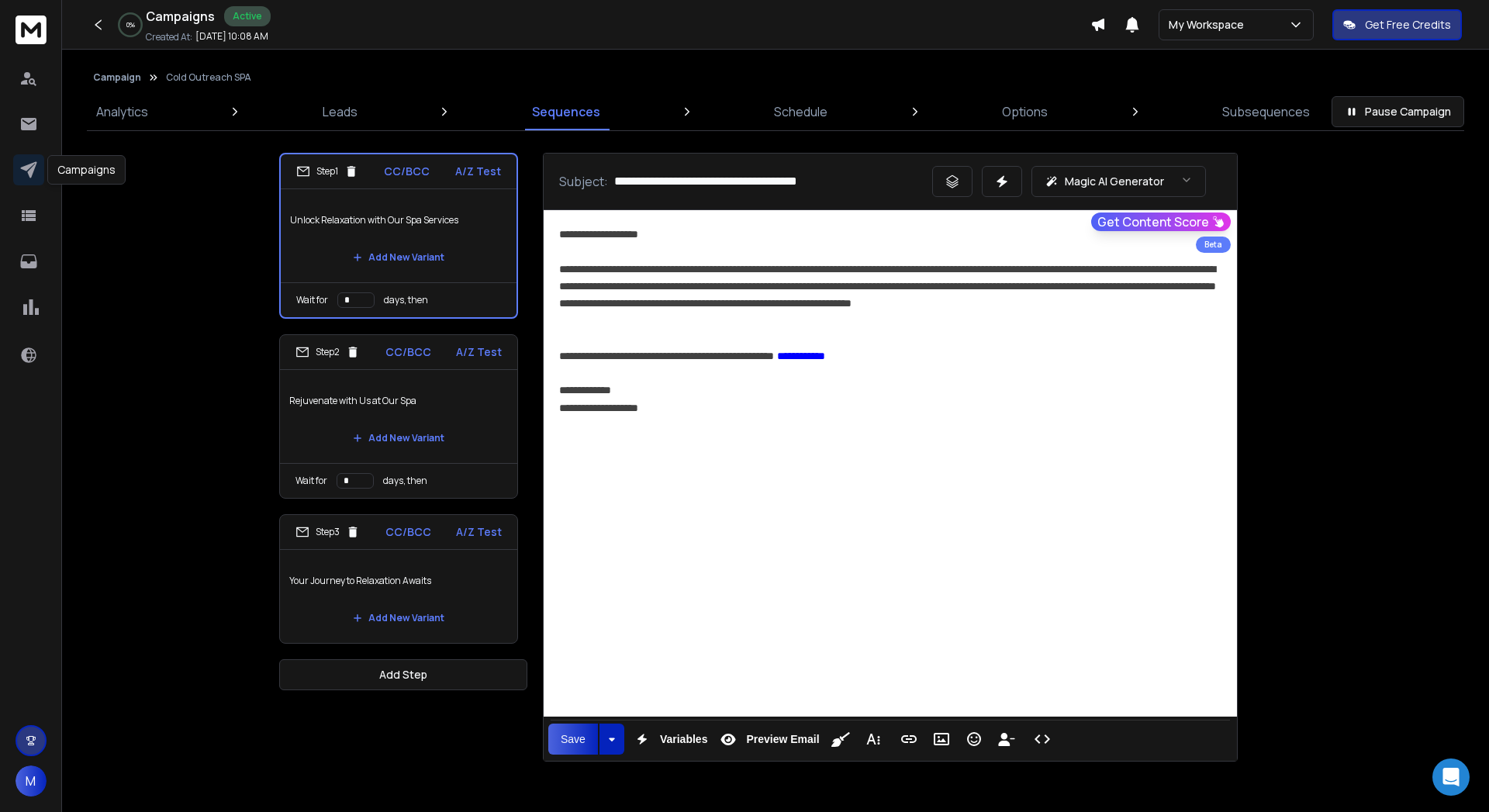
click at [32, 164] on icon at bounding box center [29, 171] width 17 height 17
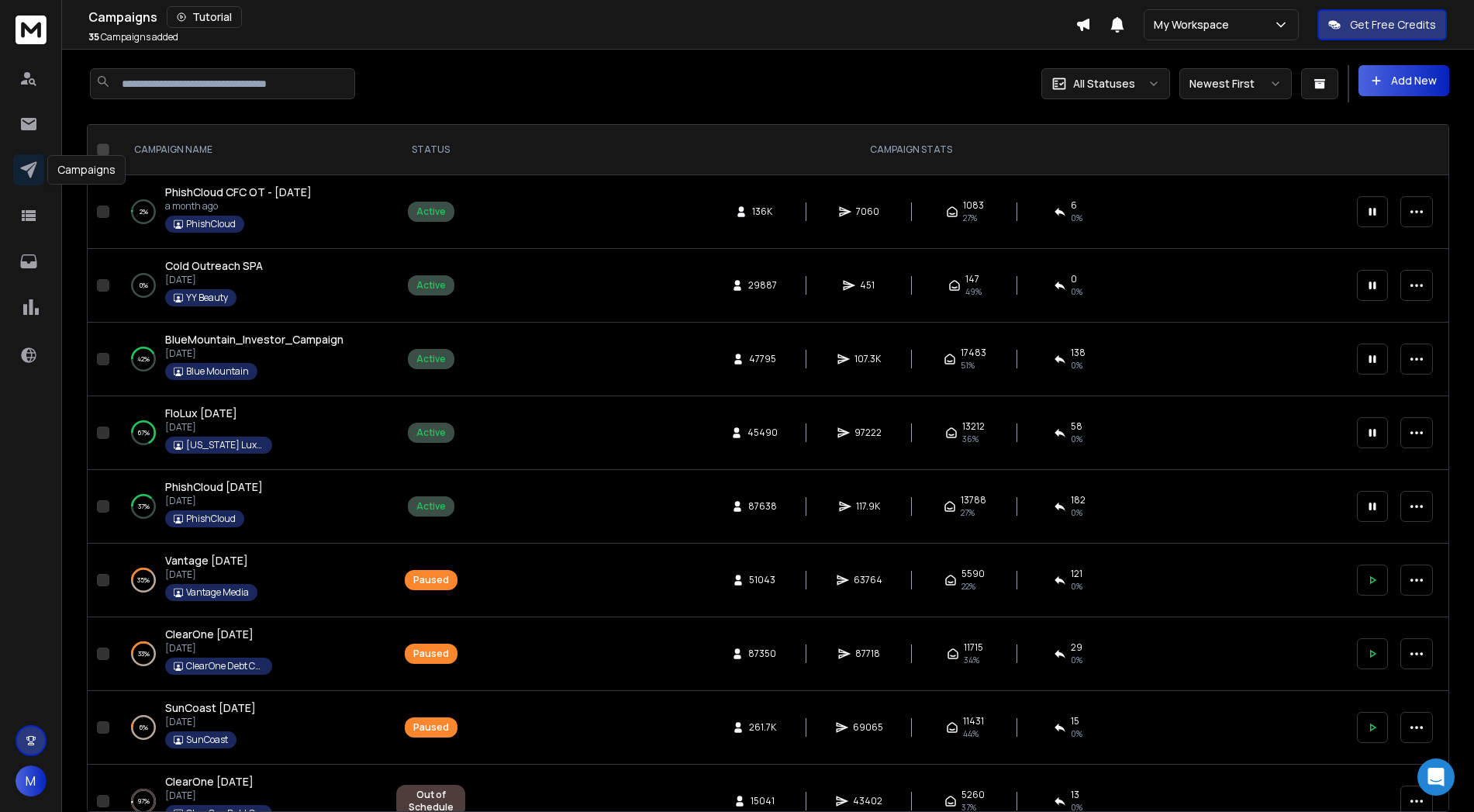
click at [232, 412] on span "FloLux [DATE]" at bounding box center [201, 412] width 72 height 15
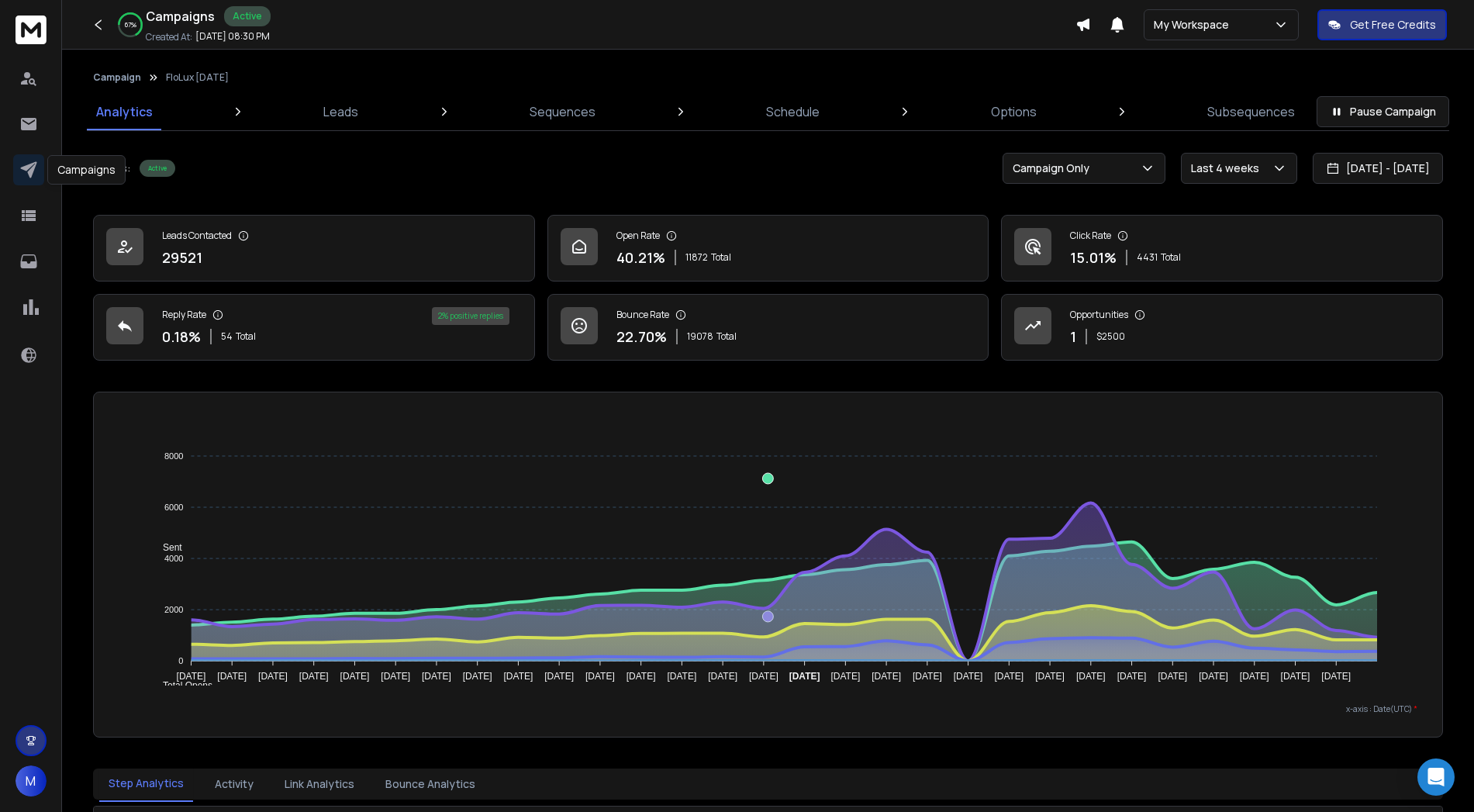
click at [33, 172] on icon at bounding box center [29, 170] width 19 height 19
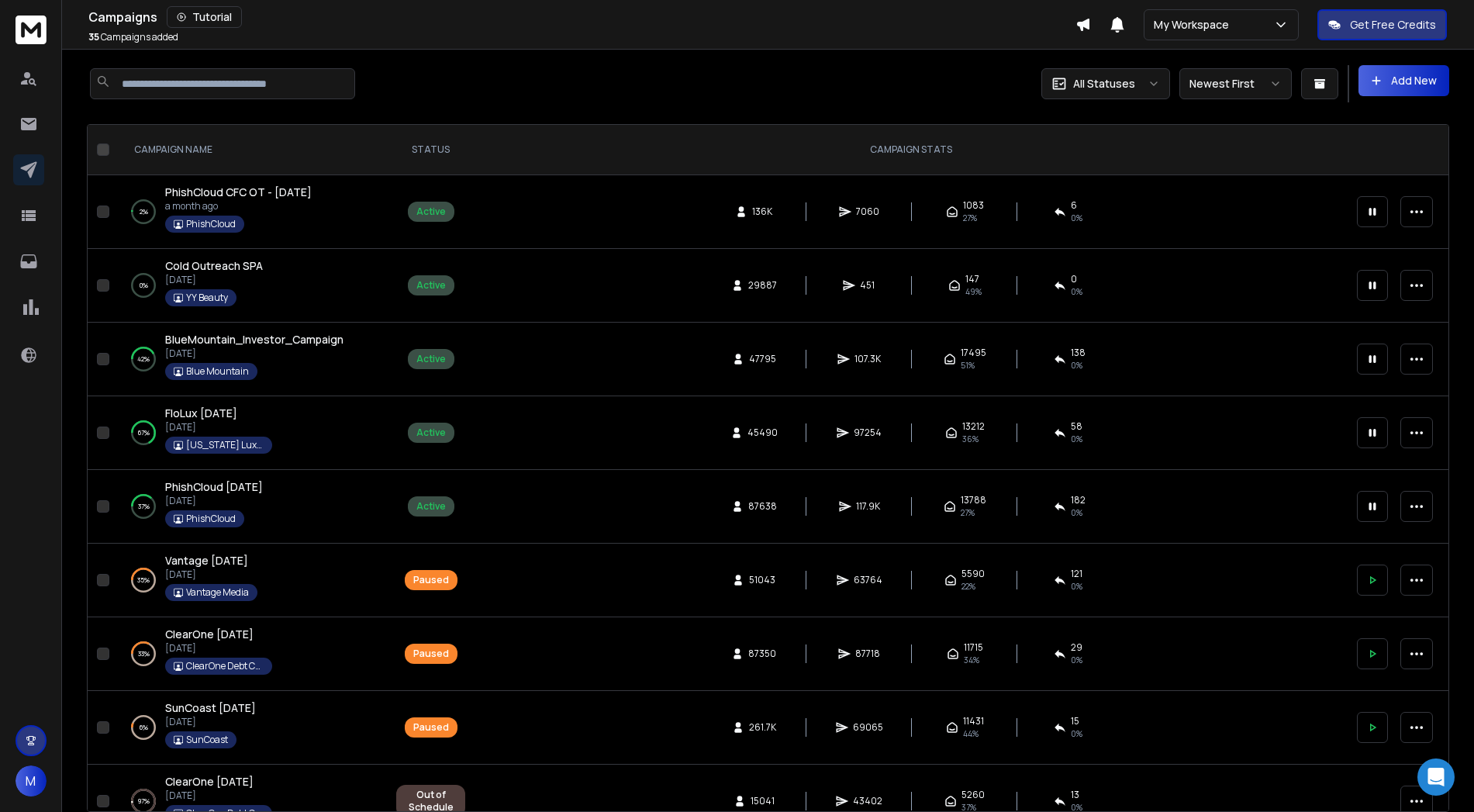
click at [1088, 3] on div "Campaigns Tutorial 35 Campaigns added My Workspace Get Free Credits" at bounding box center [737, 25] width 1474 height 50
